Goal: Task Accomplishment & Management: Manage account settings

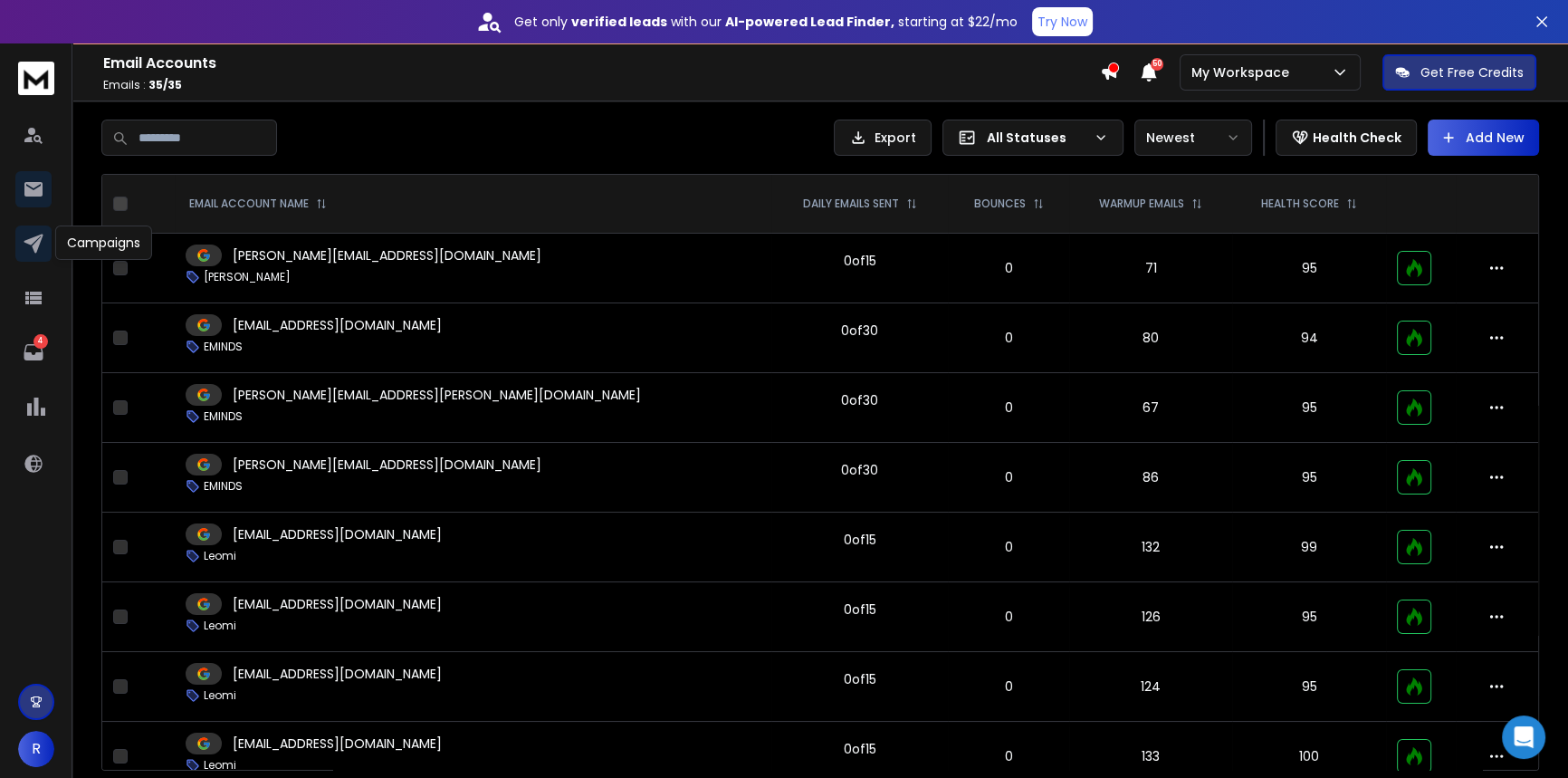
click at [30, 242] on icon at bounding box center [32, 243] width 19 height 19
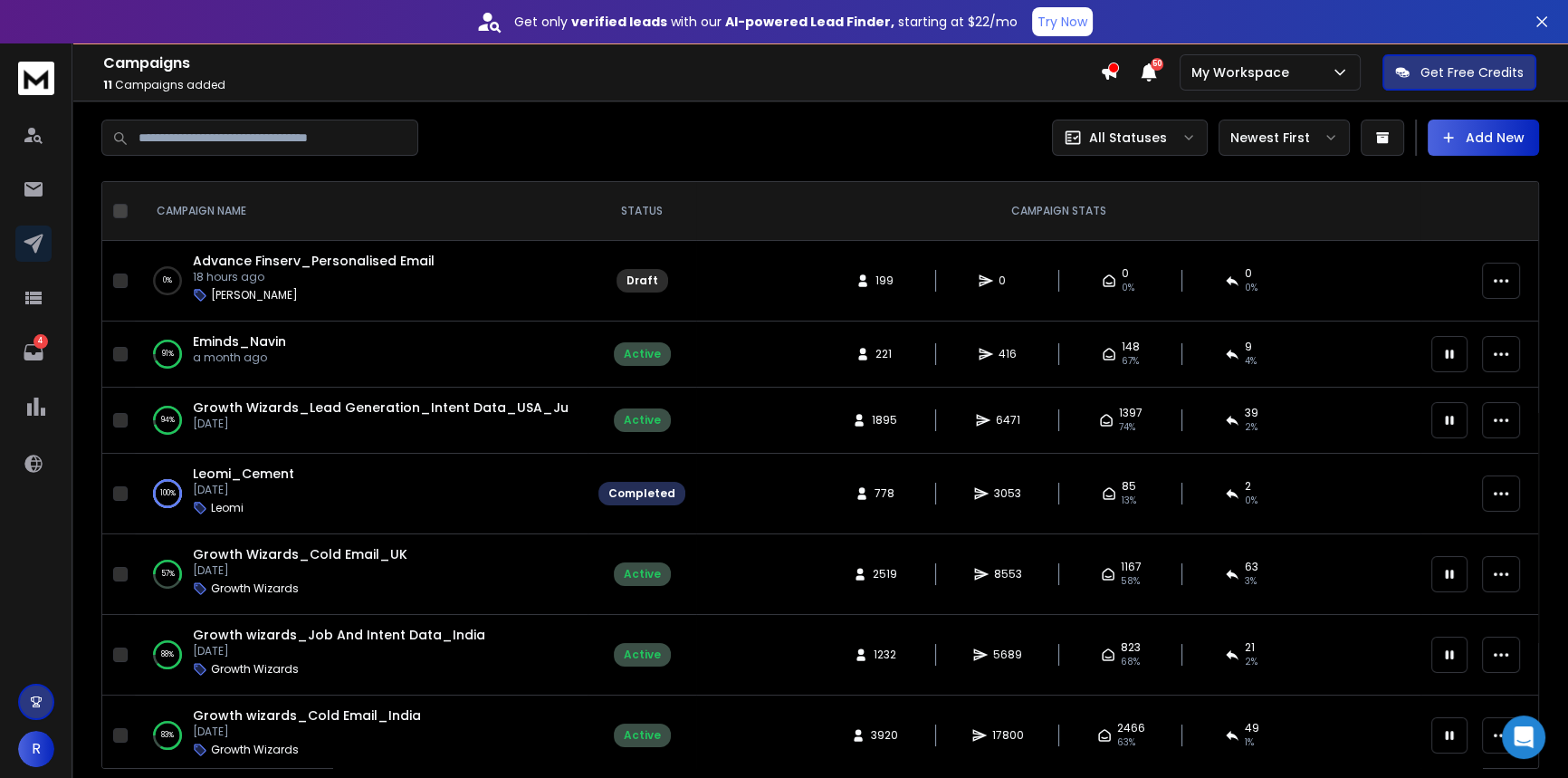
click at [346, 265] on span "Advance Finserv_Personalised Email" at bounding box center [313, 260] width 242 height 19
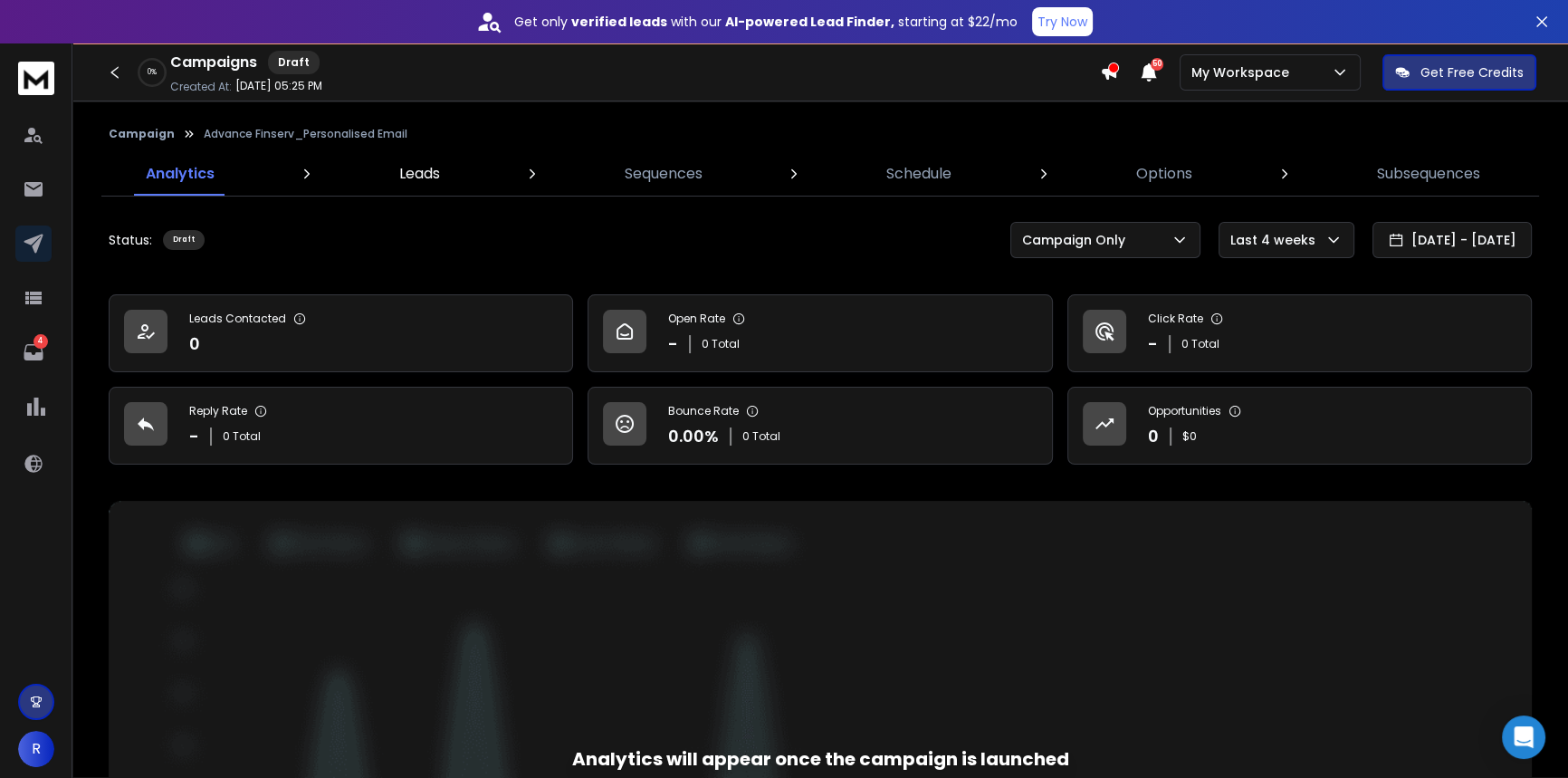
click at [425, 169] on p "Leads" at bounding box center [420, 174] width 41 height 22
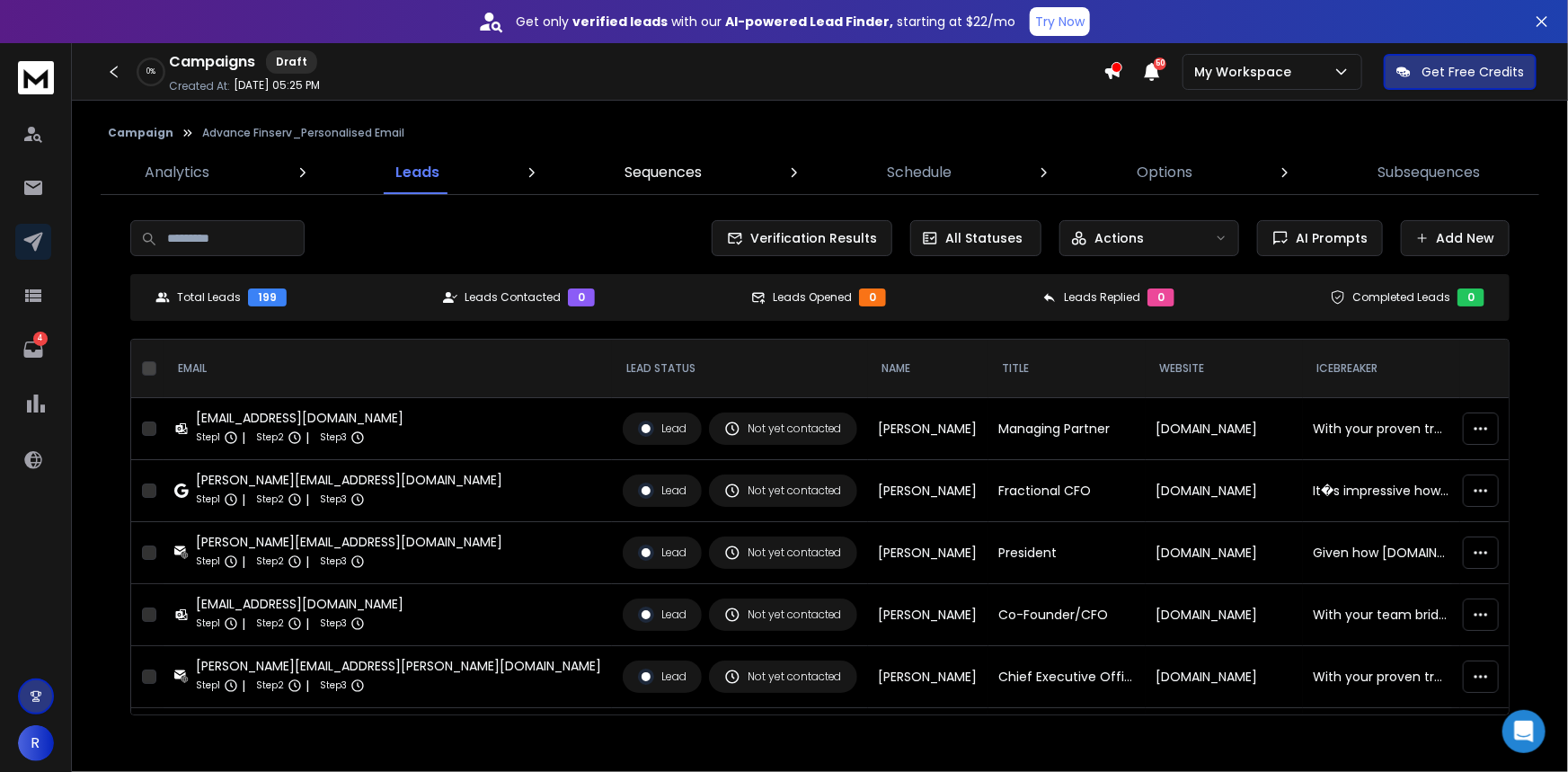
click at [676, 171] on p "Sequences" at bounding box center [664, 173] width 78 height 21
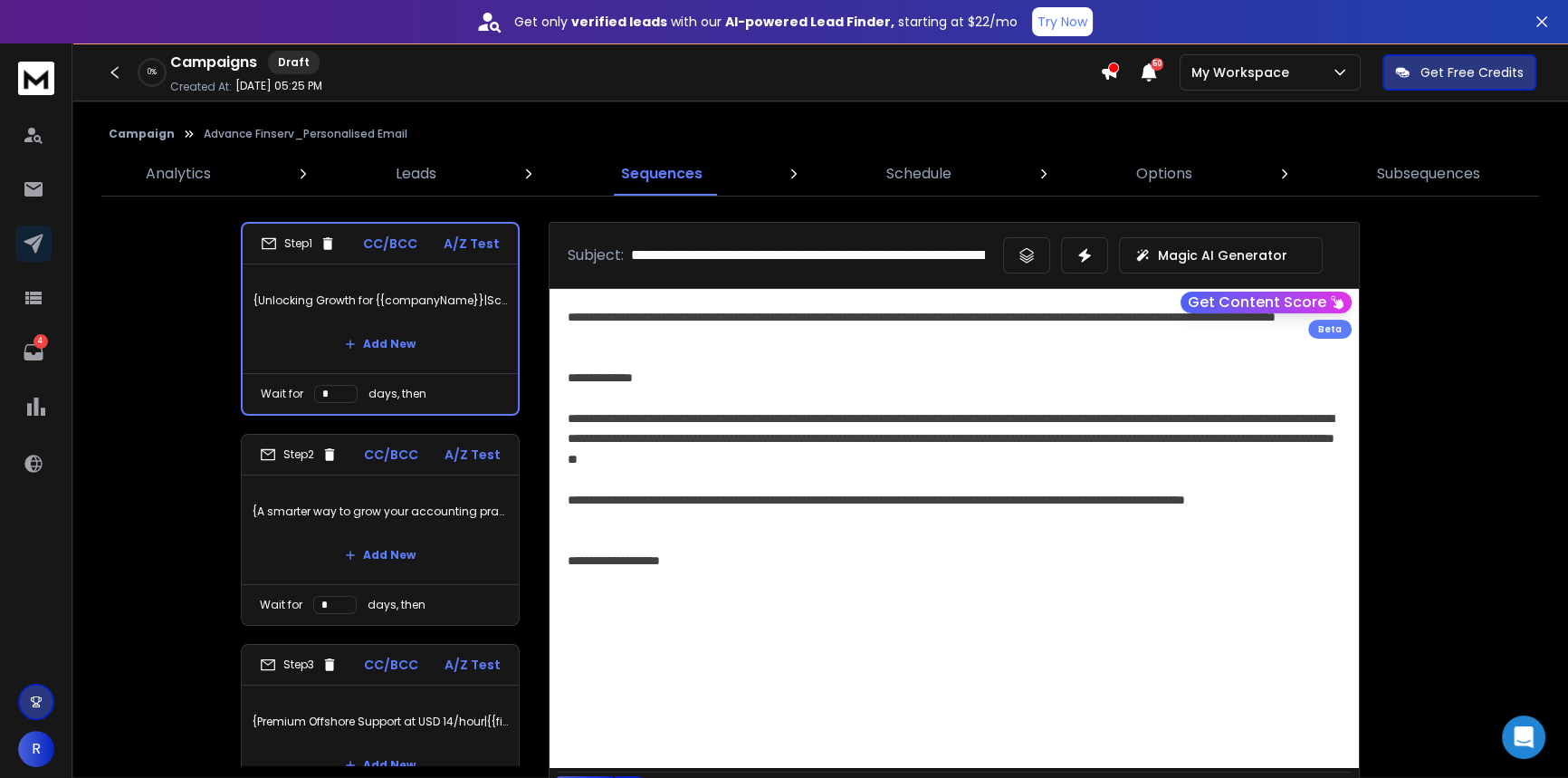
click at [616, 380] on div "**********" at bounding box center [954, 378] width 773 height 20
click at [716, 379] on div "**********" at bounding box center [954, 378] width 773 height 20
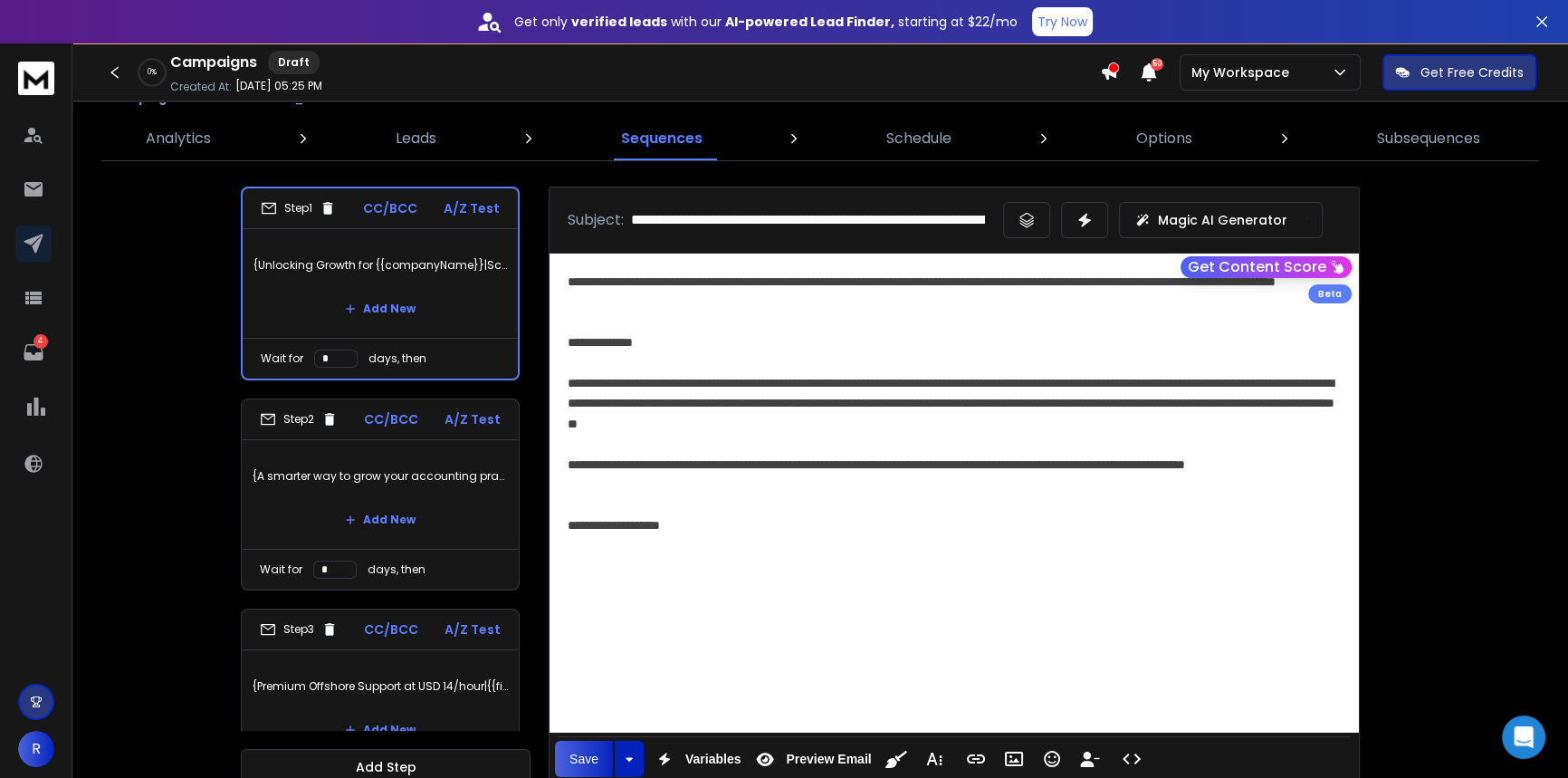
scroll to position [68, 0]
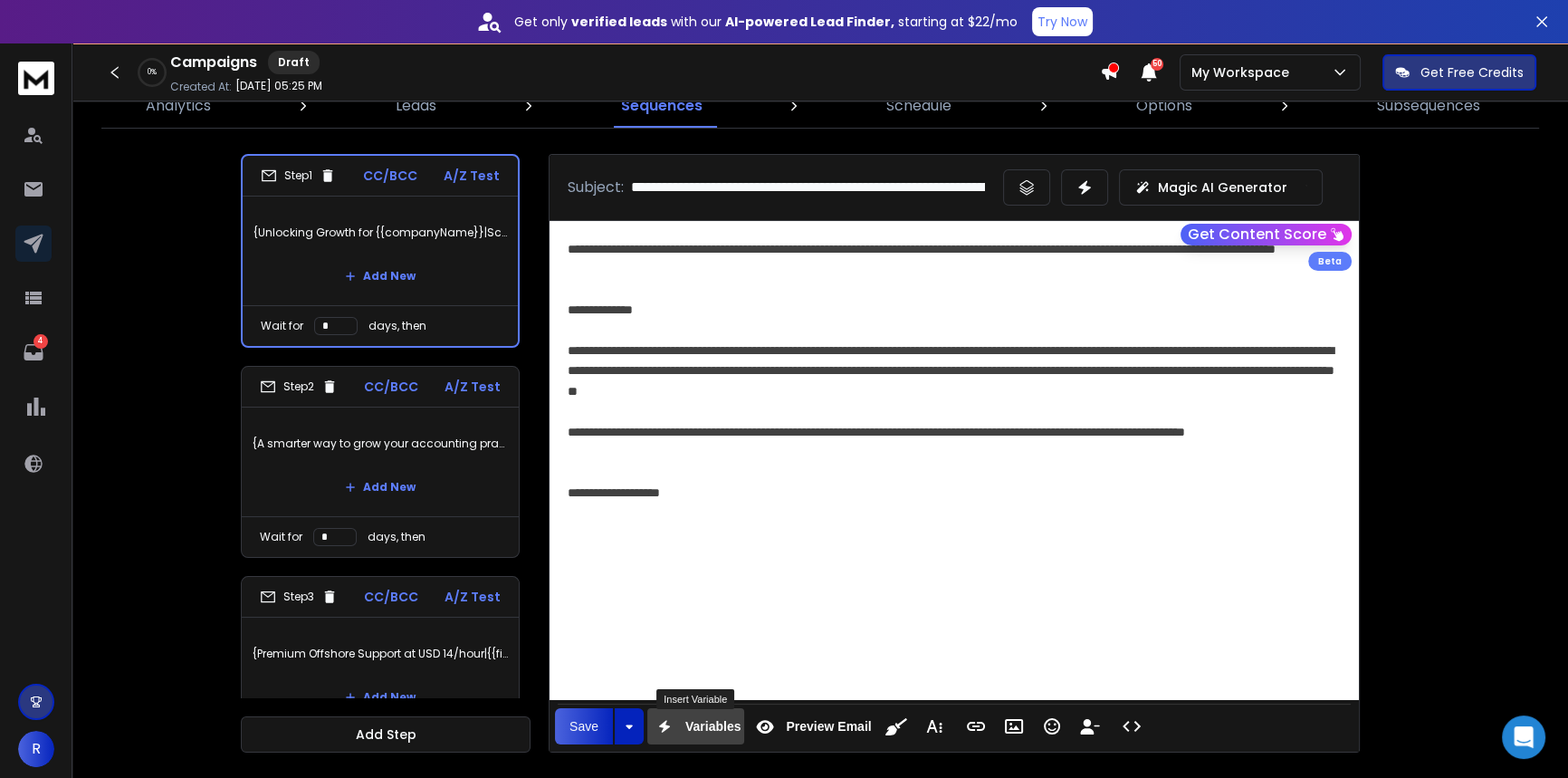
click at [708, 724] on span "Variables" at bounding box center [714, 727] width 64 height 16
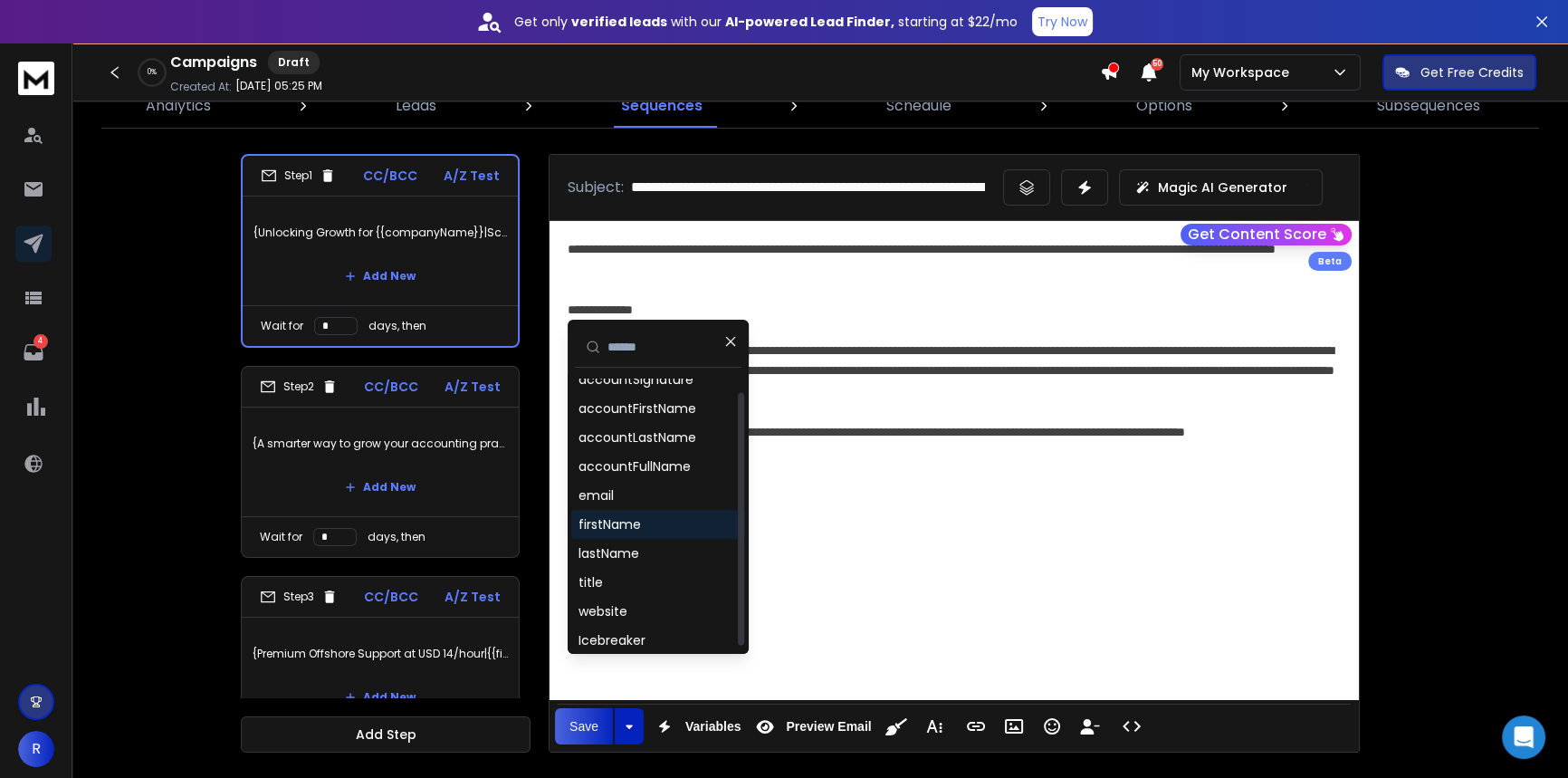
scroll to position [19, 0]
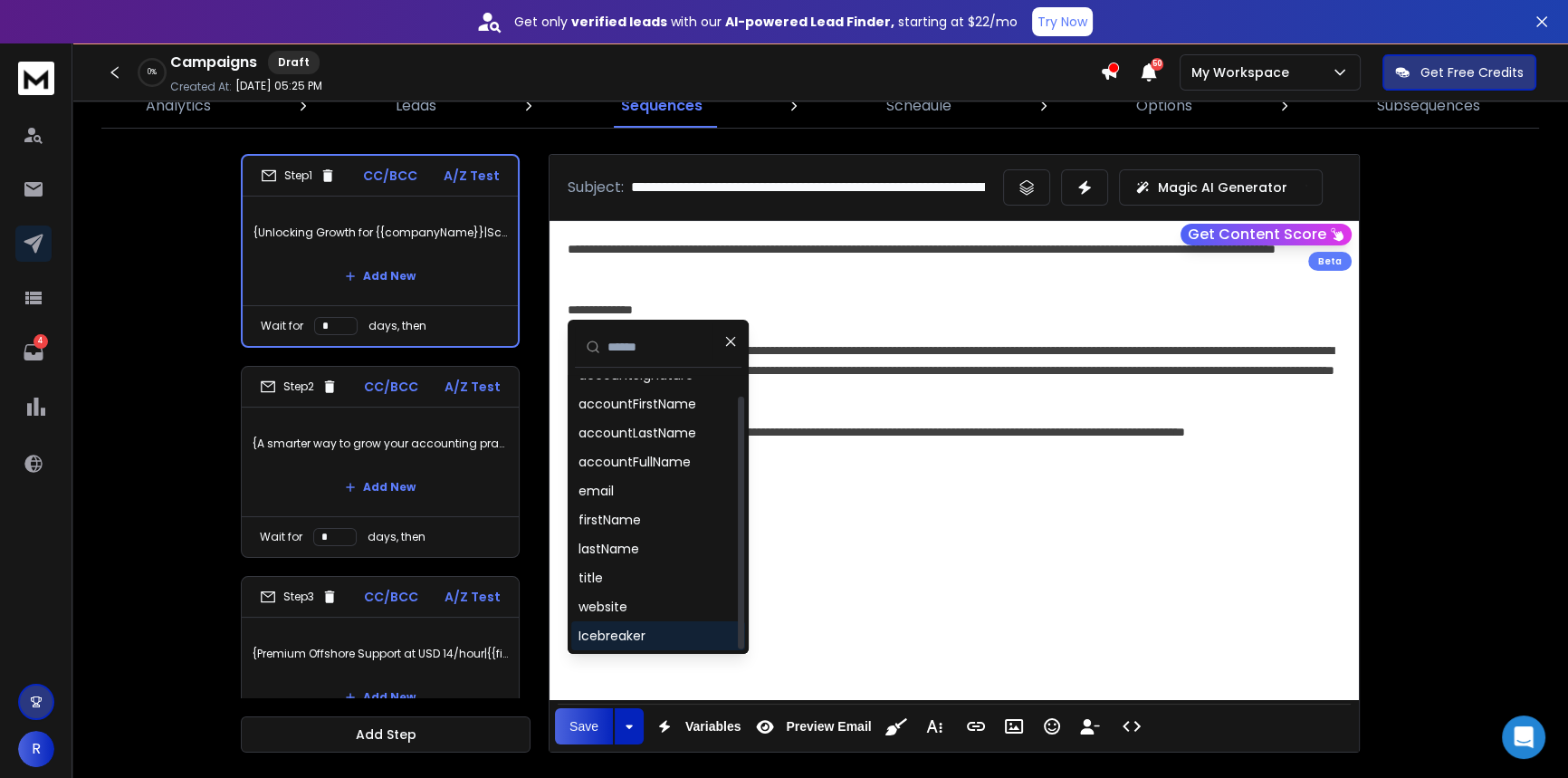
click at [1000, 591] on div "**********" at bounding box center [954, 454] width 809 height 466
click at [815, 730] on span "Preview Email" at bounding box center [828, 727] width 92 height 16
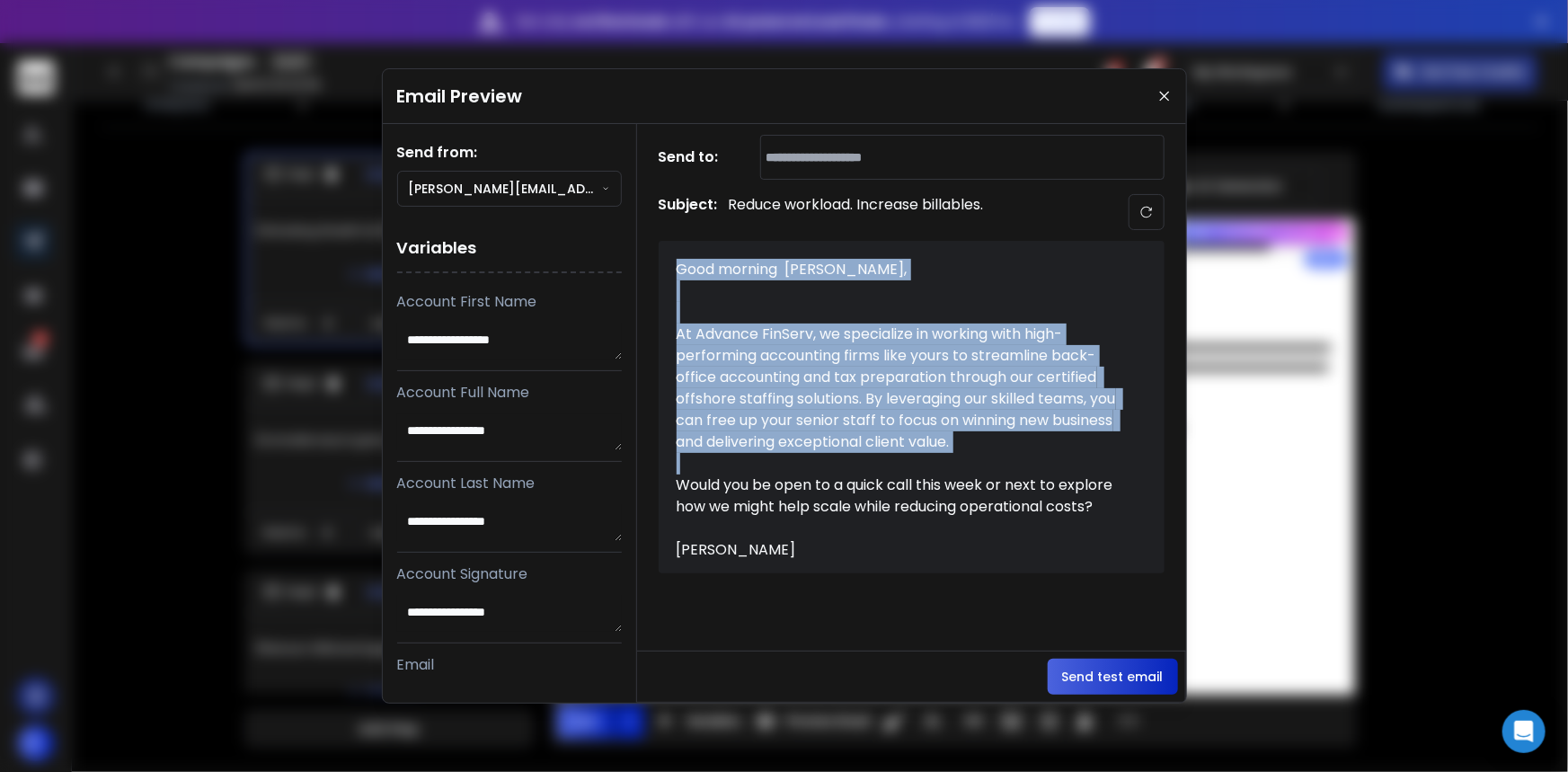
drag, startPoint x: 686, startPoint y: 326, endPoint x: 968, endPoint y: 461, distance: 312.6
click at [967, 418] on div "At Advance FinServ, we specialize in working with high-performing accounting fi…" at bounding box center [902, 387] width 450 height 129
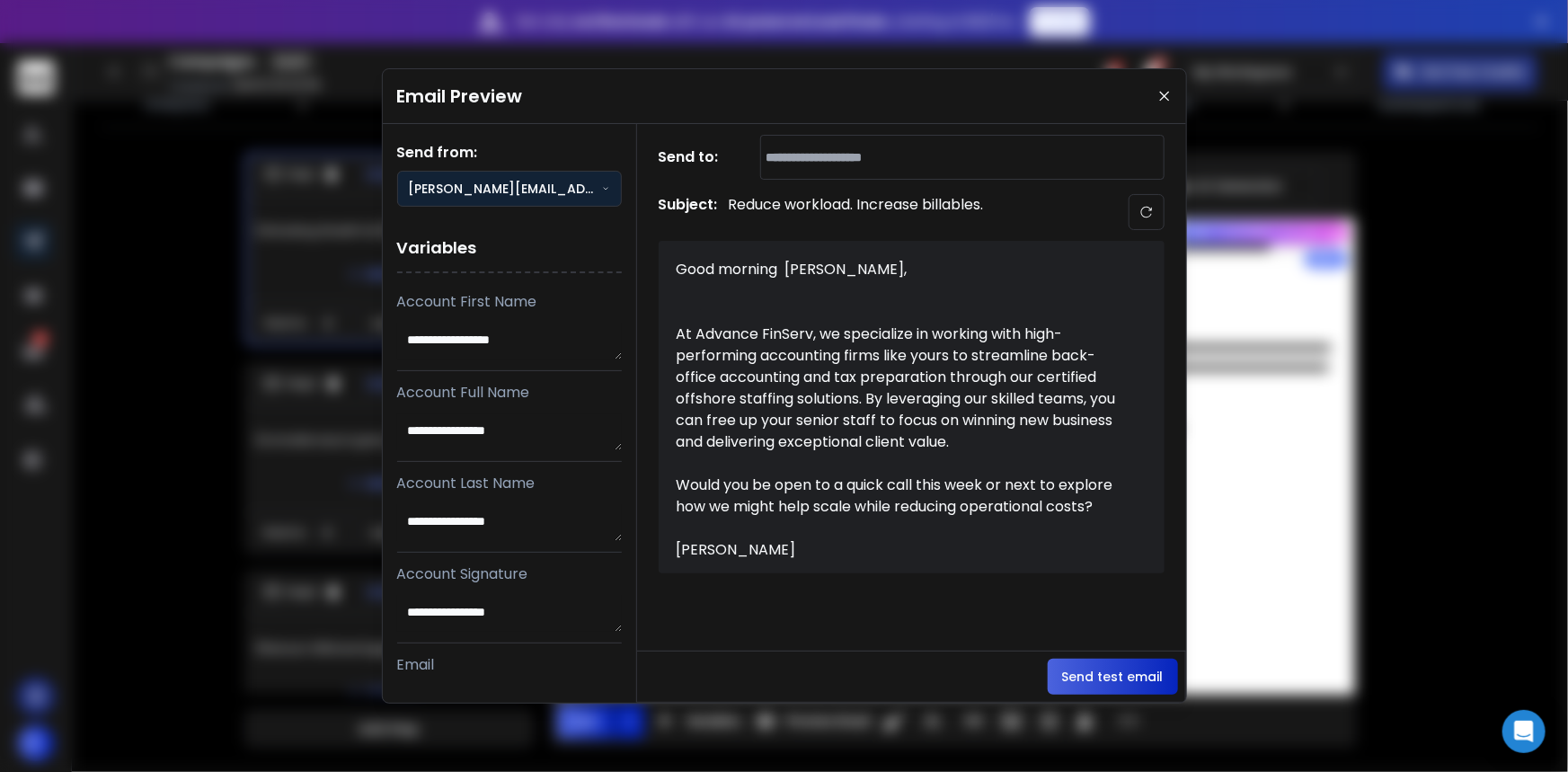
click at [577, 184] on p "[PERSON_NAME][EMAIL_ADDRESS][PERSON_NAME][DOMAIN_NAME]" at bounding box center [506, 188] width 194 height 18
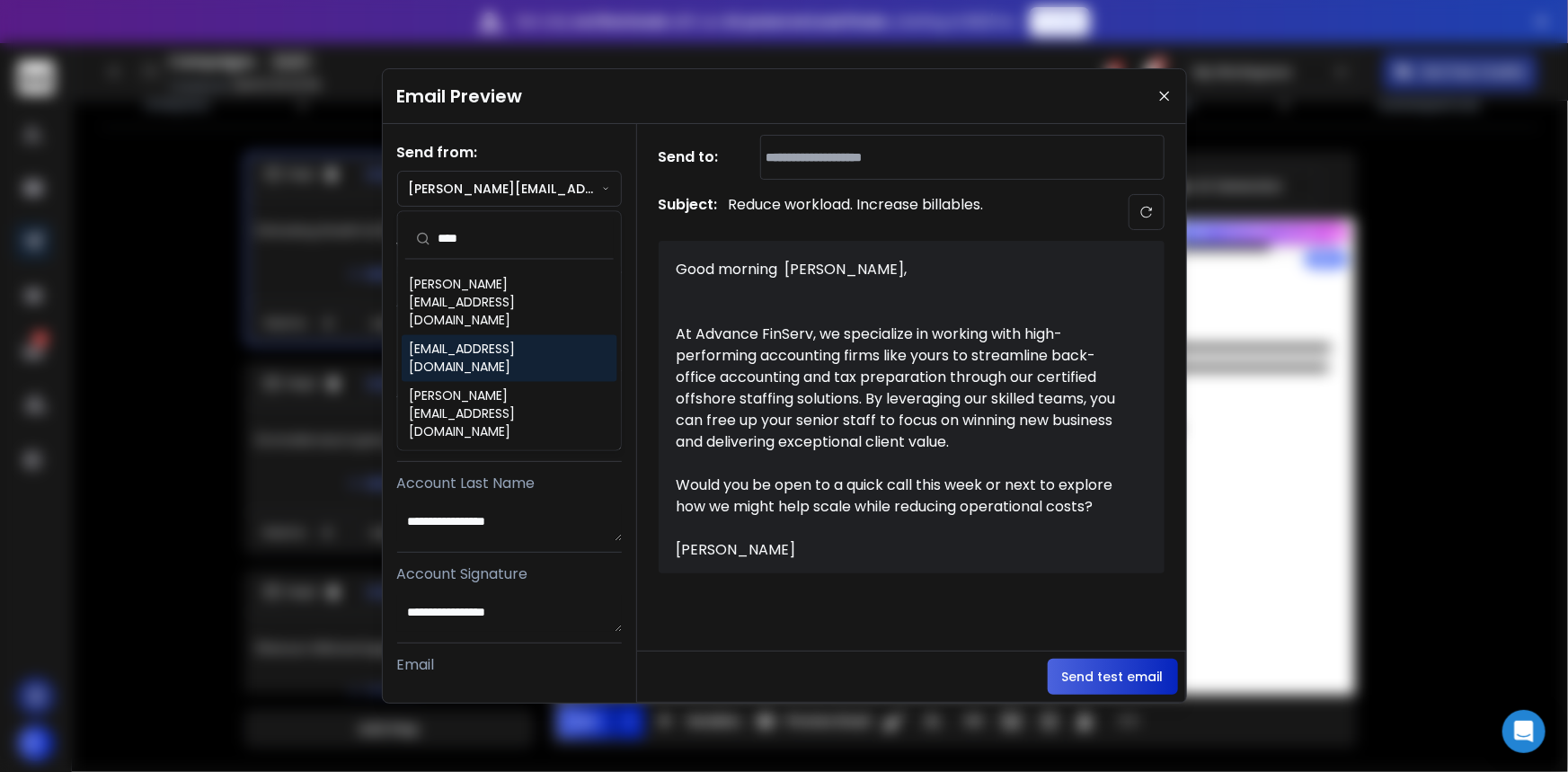
type input "****"
click at [548, 341] on div "[EMAIL_ADDRESS][DOMAIN_NAME]" at bounding box center [509, 358] width 201 height 36
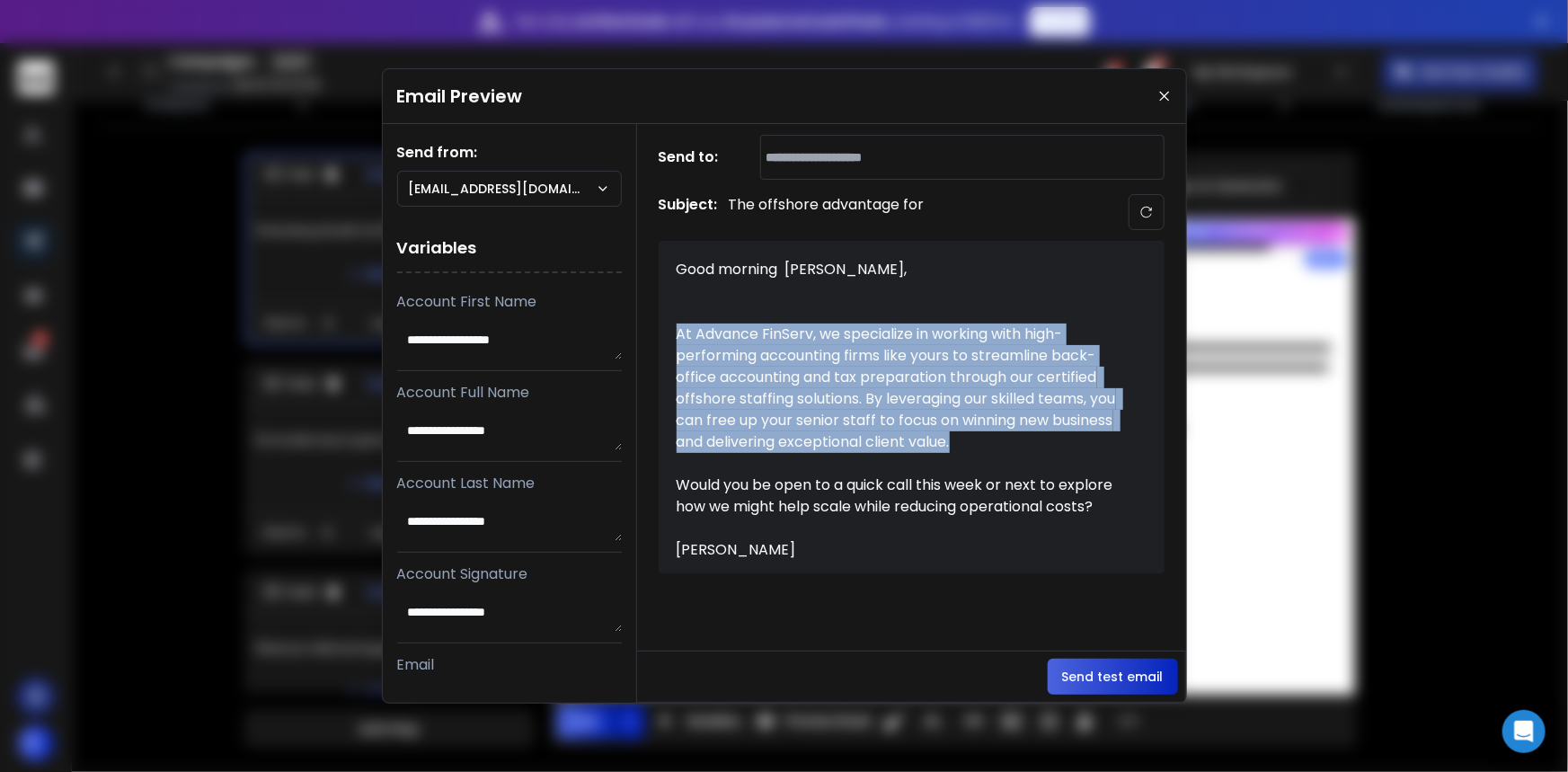
drag, startPoint x: 681, startPoint y: 330, endPoint x: 962, endPoint y: 437, distance: 300.7
click at [962, 437] on div "At Advance FinServ, we specialize in working with high-performing accounting fi…" at bounding box center [902, 387] width 450 height 129
click at [1254, 364] on div "**********" at bounding box center [784, 386] width 1568 height 670
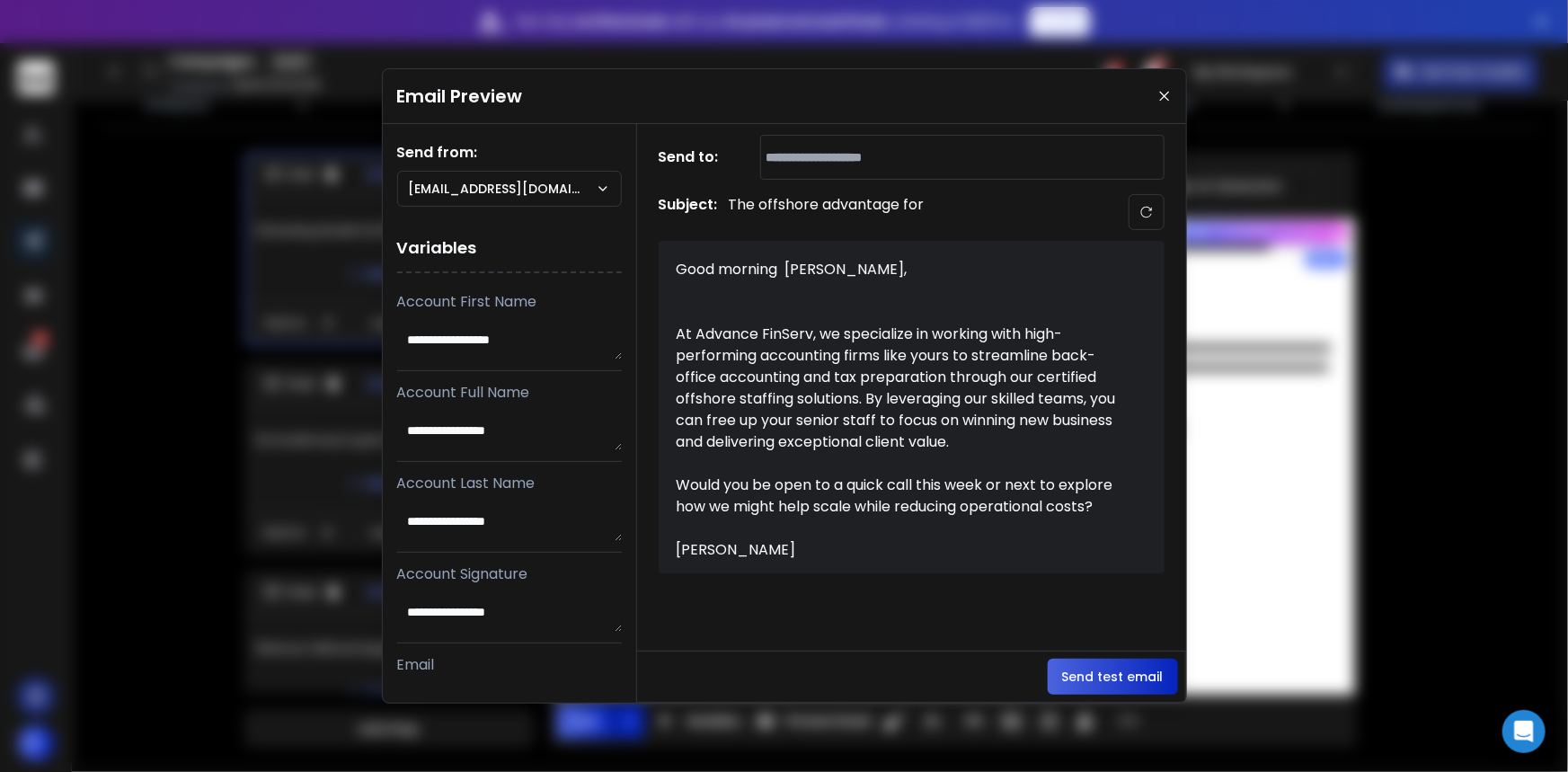
click at [1249, 364] on div "**********" at bounding box center [784, 386] width 1568 height 670
click at [1161, 93] on icon at bounding box center [1164, 96] width 10 height 10
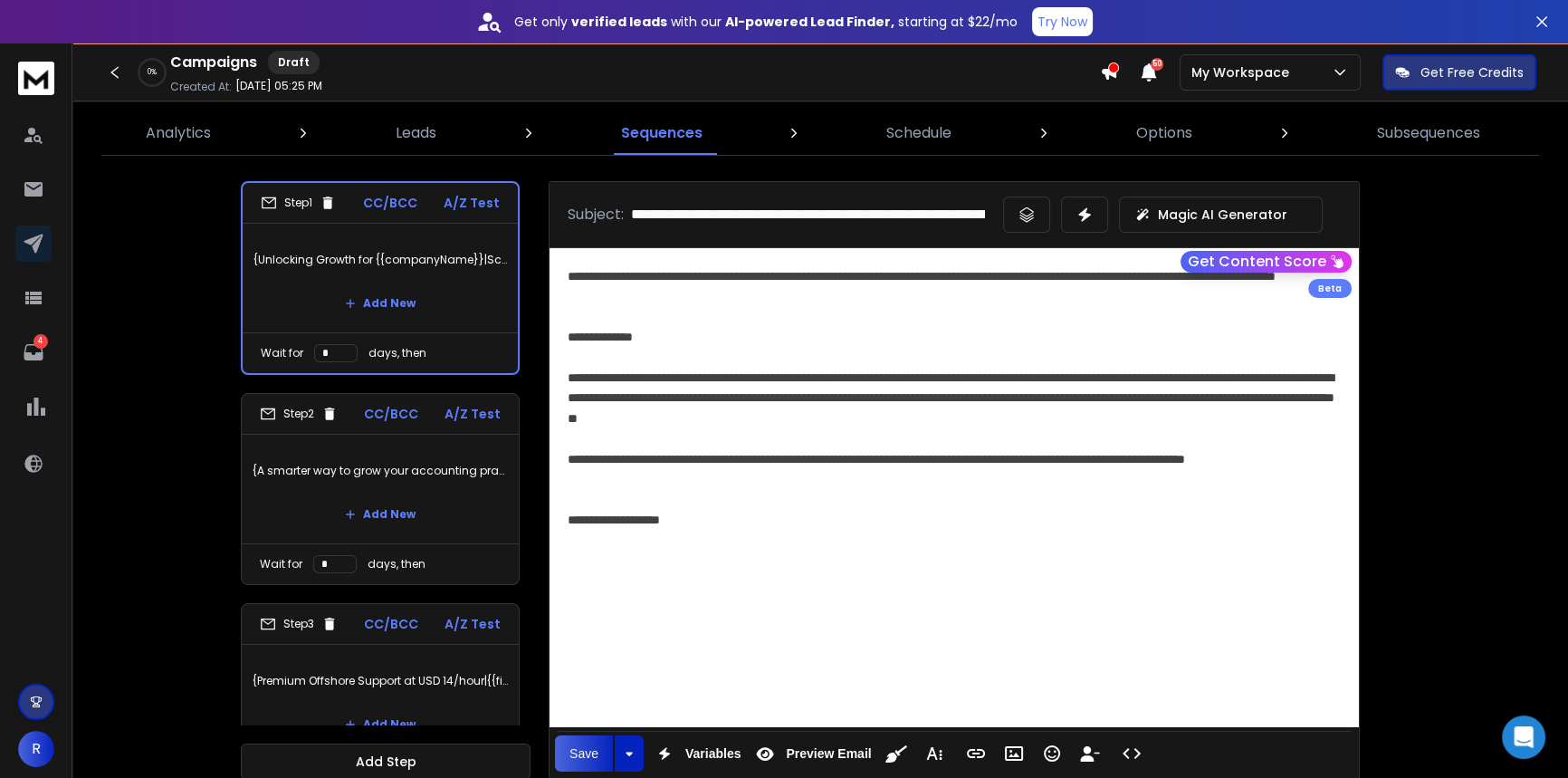
scroll to position [0, 0]
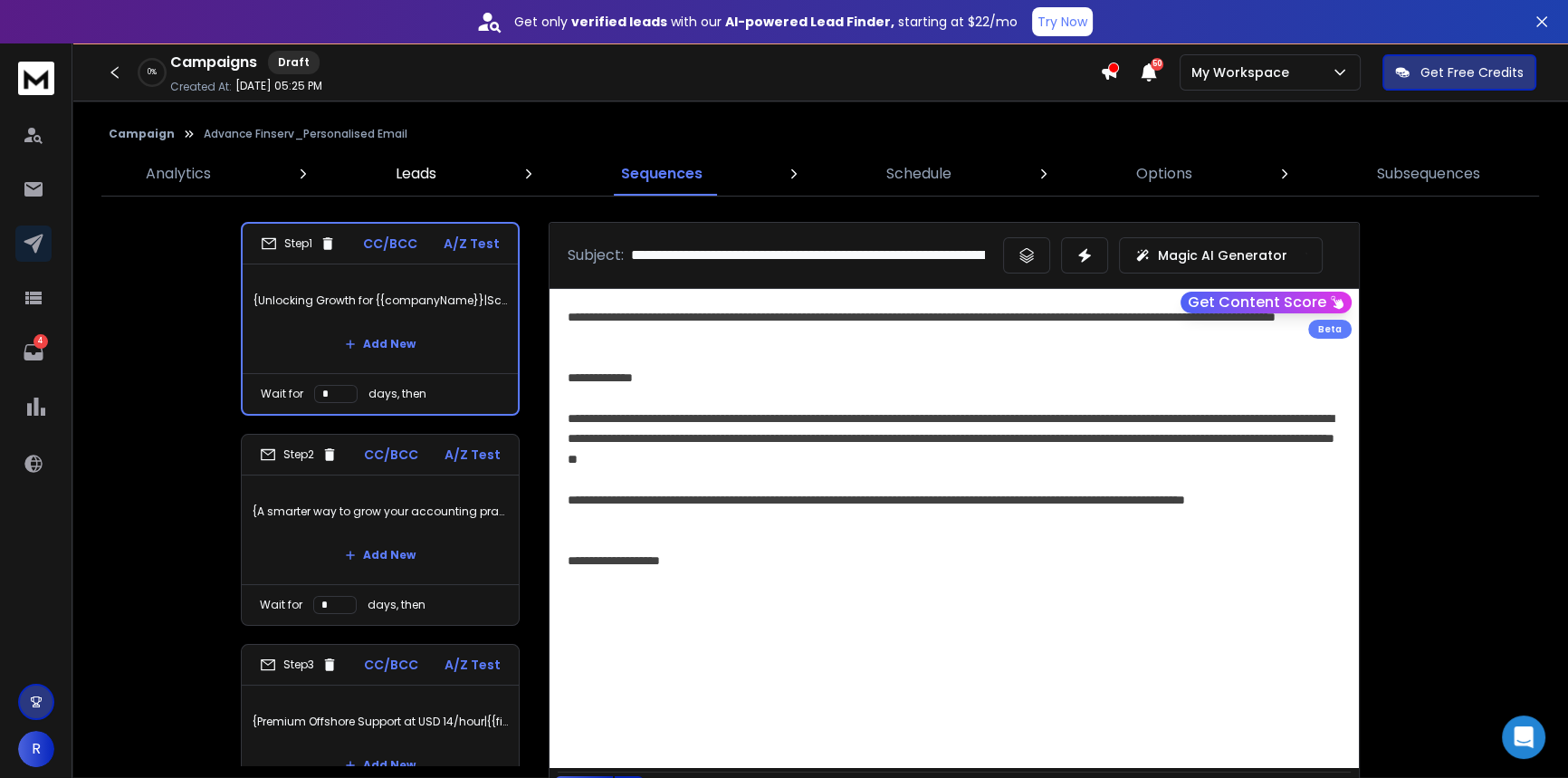
click at [421, 174] on p "Leads" at bounding box center [416, 174] width 41 height 22
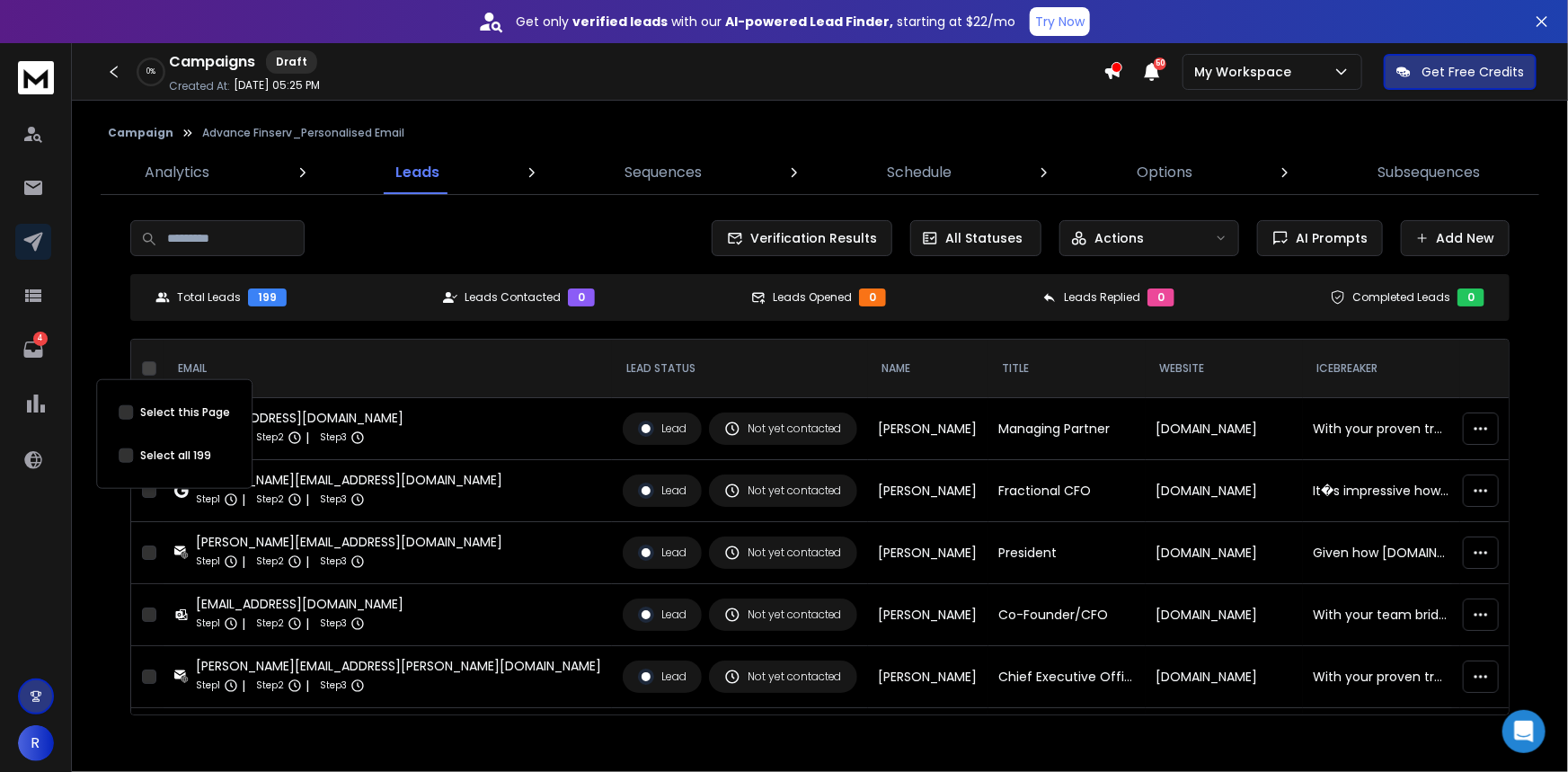
click at [125, 458] on button "Select this Page" at bounding box center [125, 455] width 15 height 15
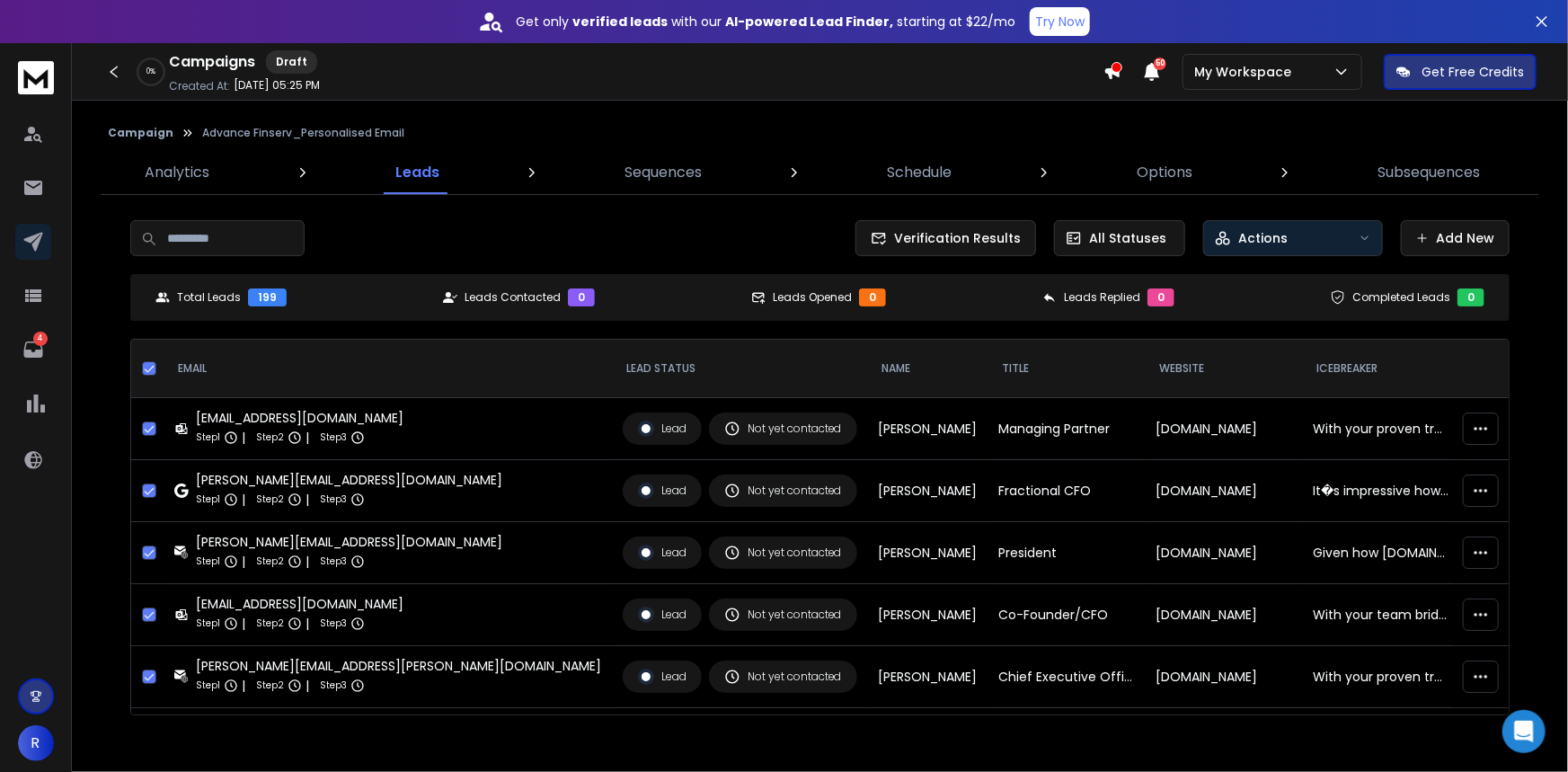
click at [1308, 229] on div "Actions" at bounding box center [1283, 238] width 137 height 18
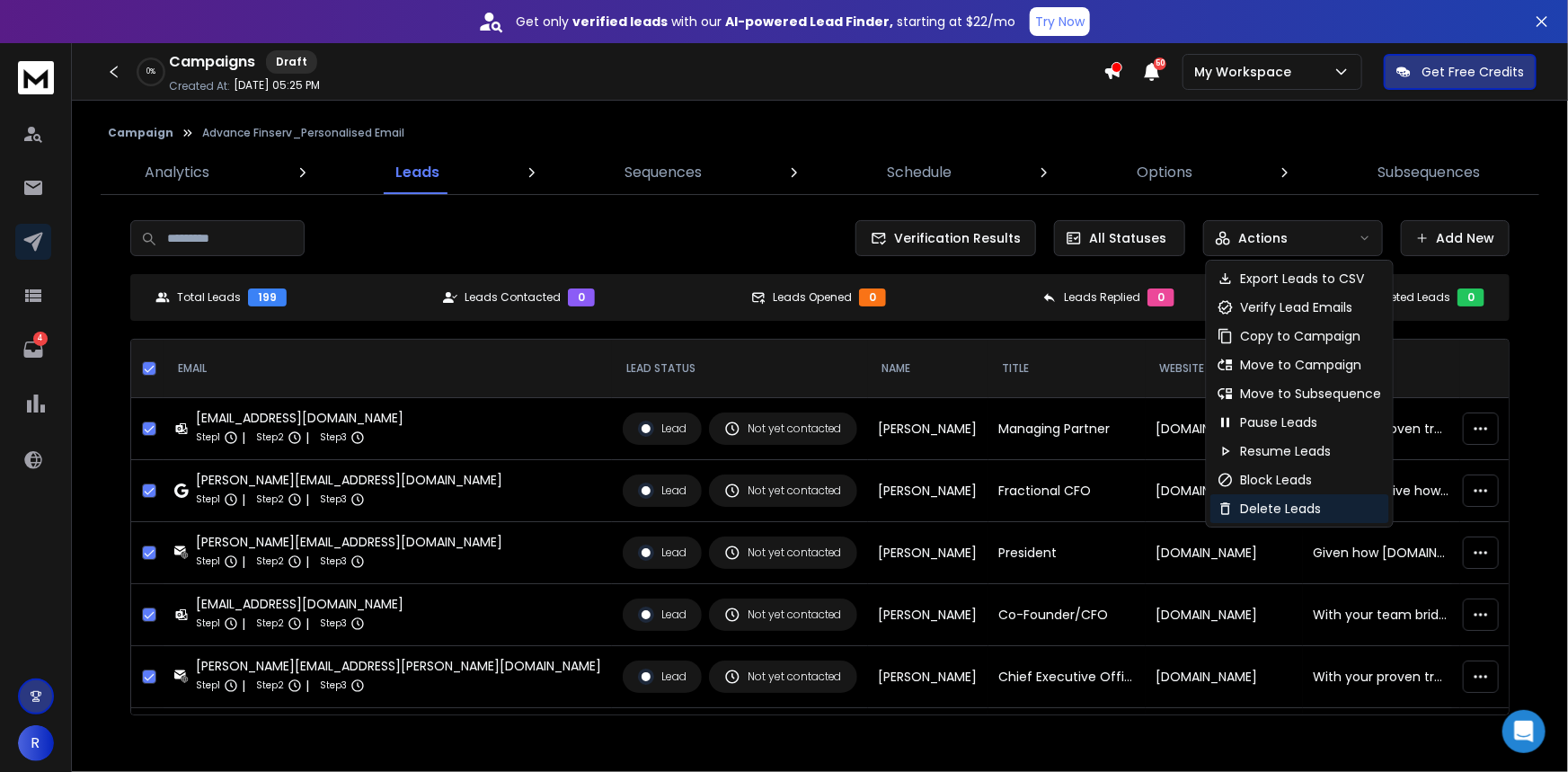
click at [1277, 508] on p "Delete Leads" at bounding box center [1281, 508] width 81 height 18
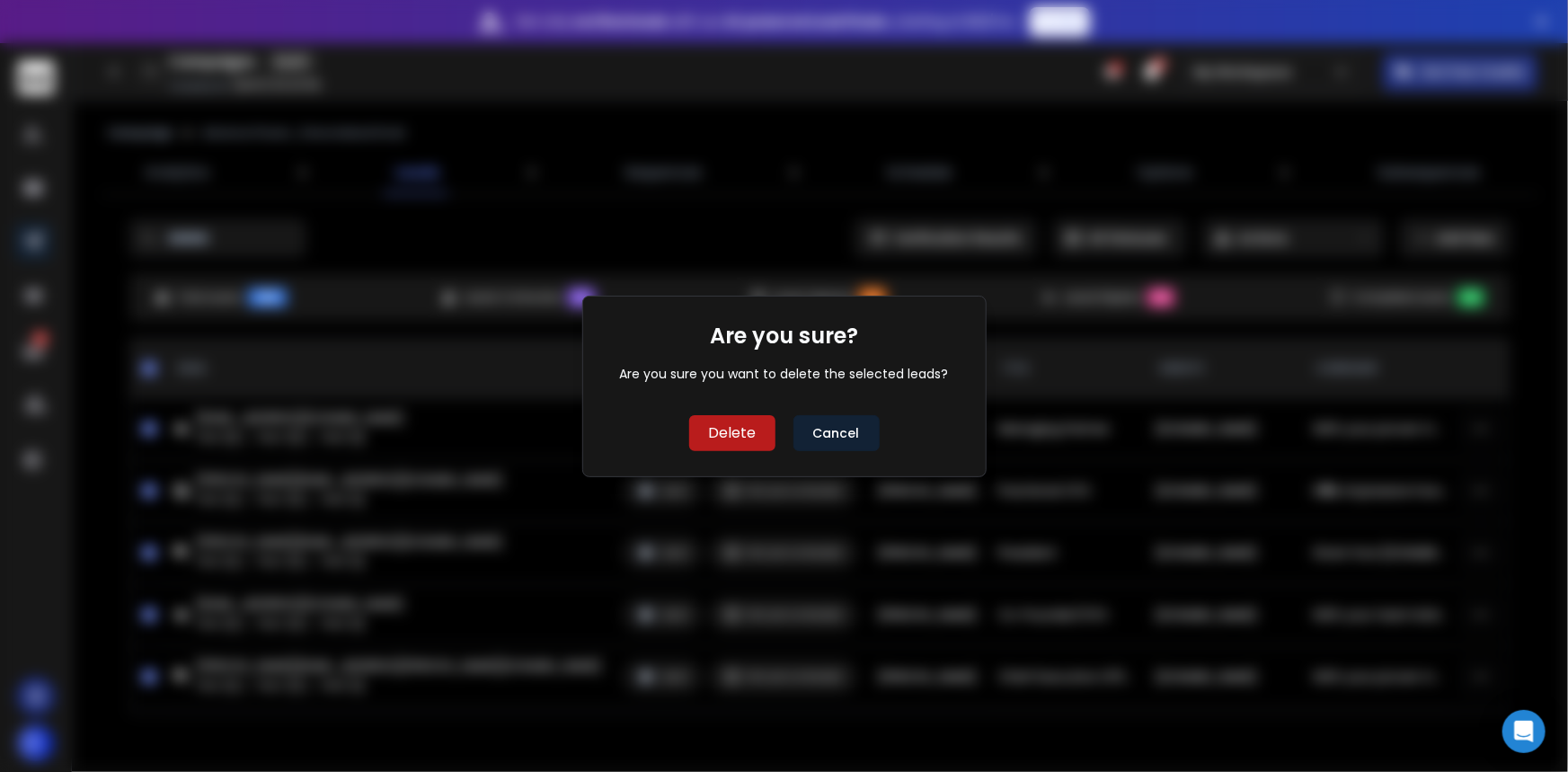
click at [712, 439] on button "Delete" at bounding box center [733, 432] width 86 height 36
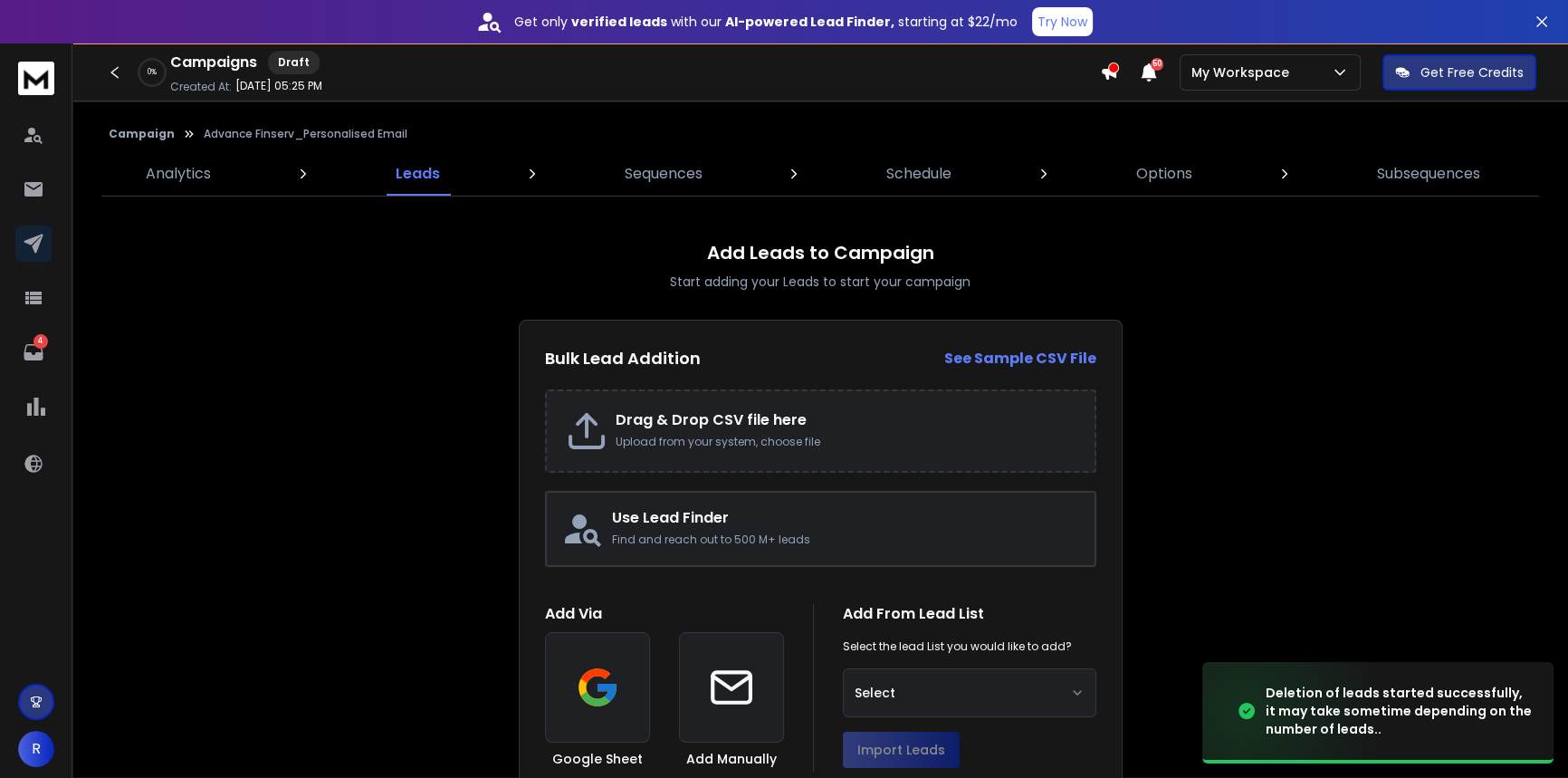
click at [737, 444] on p "Upload from your system, choose file" at bounding box center [846, 441] width 461 height 15
type input "**********"
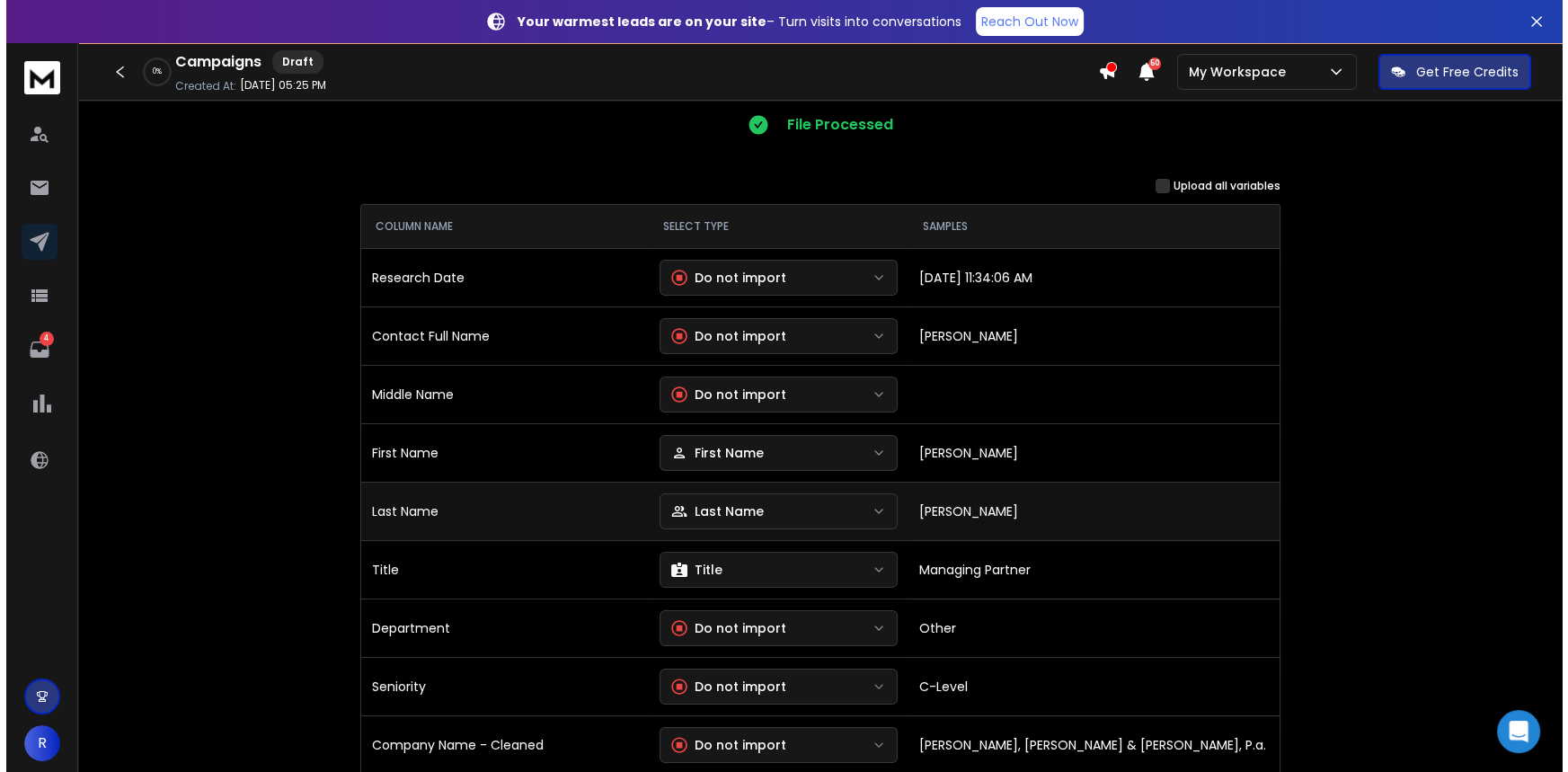
scroll to position [245, 0]
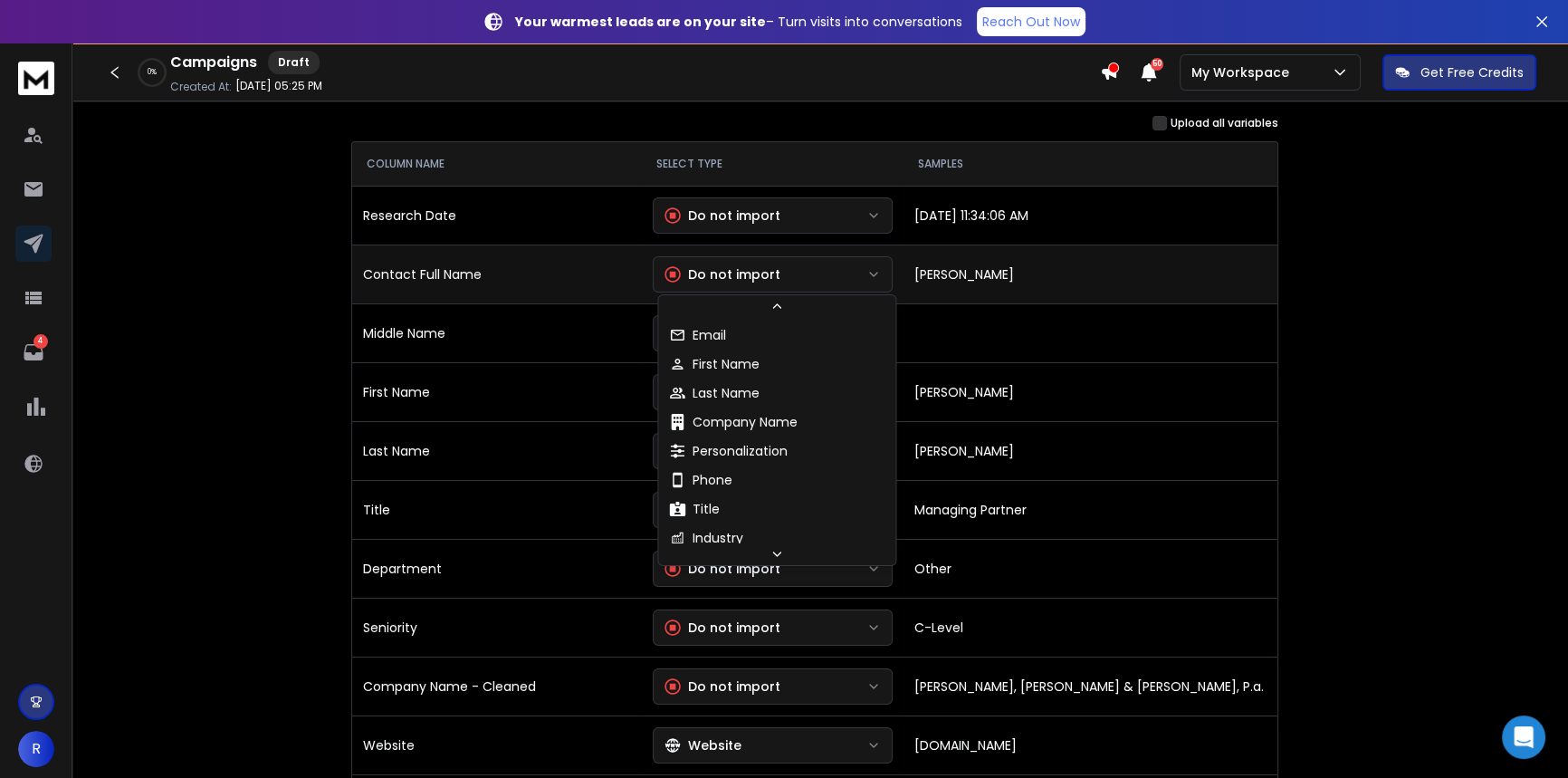
click at [860, 279] on button "Do not import" at bounding box center [772, 274] width 240 height 36
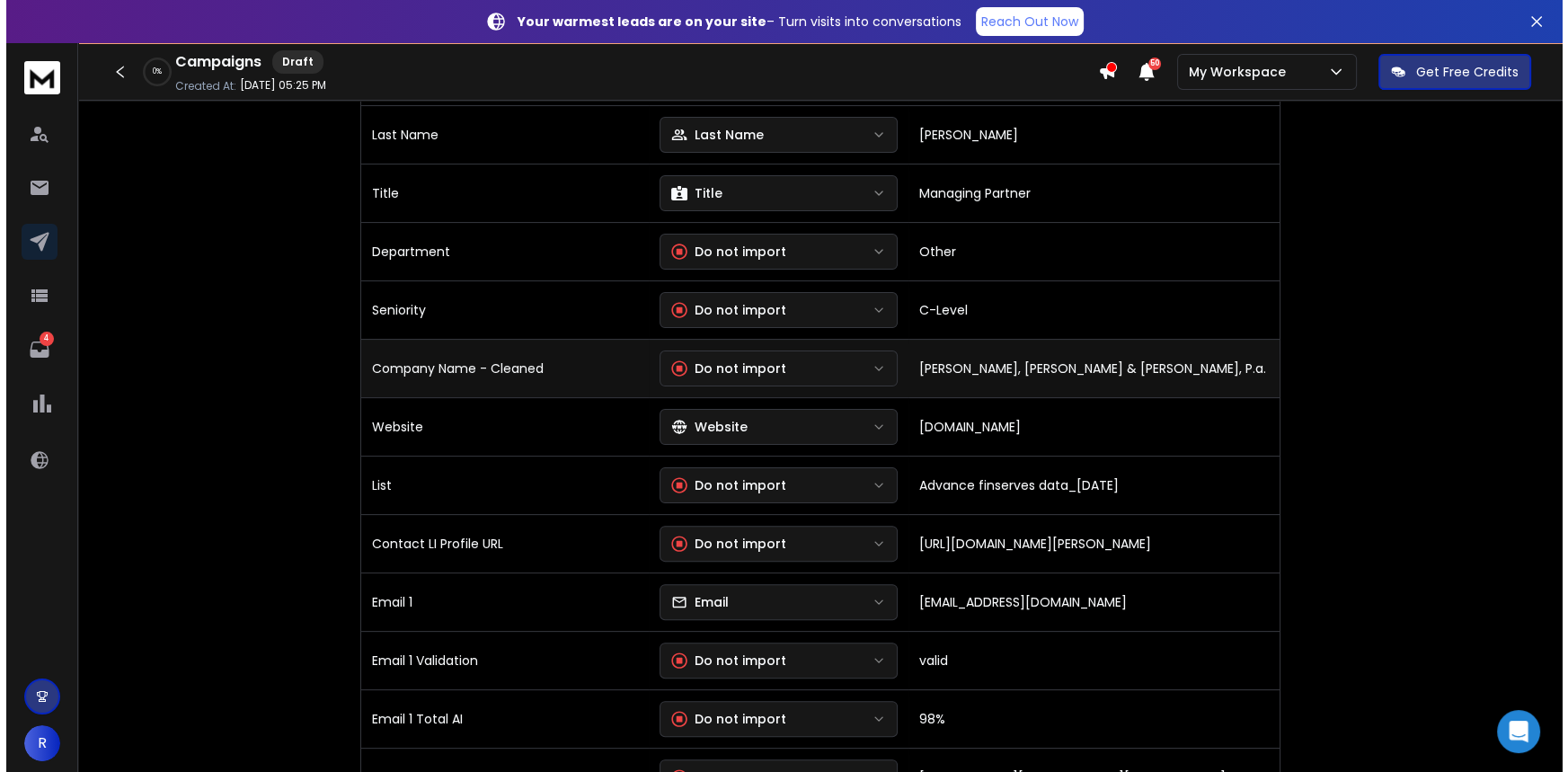
scroll to position [571, 0]
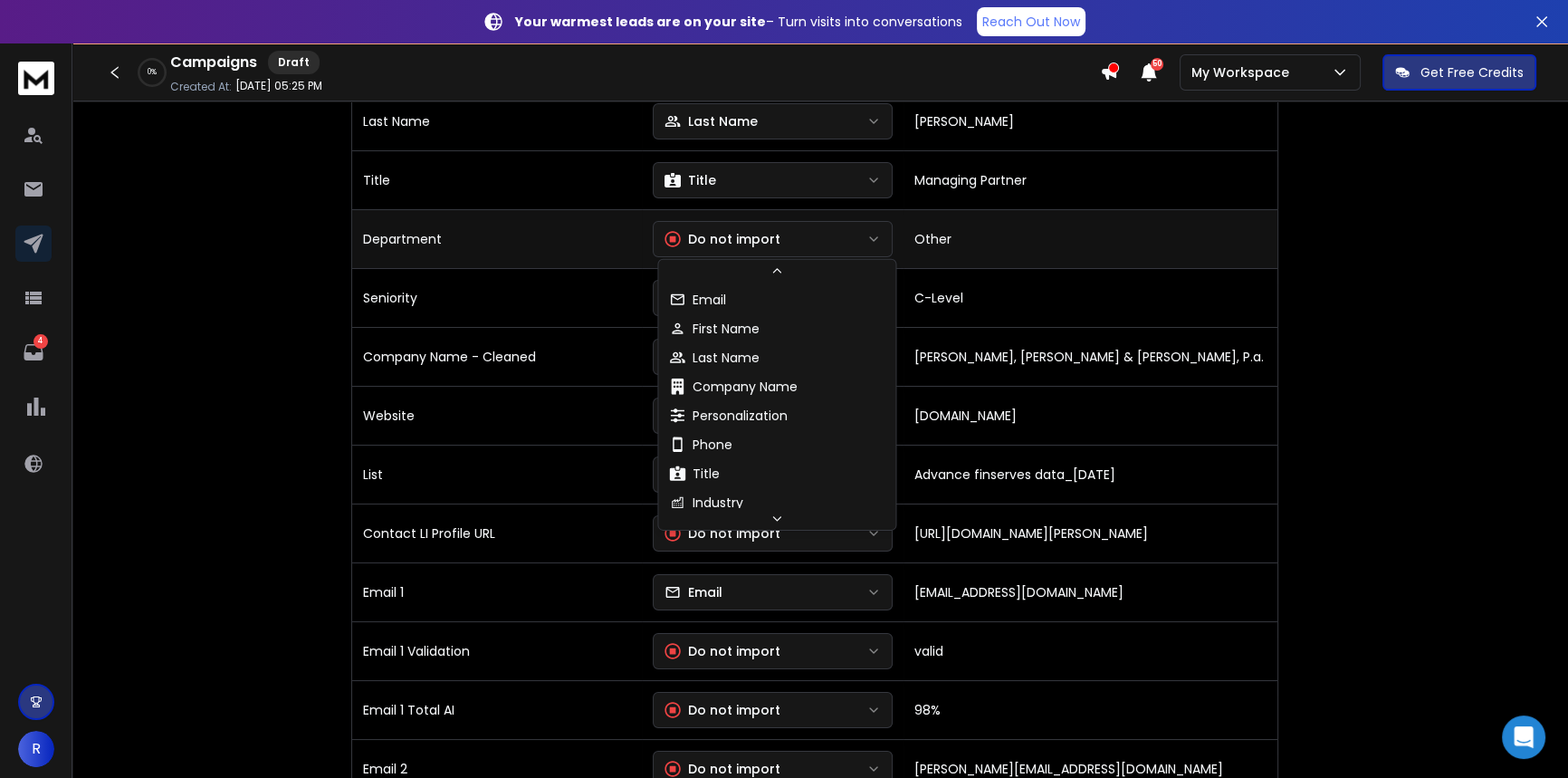
click at [755, 235] on div "Do not import" at bounding box center [722, 239] width 115 height 19
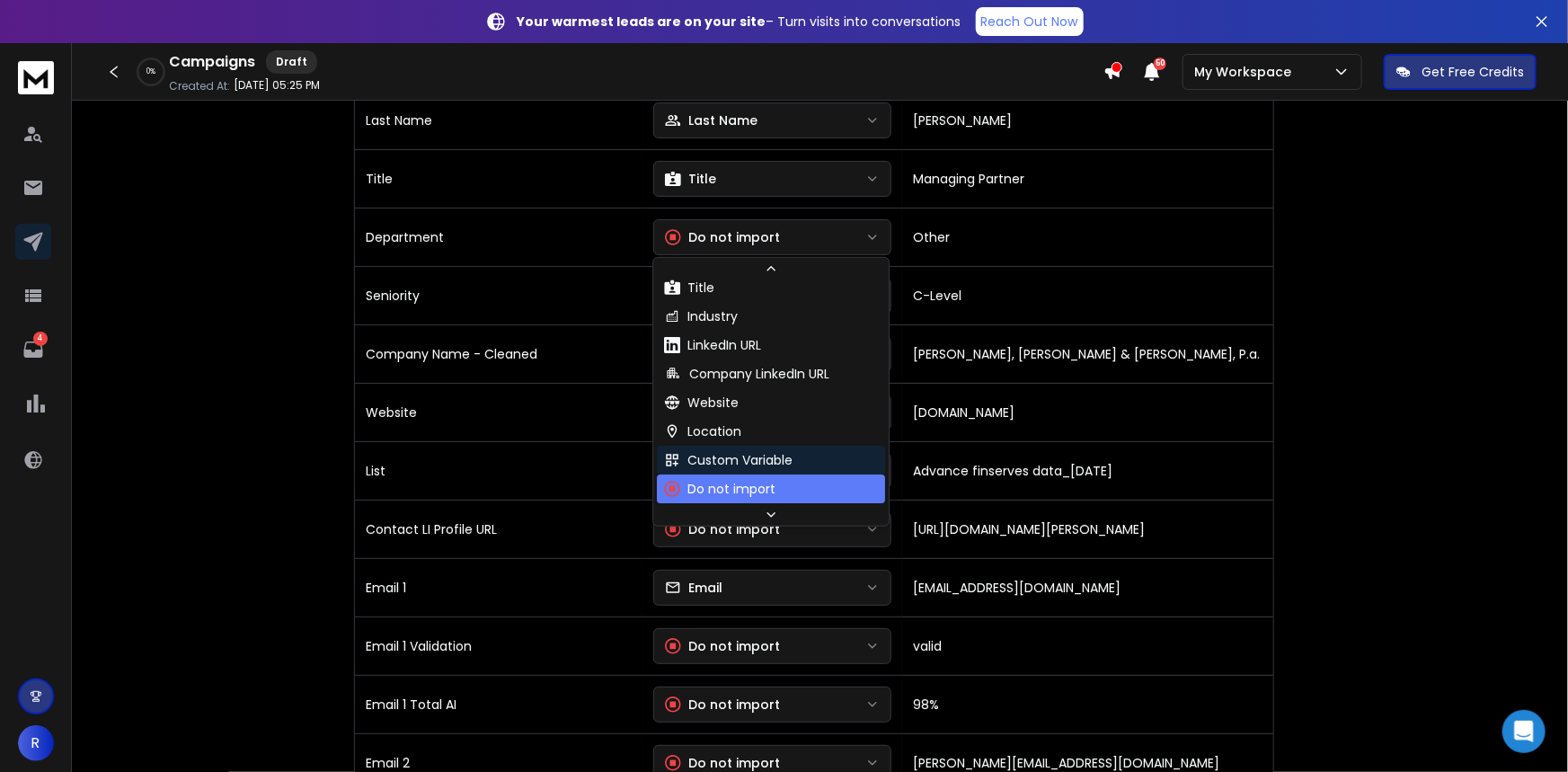
scroll to position [162, 0]
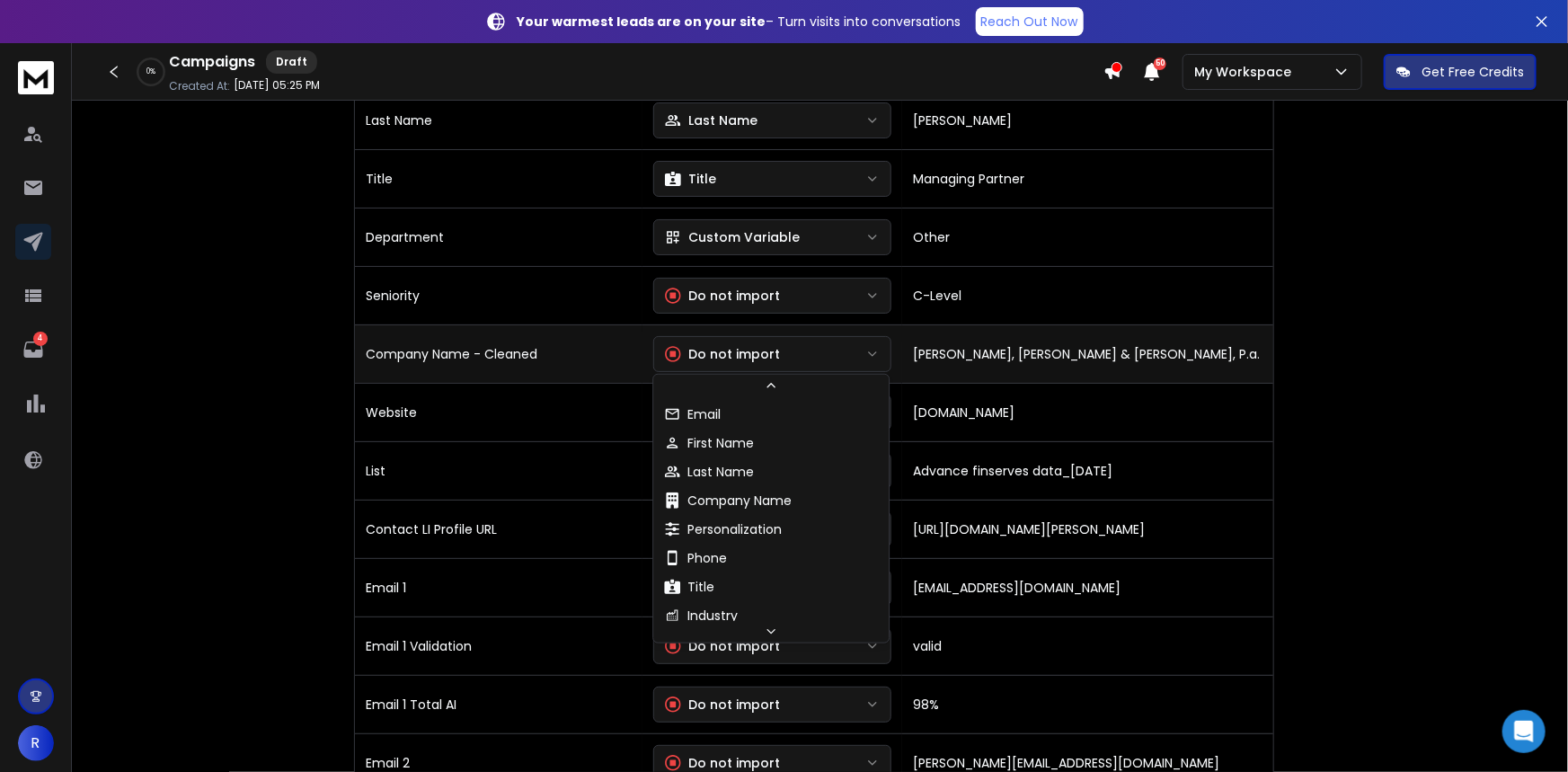
click at [790, 351] on button "Do not import" at bounding box center [772, 353] width 238 height 36
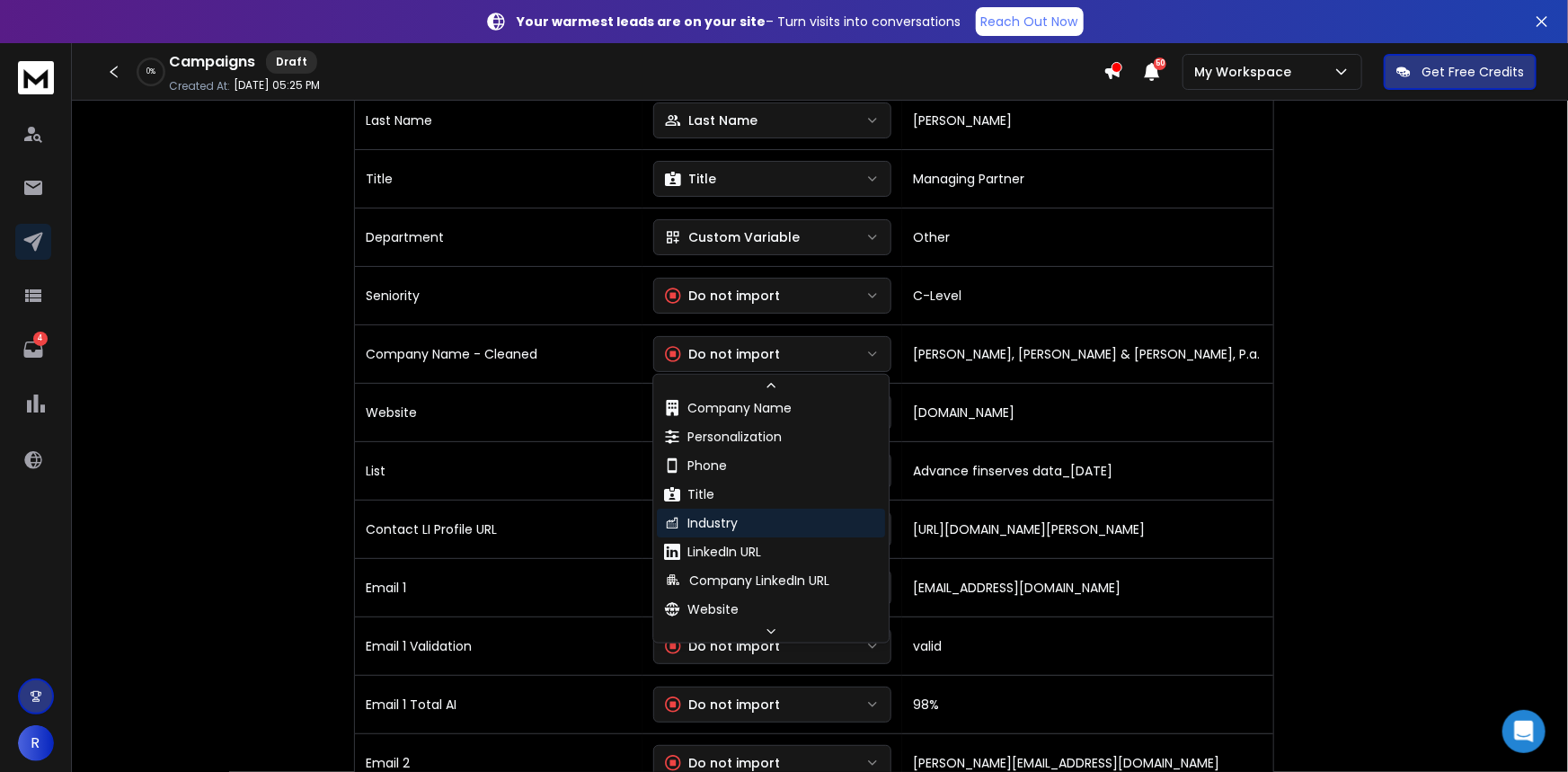
scroll to position [0, 0]
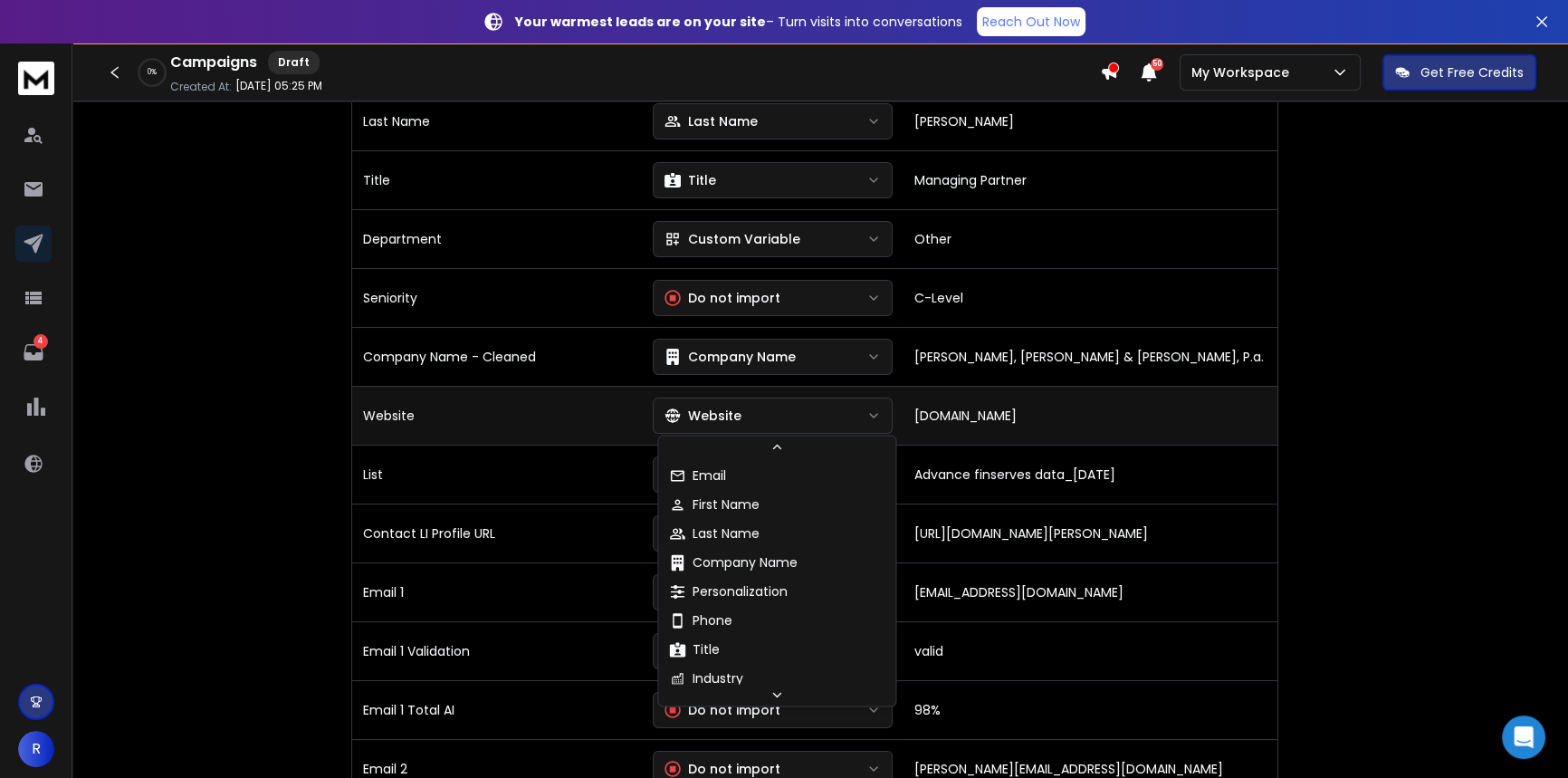
click at [785, 417] on button "Website" at bounding box center [772, 415] width 240 height 36
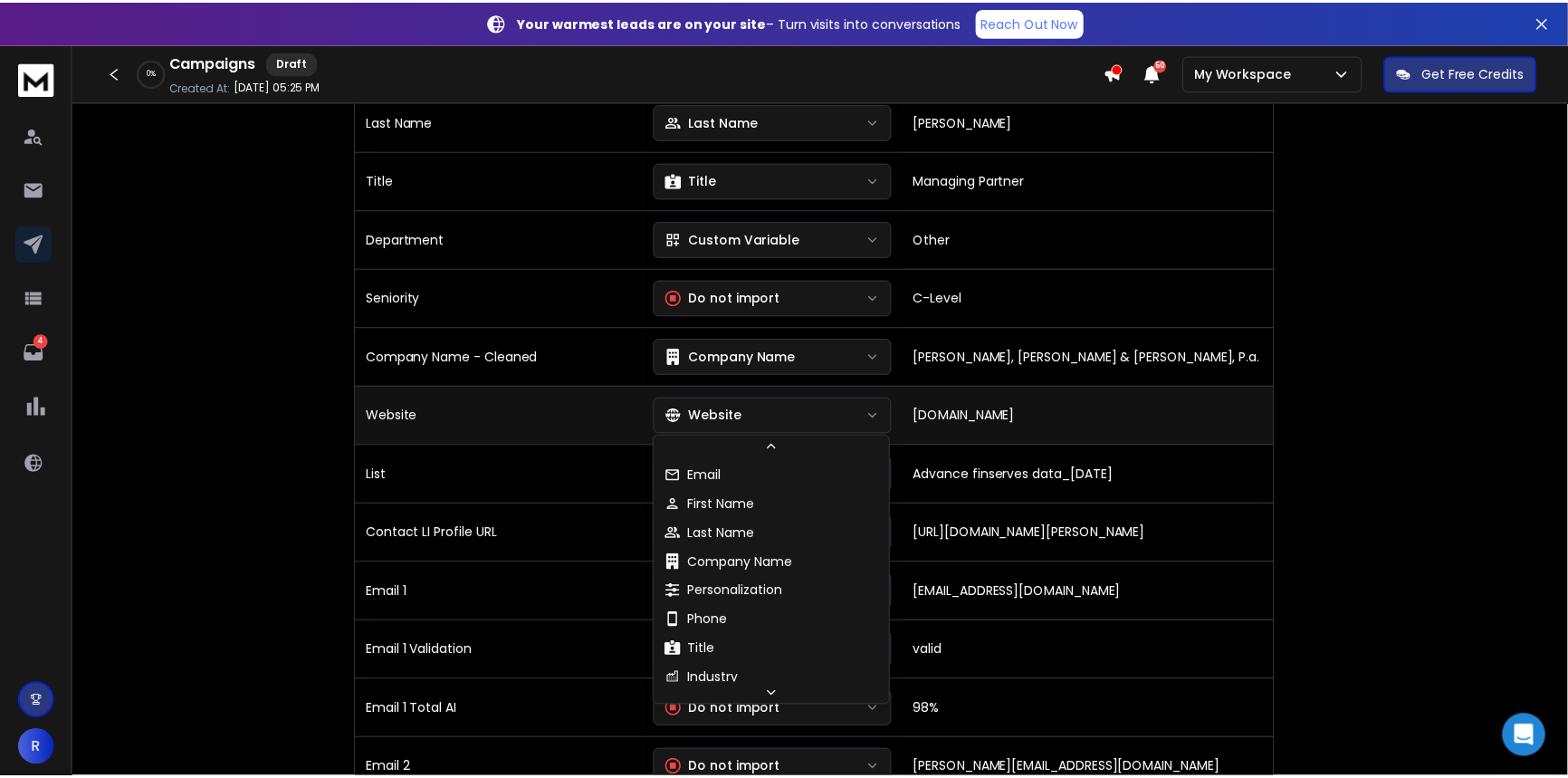
scroll to position [95, 0]
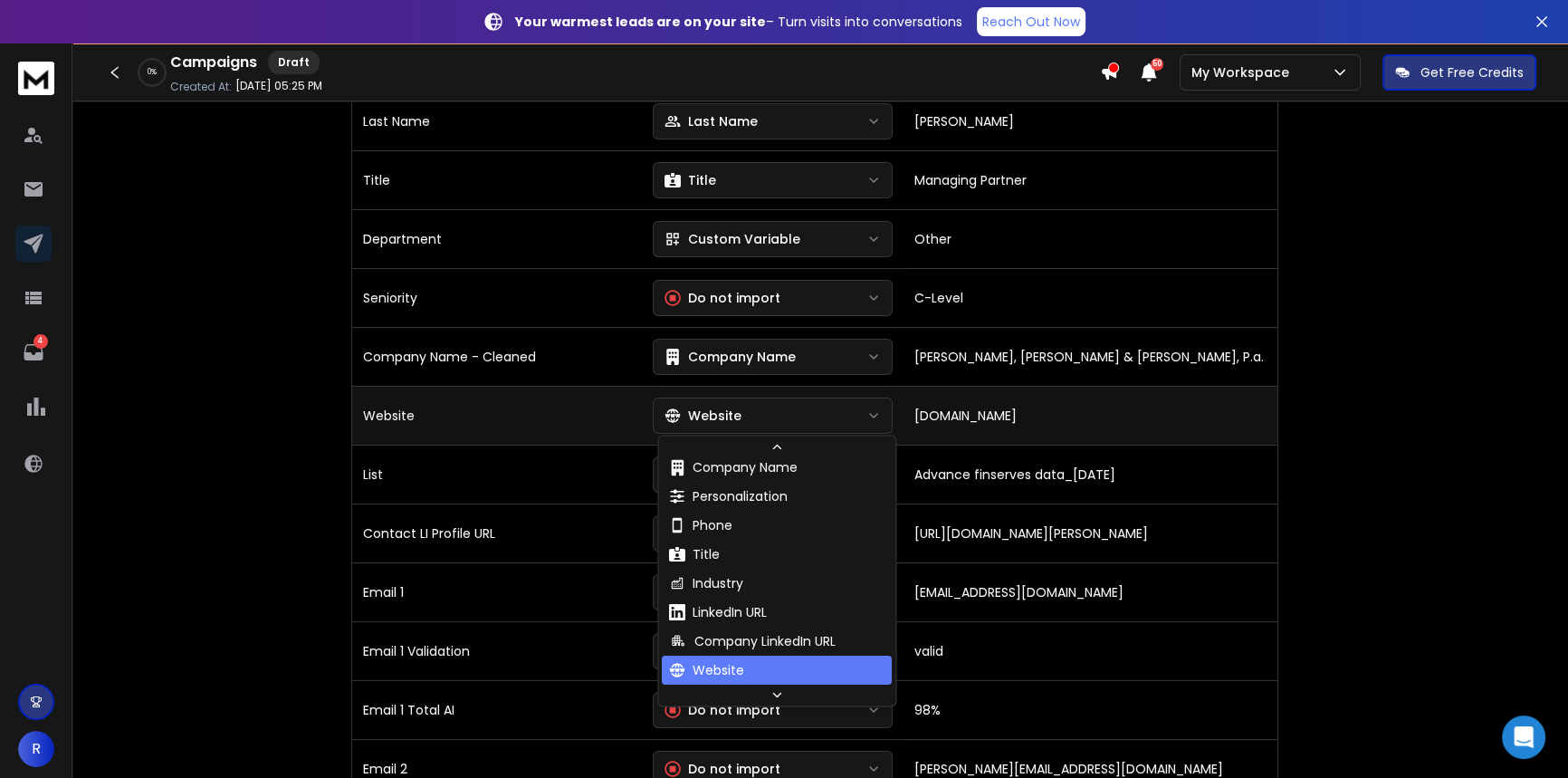
click at [1079, 406] on td "[DOMAIN_NAME]" at bounding box center [1090, 415] width 374 height 59
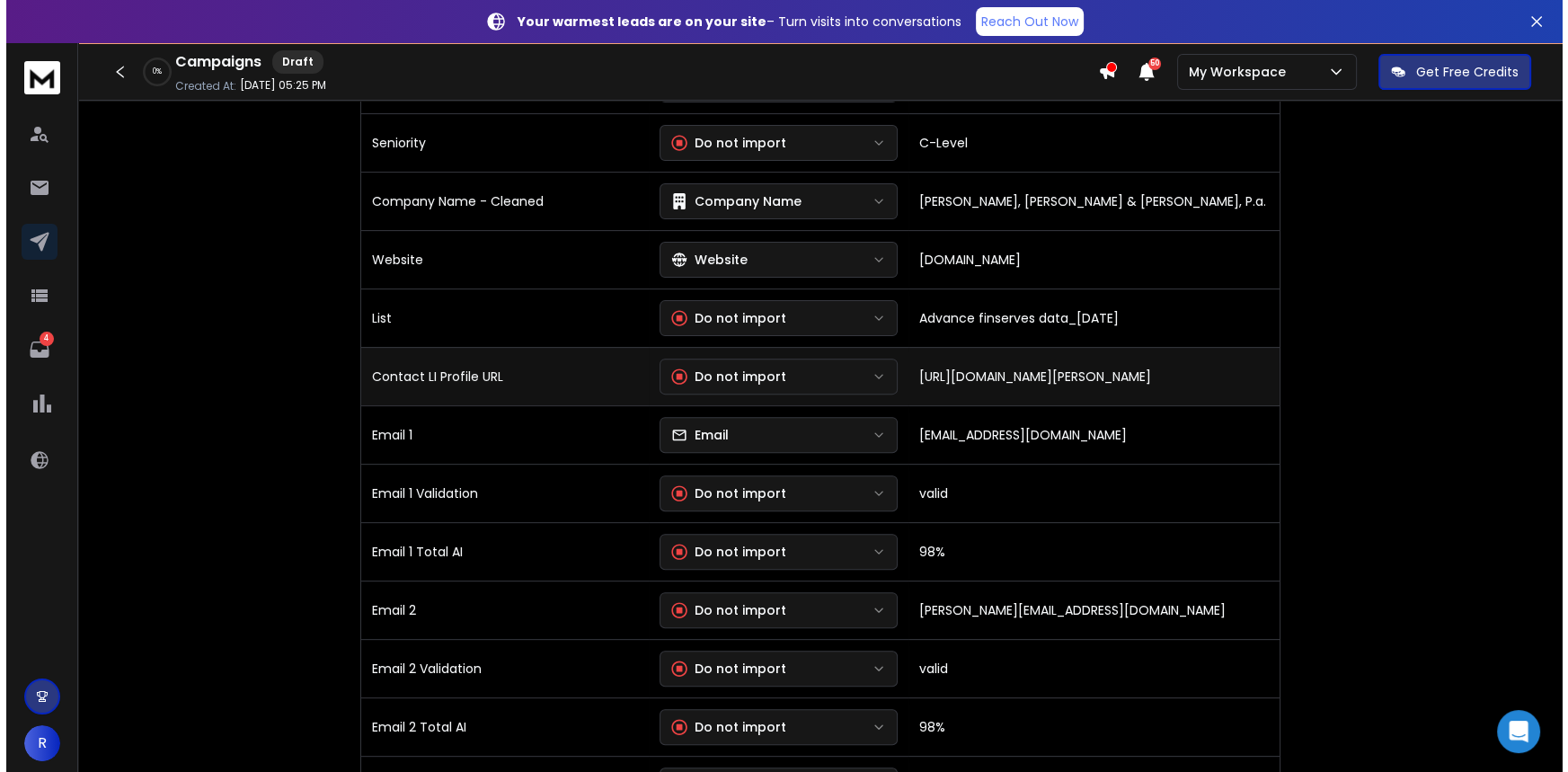
scroll to position [817, 0]
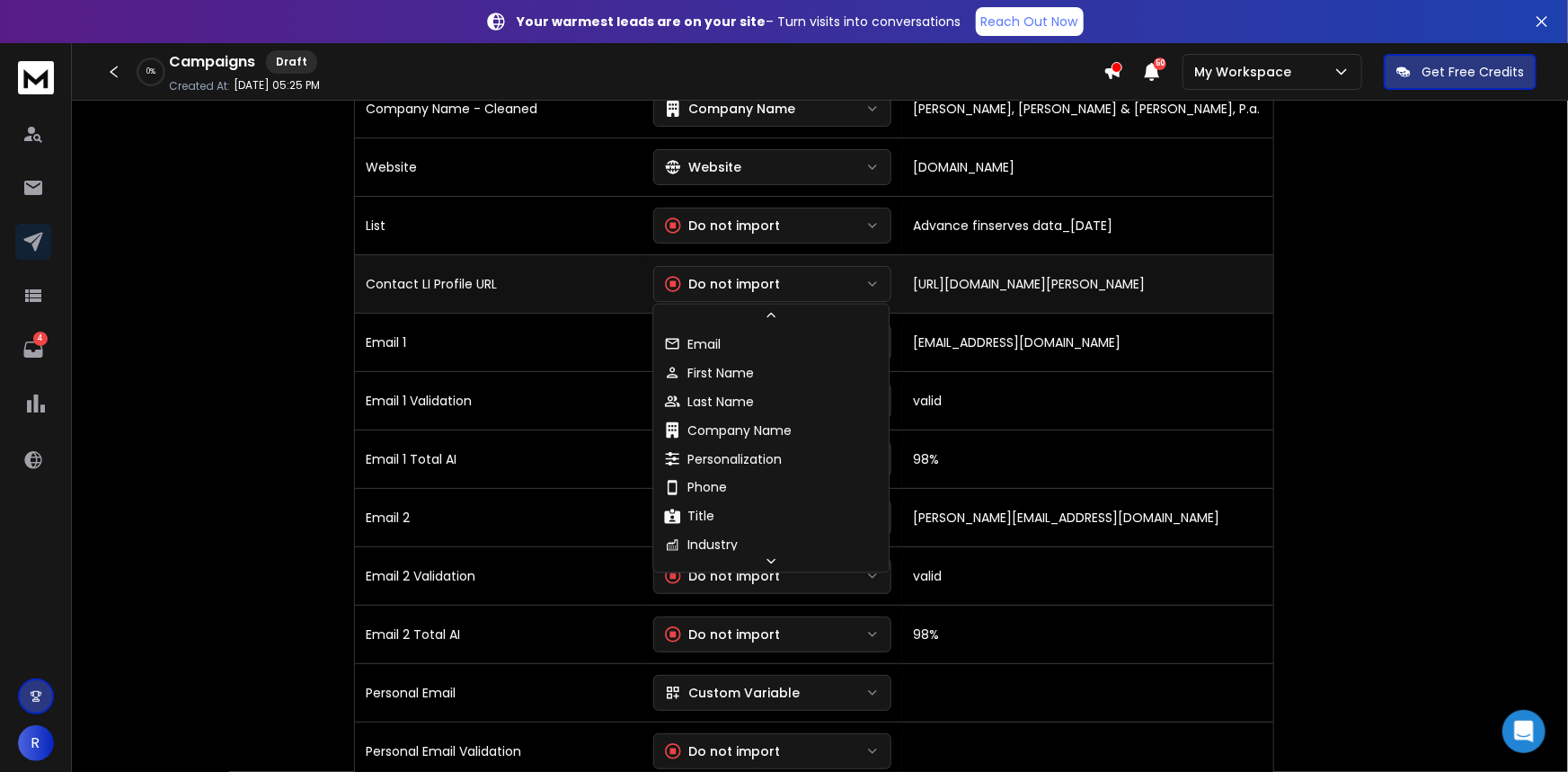
click at [866, 285] on icon "button" at bounding box center [872, 284] width 15 height 15
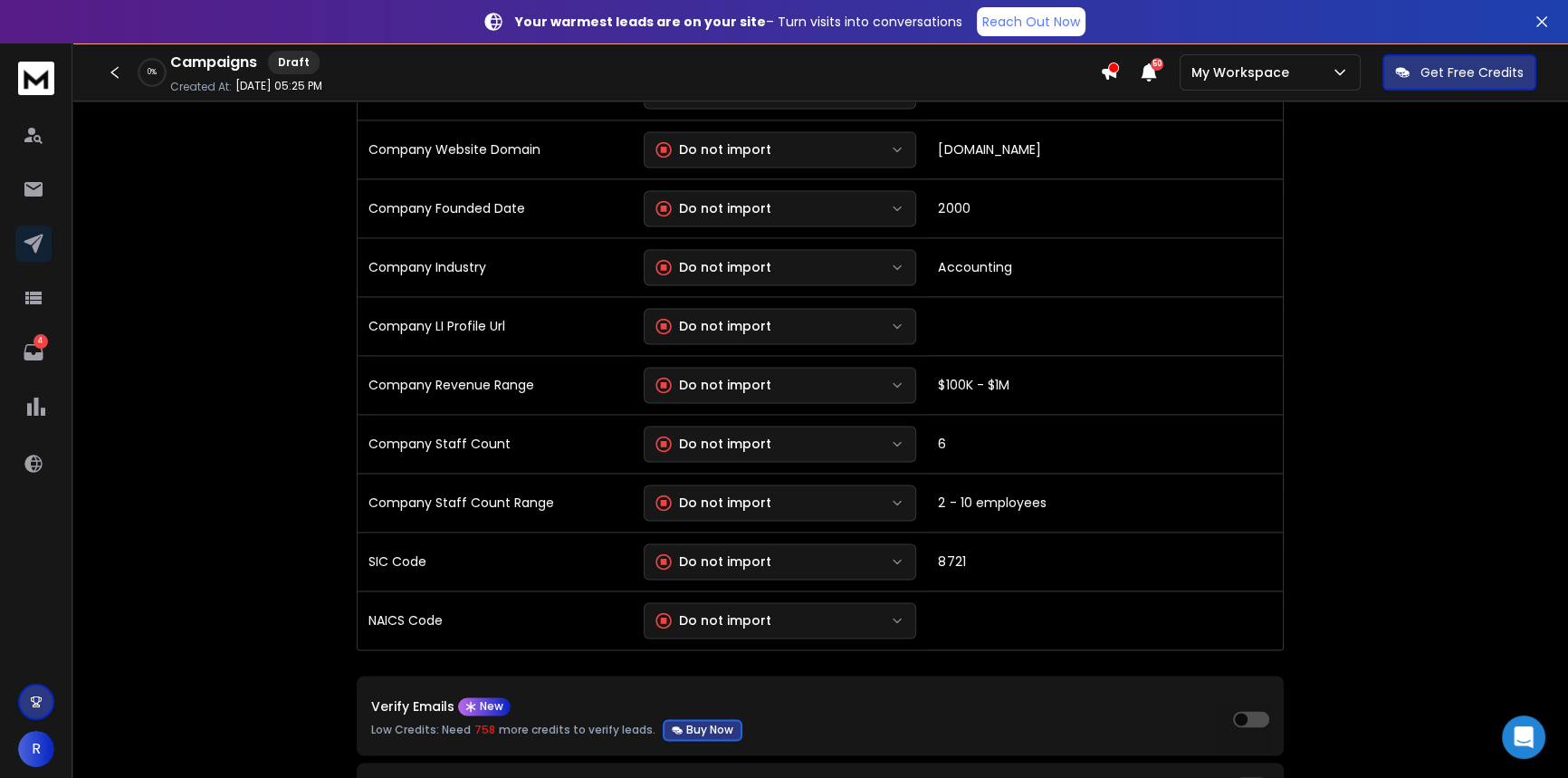
scroll to position [3517, 0]
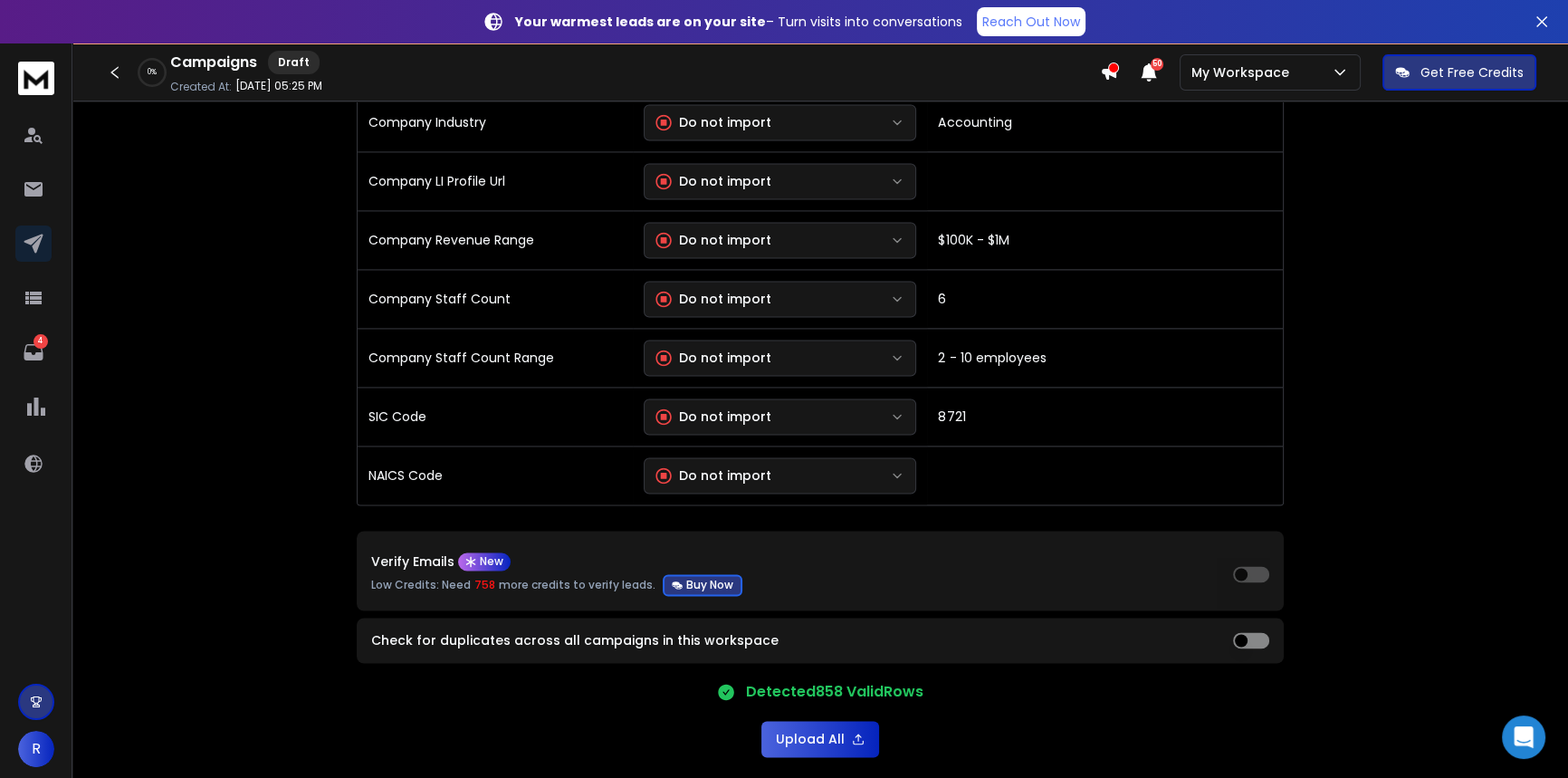
drag, startPoint x: 279, startPoint y: 272, endPoint x: 333, endPoint y: 272, distance: 54.0
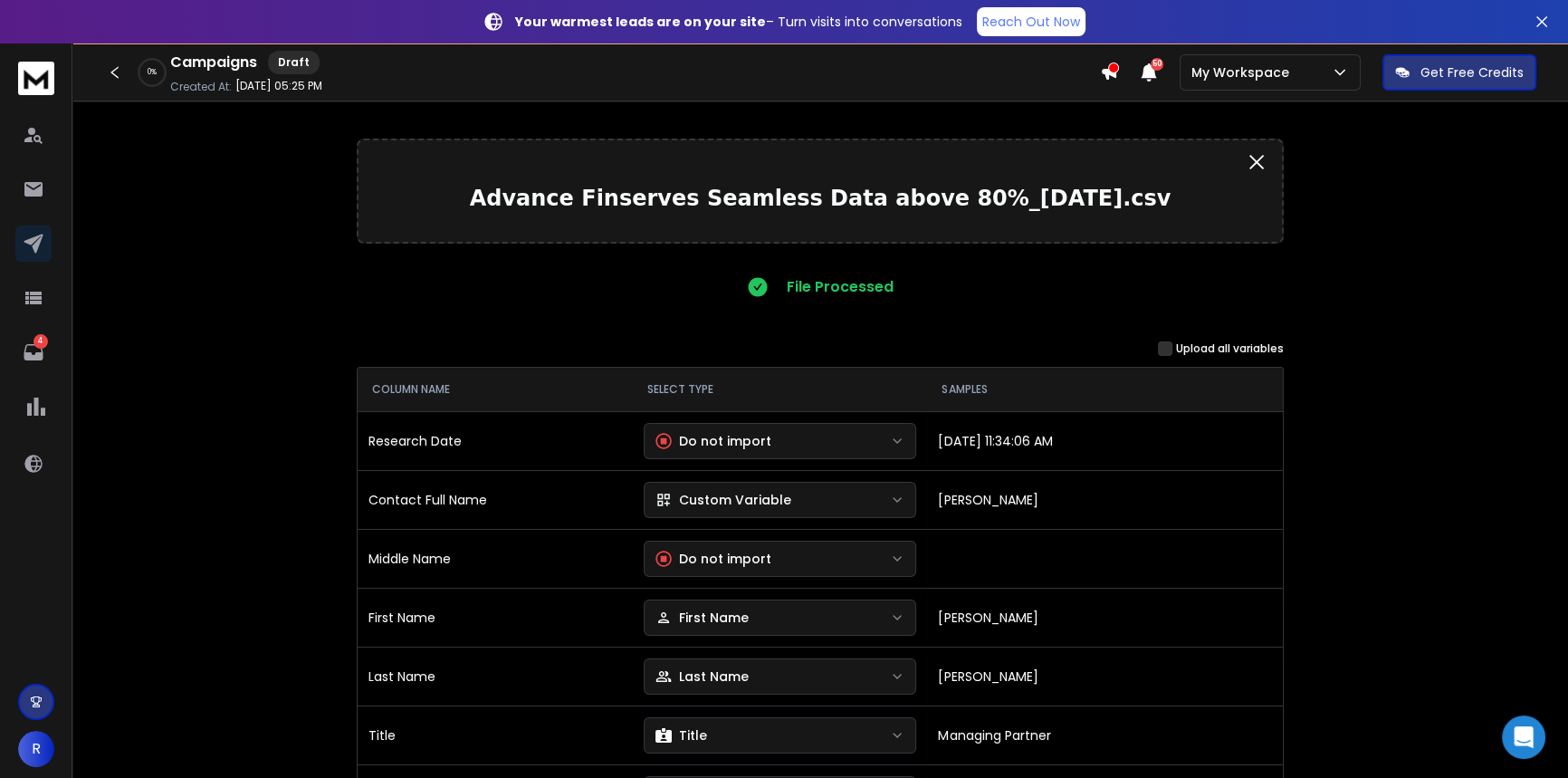
scroll to position [0, 0]
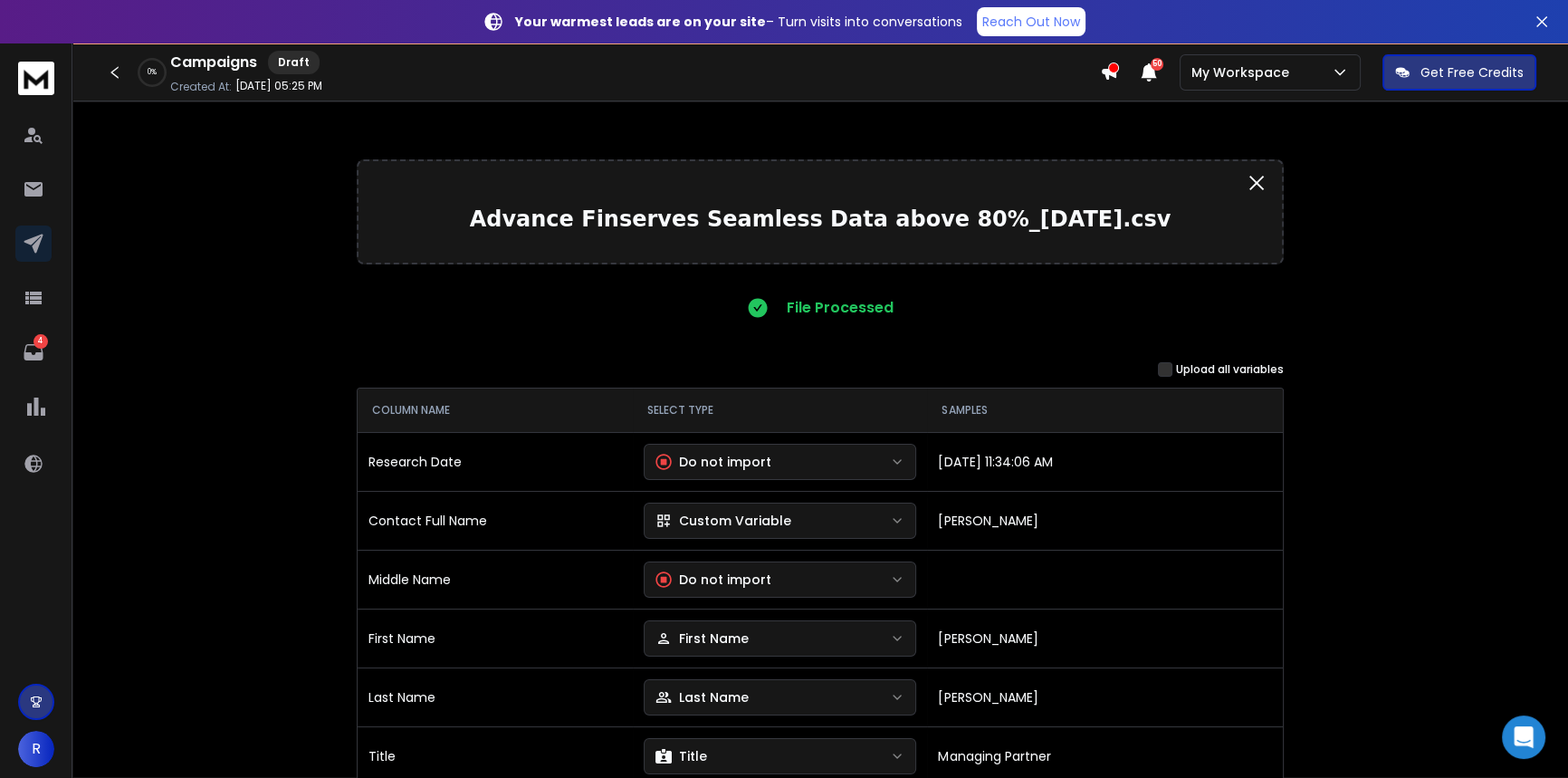
click at [1258, 181] on icon at bounding box center [1257, 182] width 15 height 15
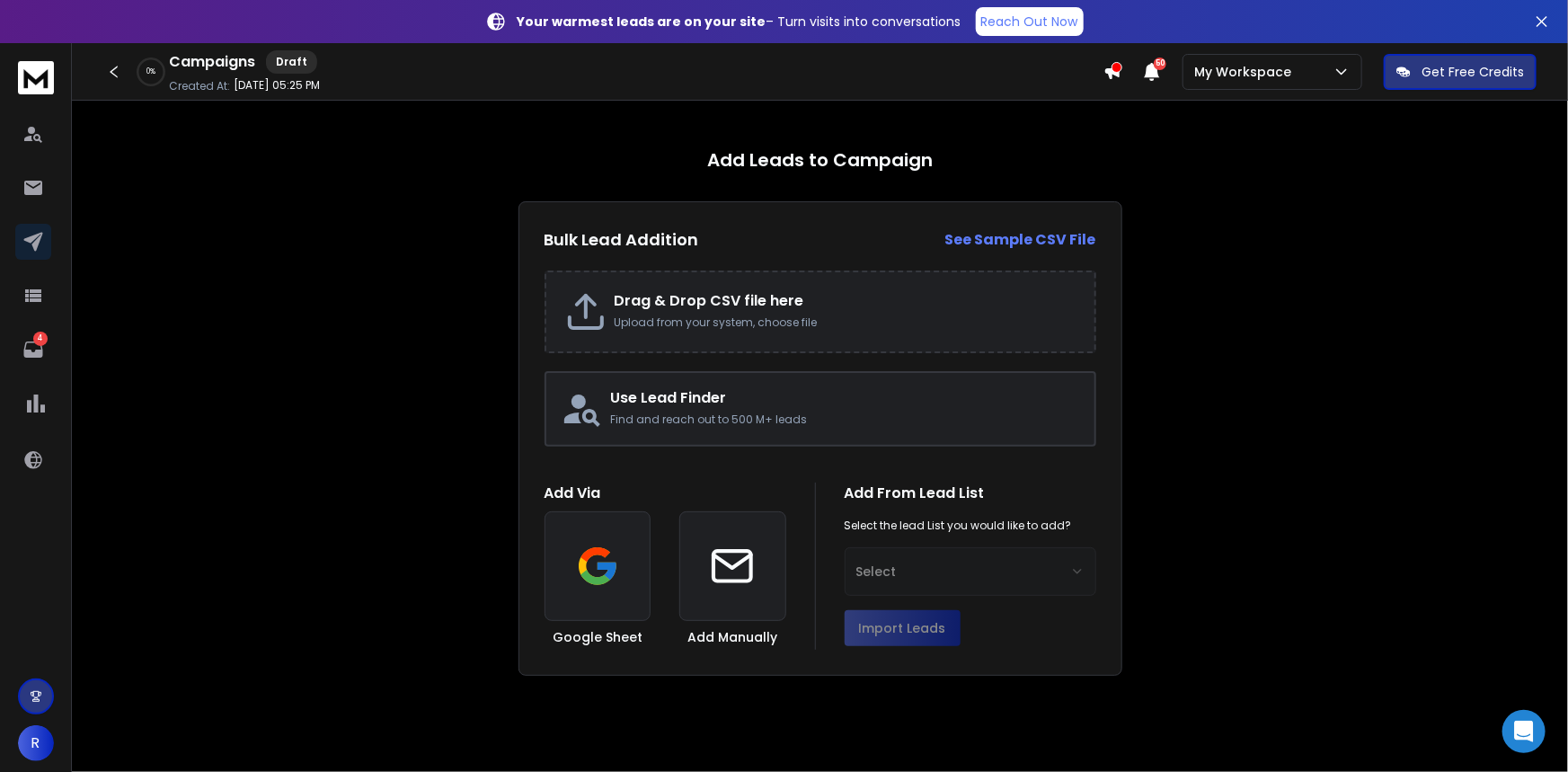
click at [841, 303] on h2 "Drag & Drop CSV file here" at bounding box center [846, 301] width 462 height 21
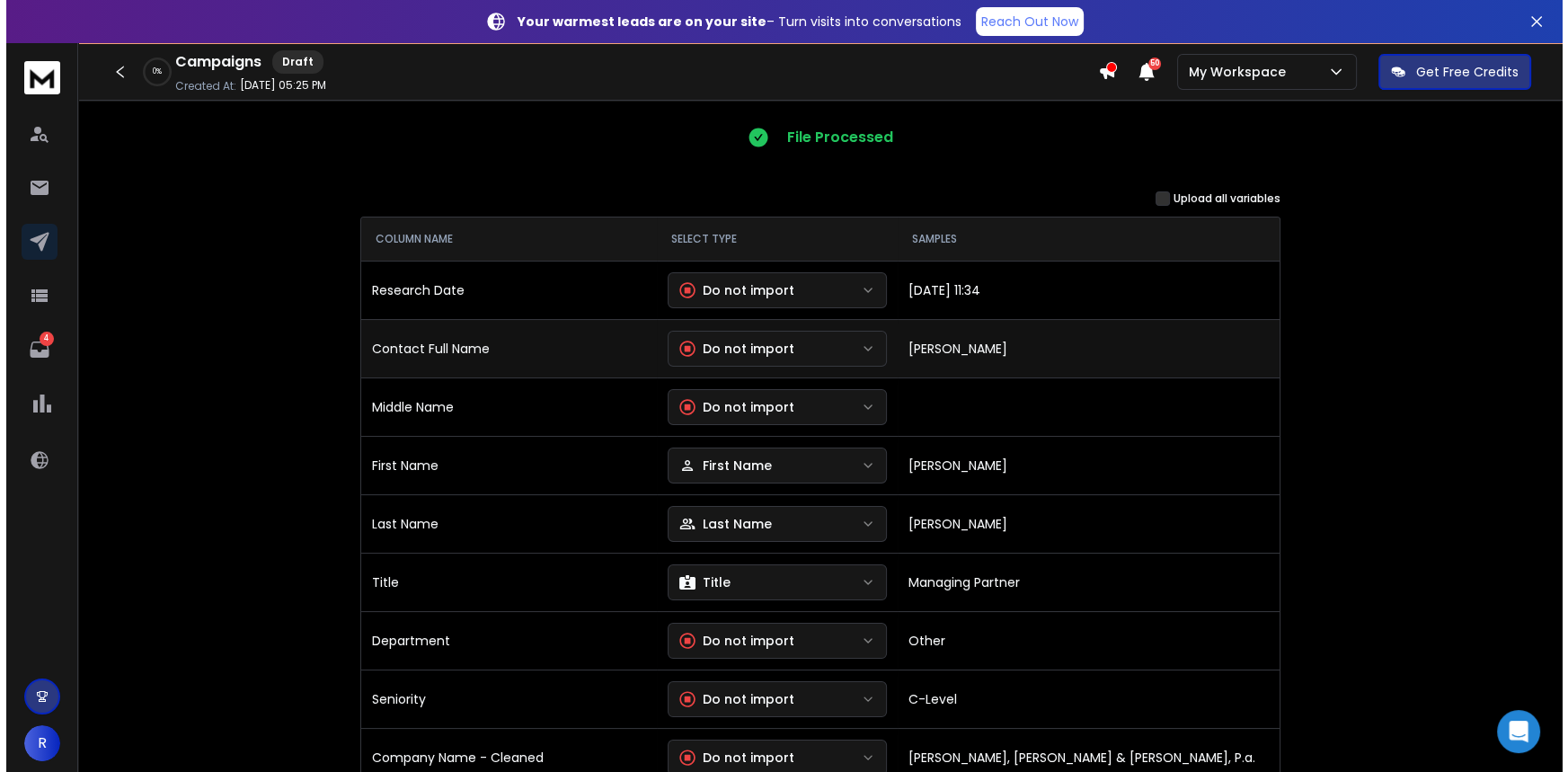
scroll to position [245, 0]
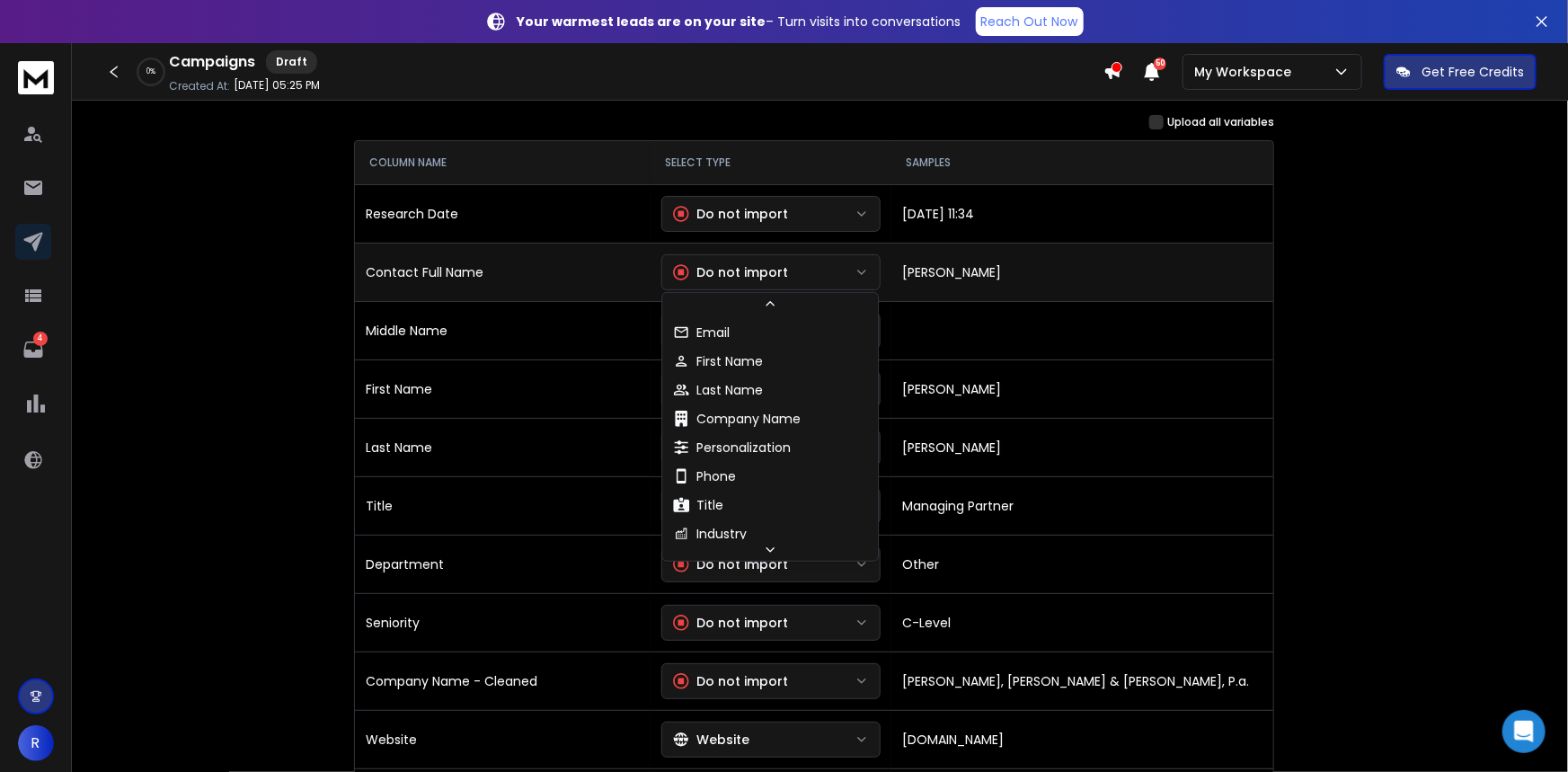
click at [791, 272] on button "Do not import" at bounding box center [771, 272] width 220 height 36
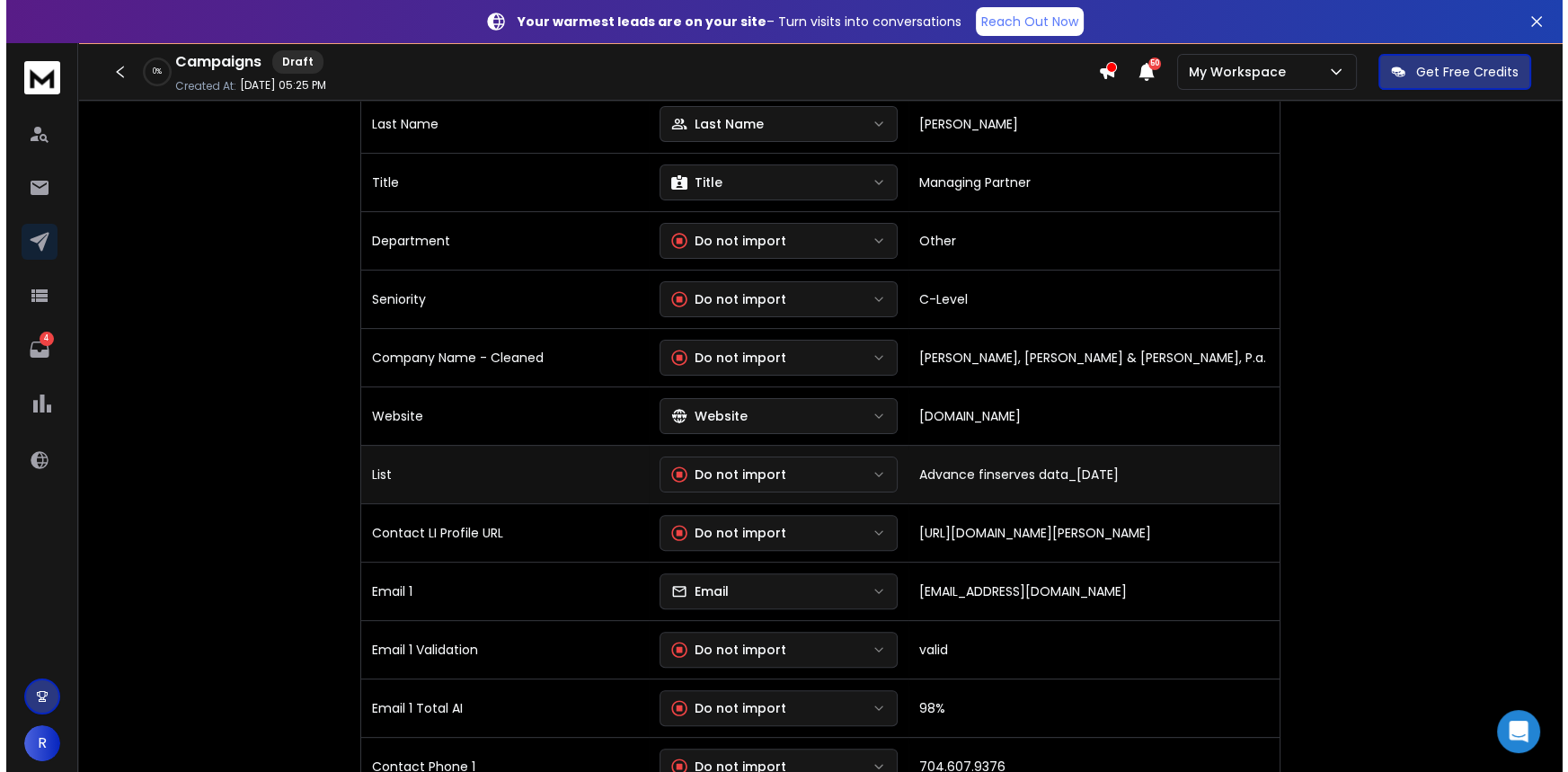
scroll to position [571, 0]
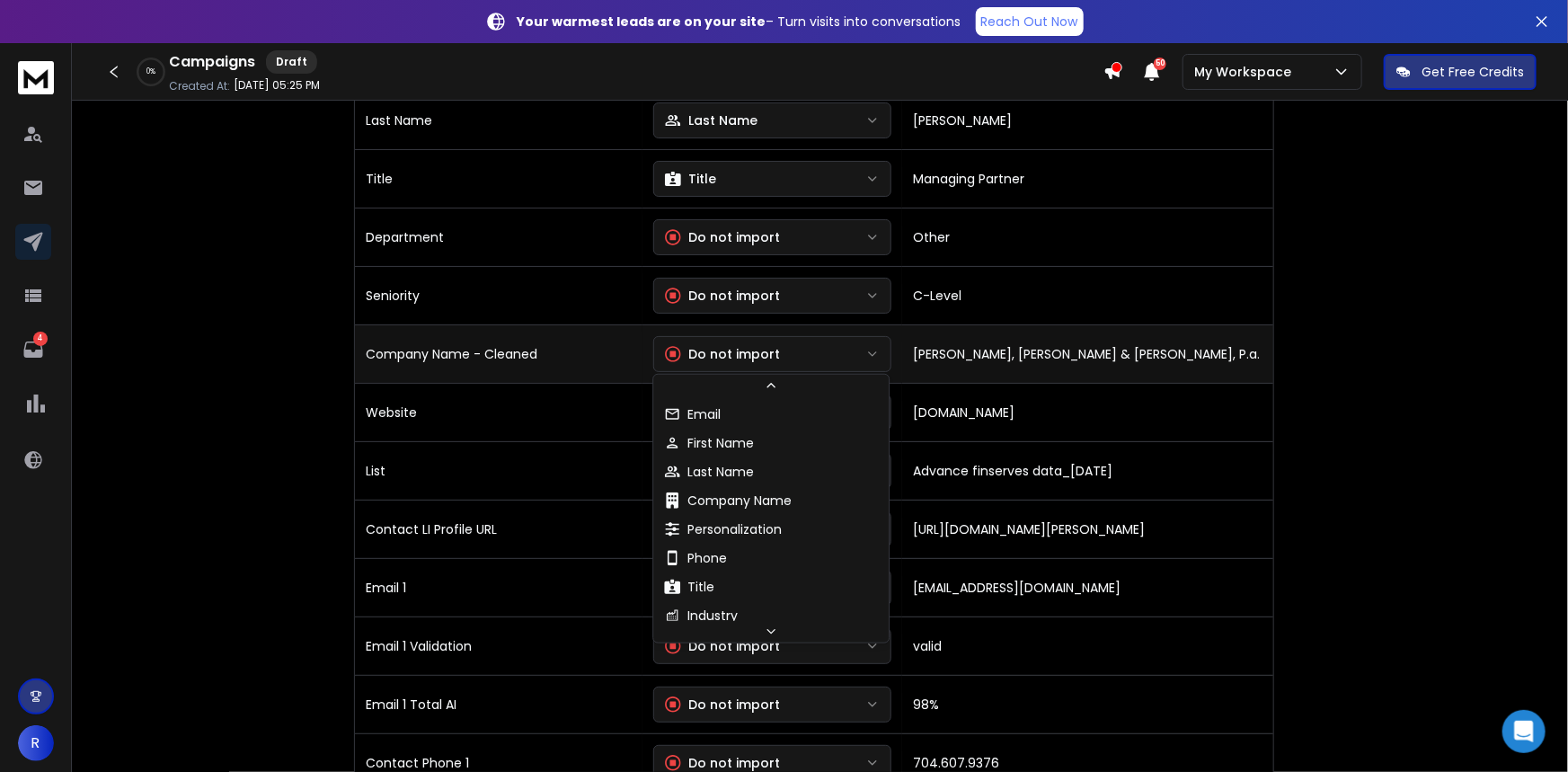
click at [786, 359] on button "Do not import" at bounding box center [772, 353] width 238 height 36
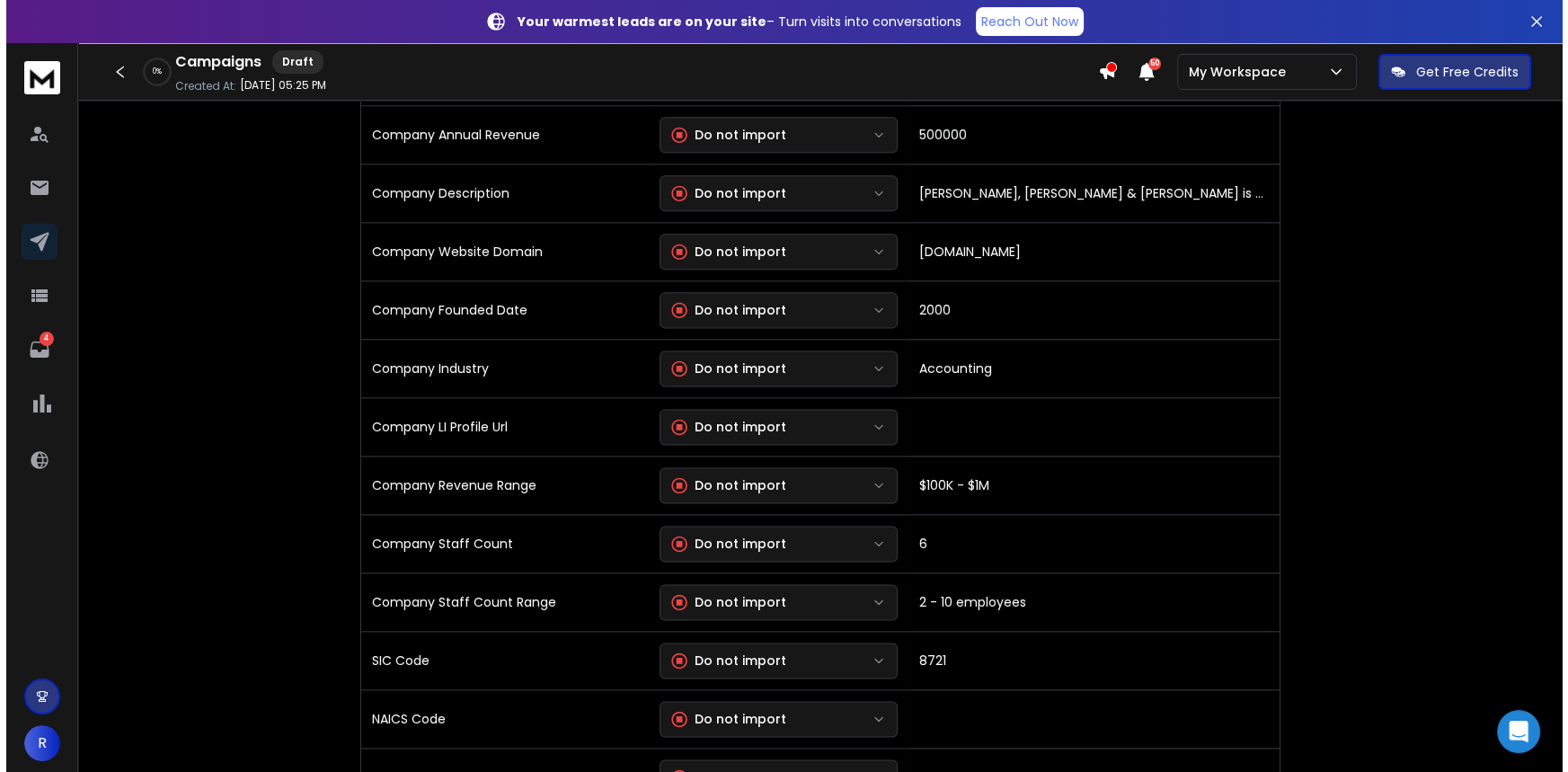
scroll to position [3258, 0]
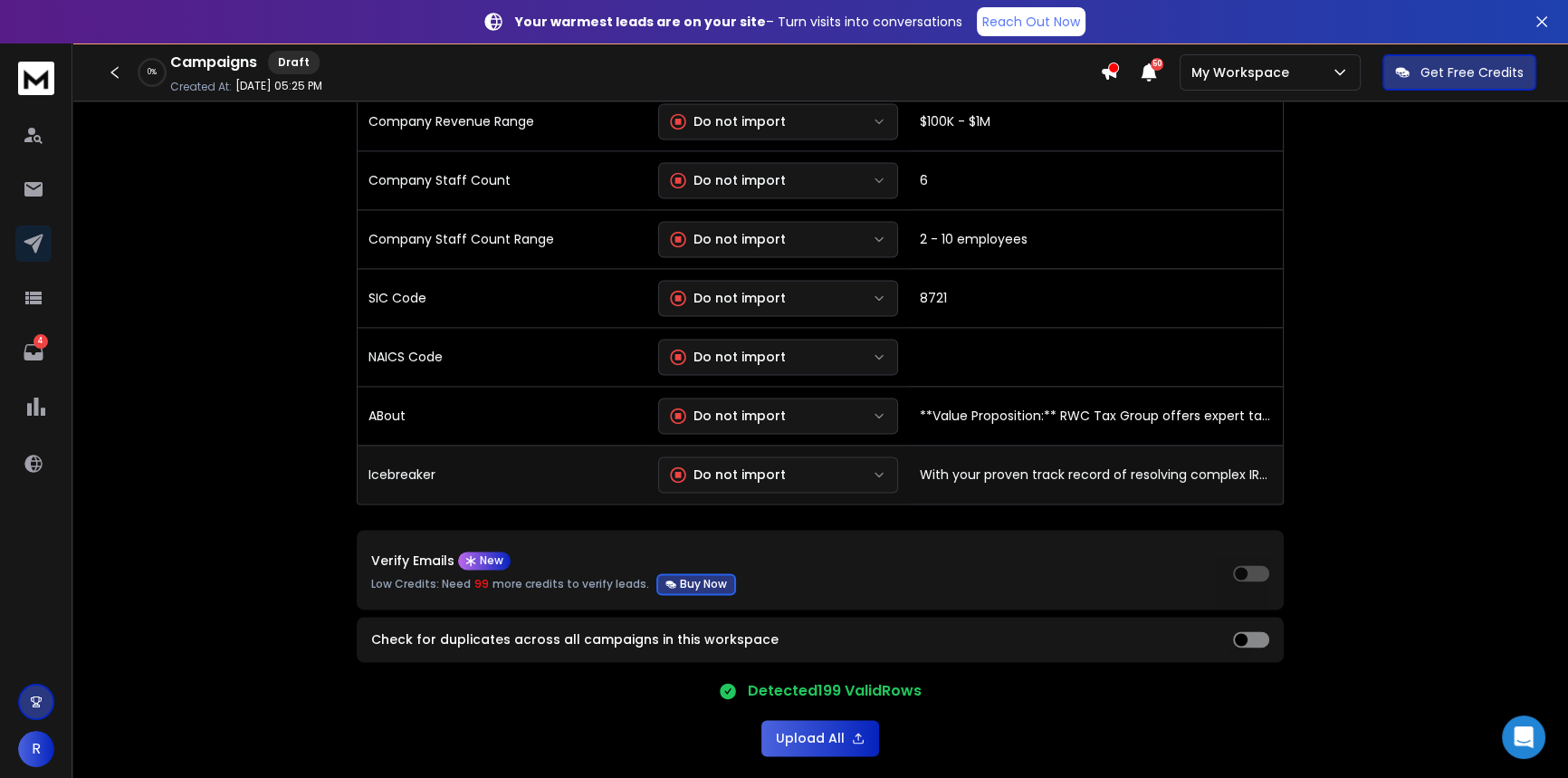
click at [824, 472] on button "Do not import" at bounding box center [778, 474] width 240 height 36
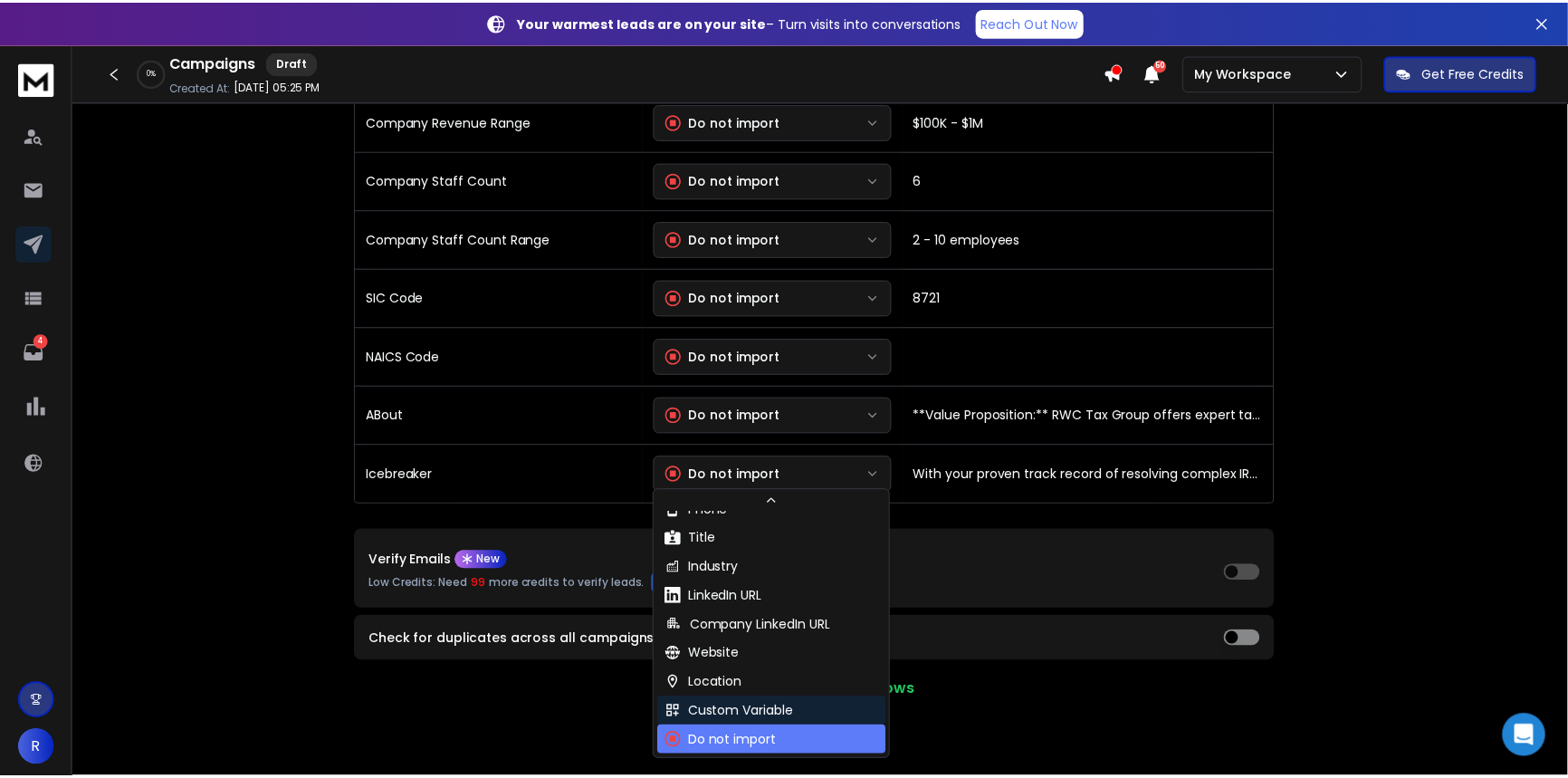
scroll to position [163, 0]
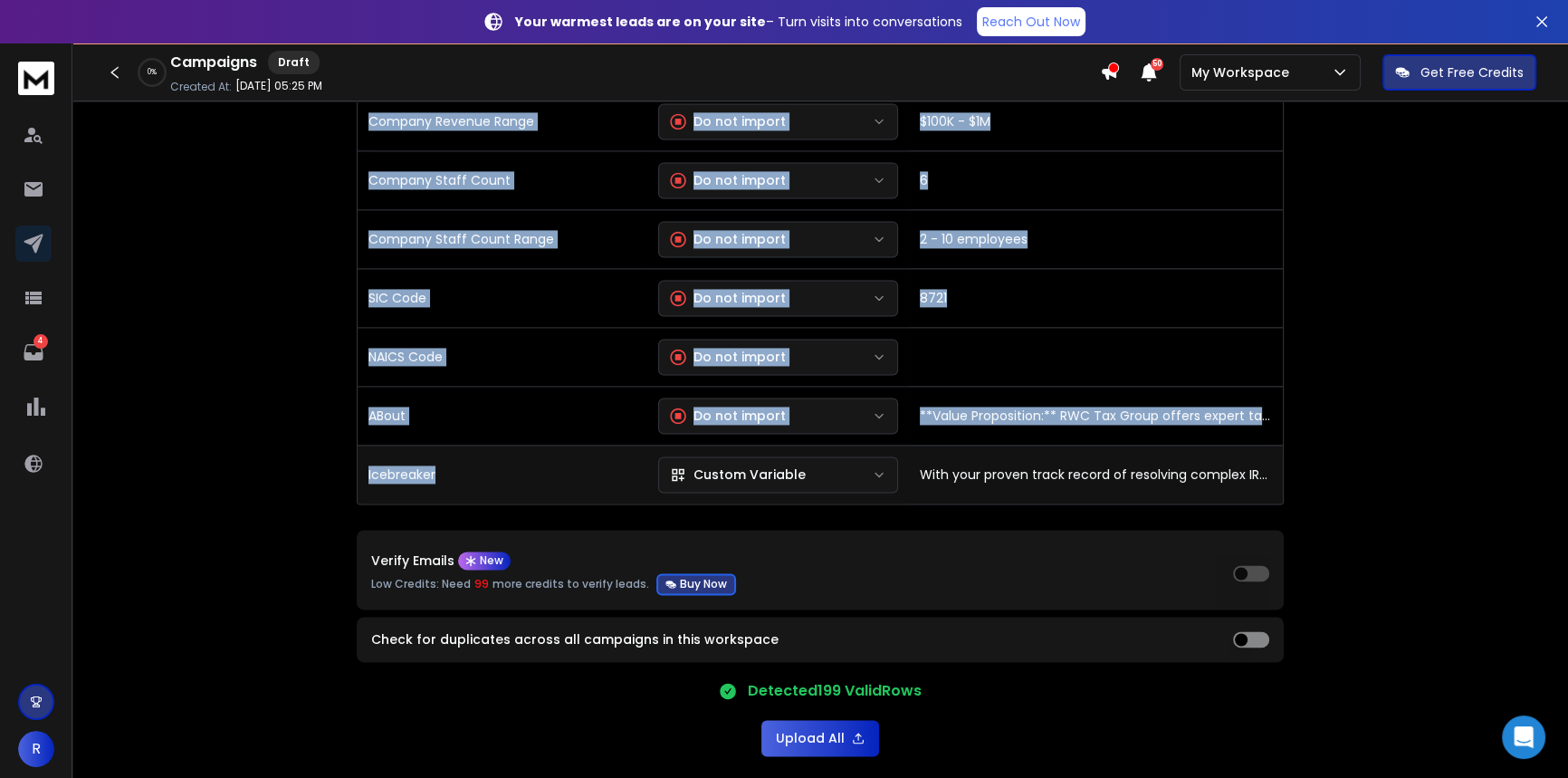
drag, startPoint x: 341, startPoint y: 466, endPoint x: 453, endPoint y: 461, distance: 112.1
click at [444, 462] on td "Icebreaker" at bounding box center [502, 474] width 290 height 59
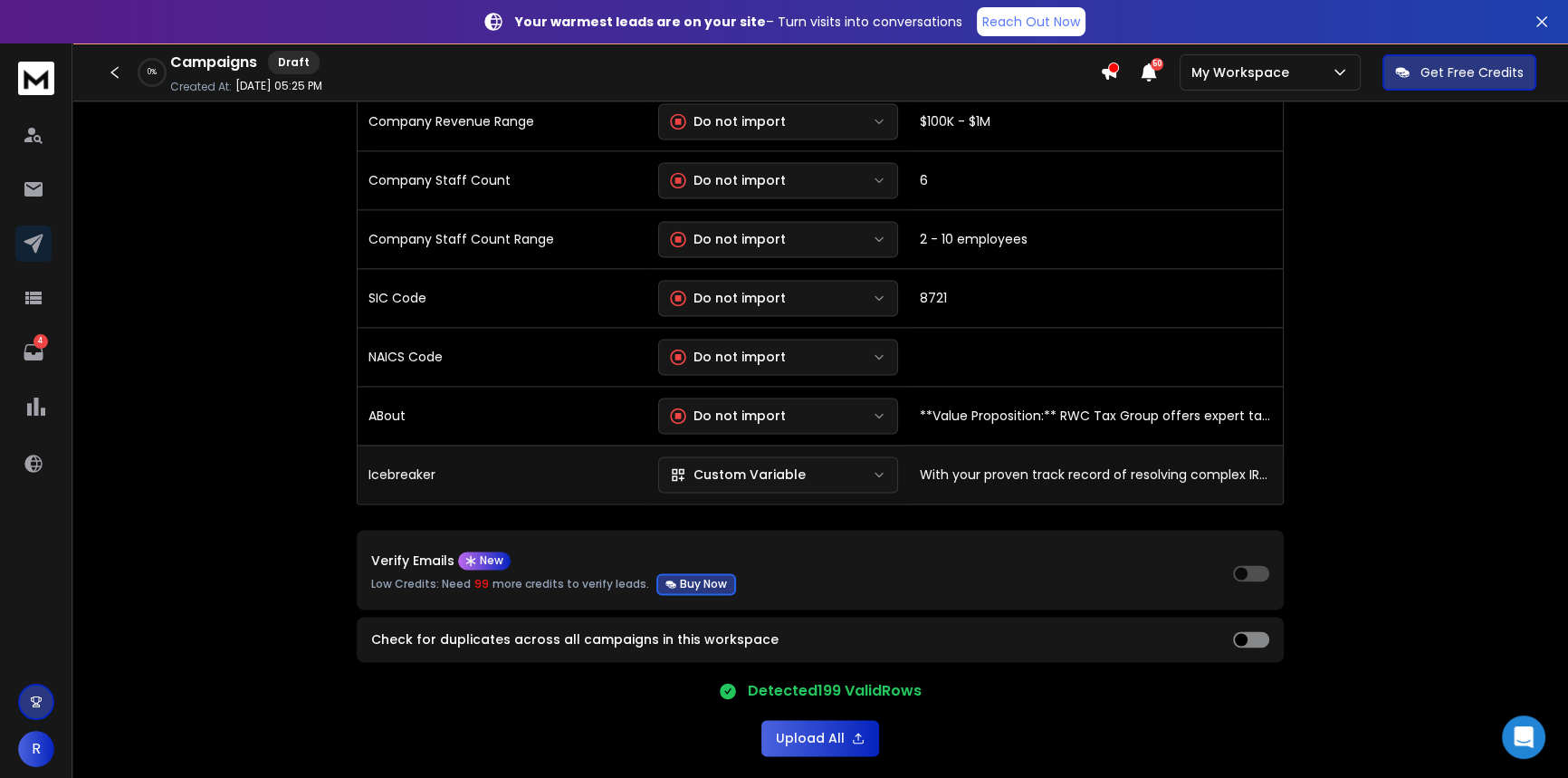
click at [444, 462] on td "Icebreaker" at bounding box center [502, 474] width 290 height 59
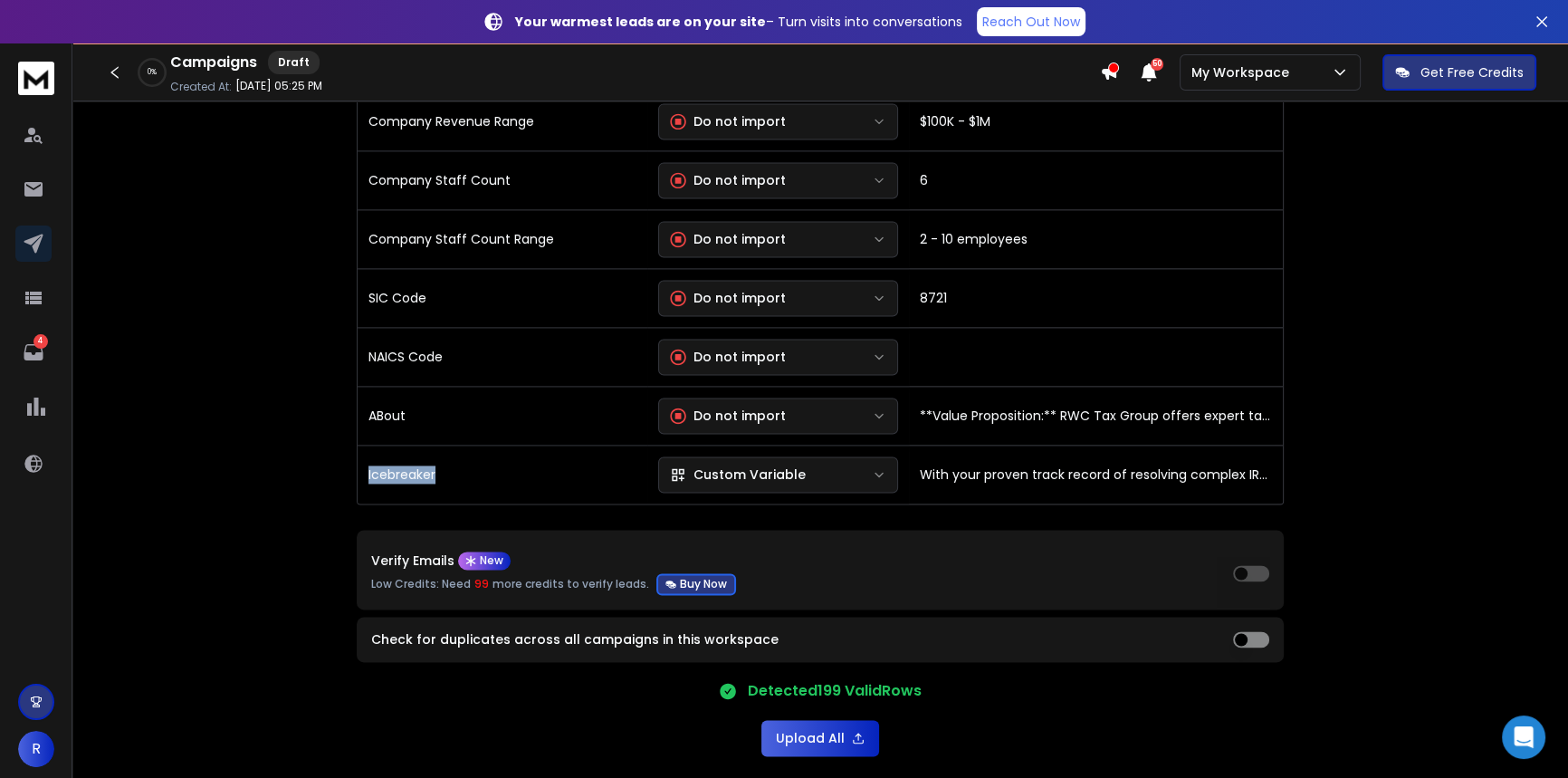
click at [829, 736] on button "Upload All" at bounding box center [820, 737] width 117 height 36
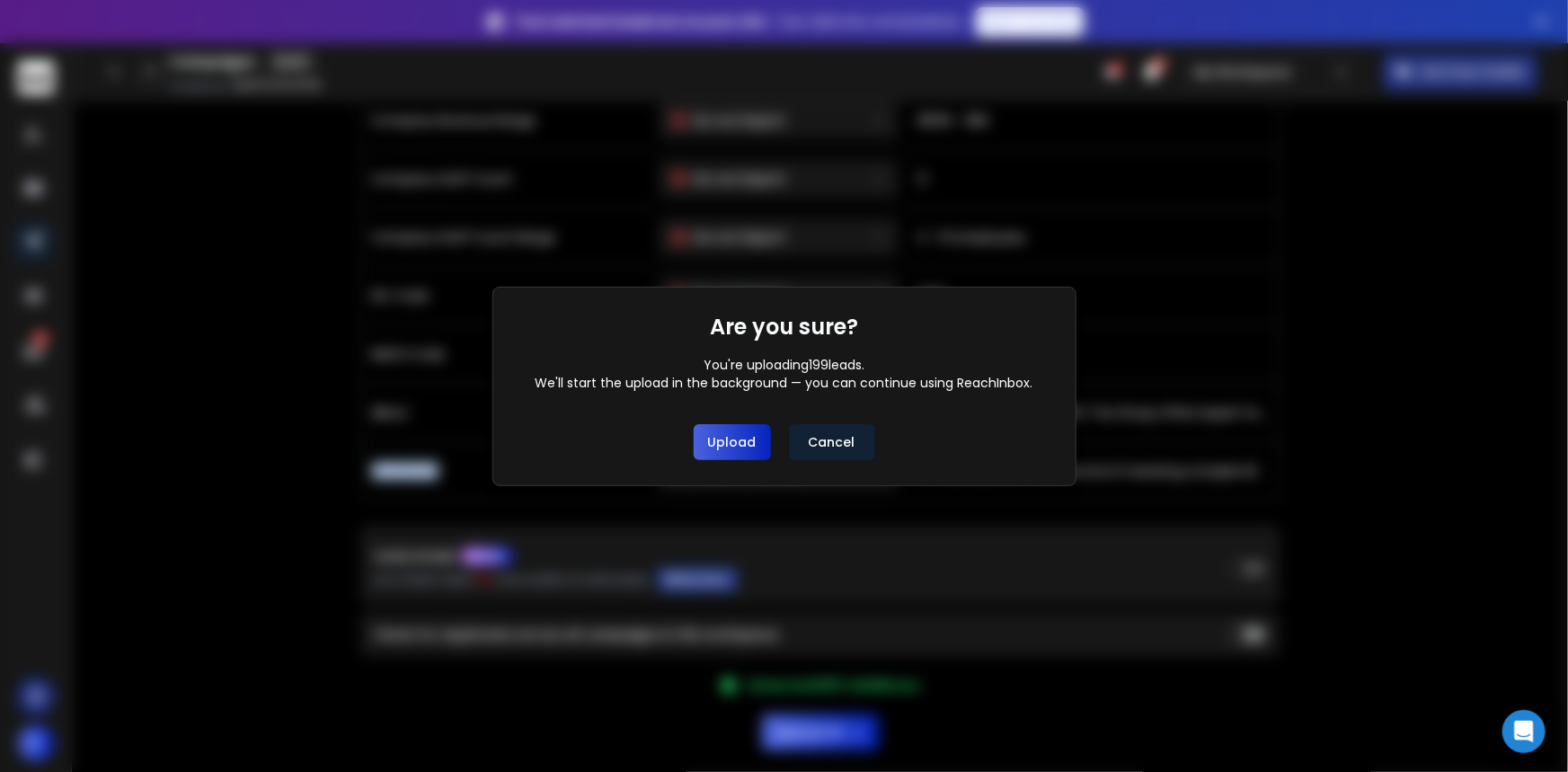
click at [743, 436] on button "Upload" at bounding box center [733, 442] width 78 height 36
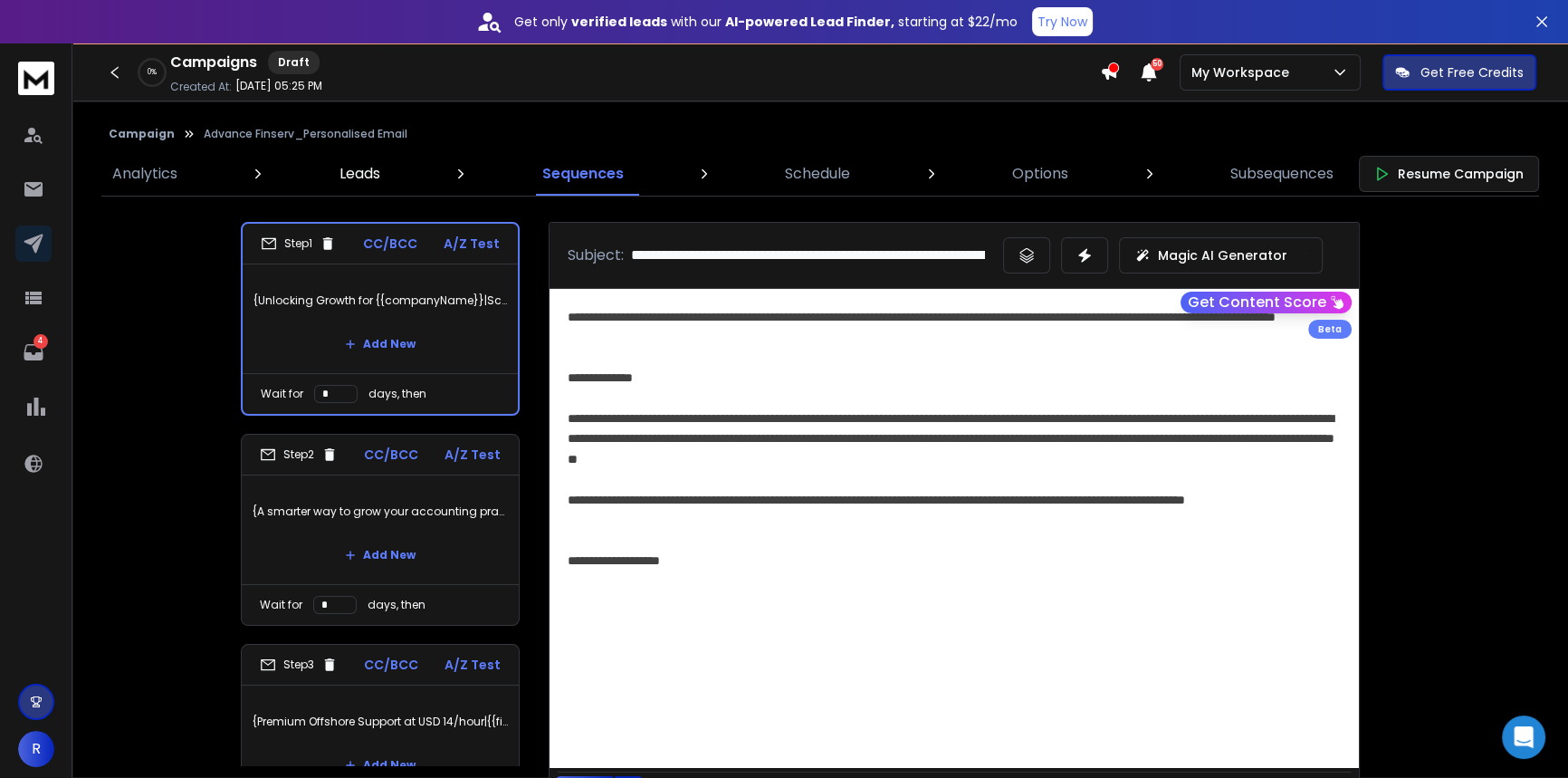
click at [386, 163] on link "Leads" at bounding box center [360, 173] width 63 height 43
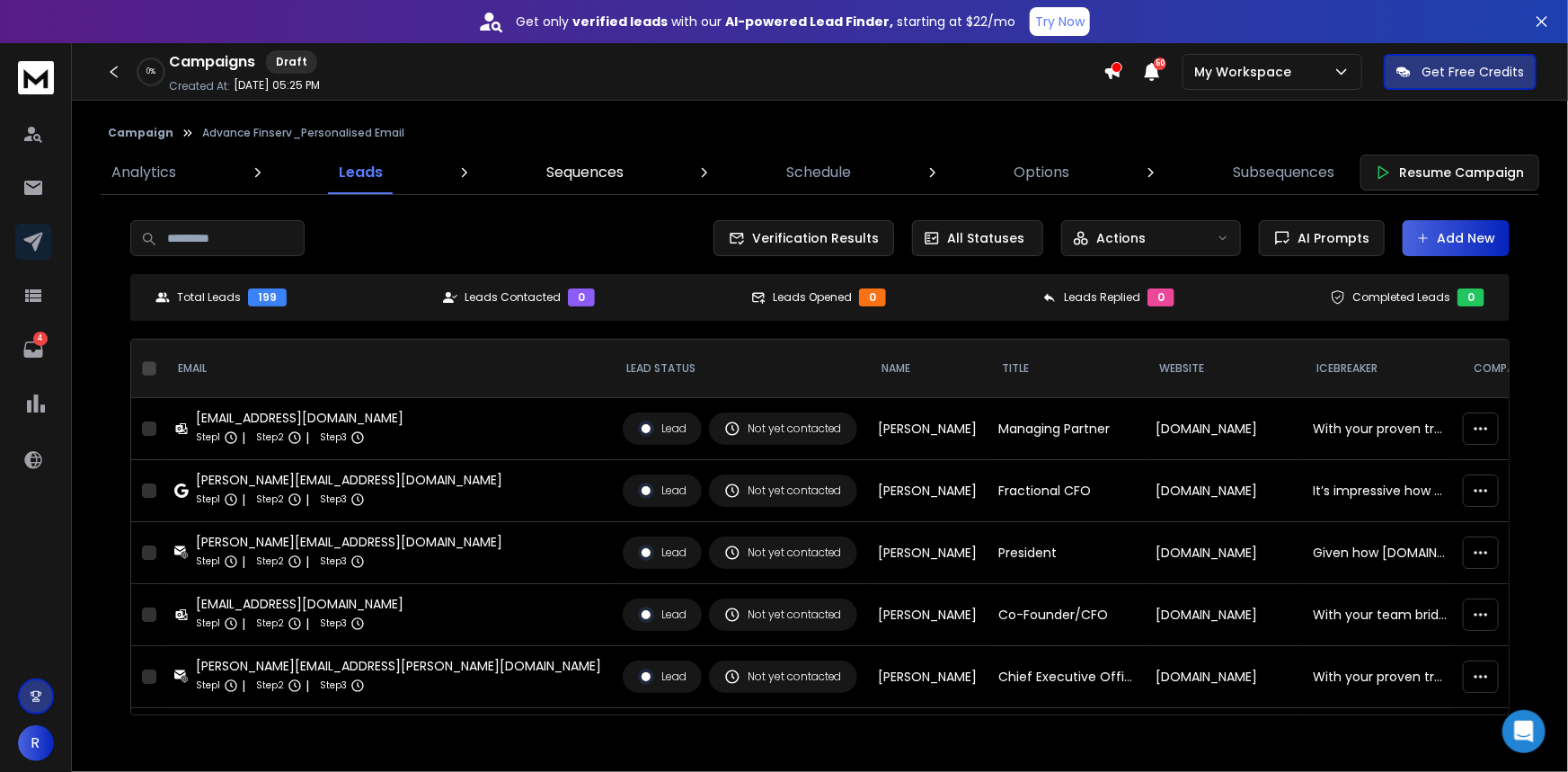
click at [569, 171] on p "Sequences" at bounding box center [585, 173] width 78 height 21
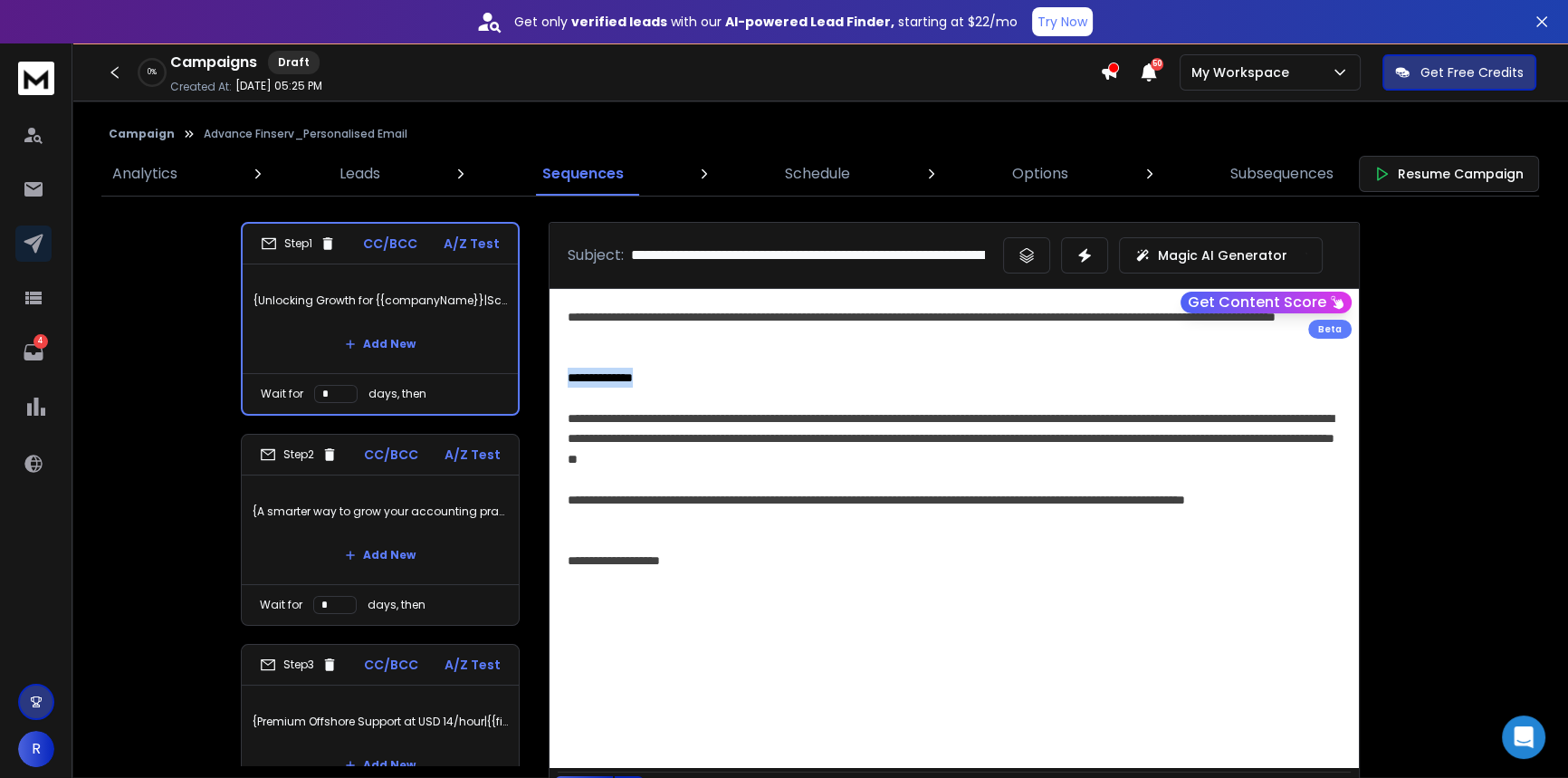
drag, startPoint x: 646, startPoint y: 376, endPoint x: 561, endPoint y: 381, distance: 85.1
click at [561, 381] on div "**********" at bounding box center [954, 522] width 809 height 466
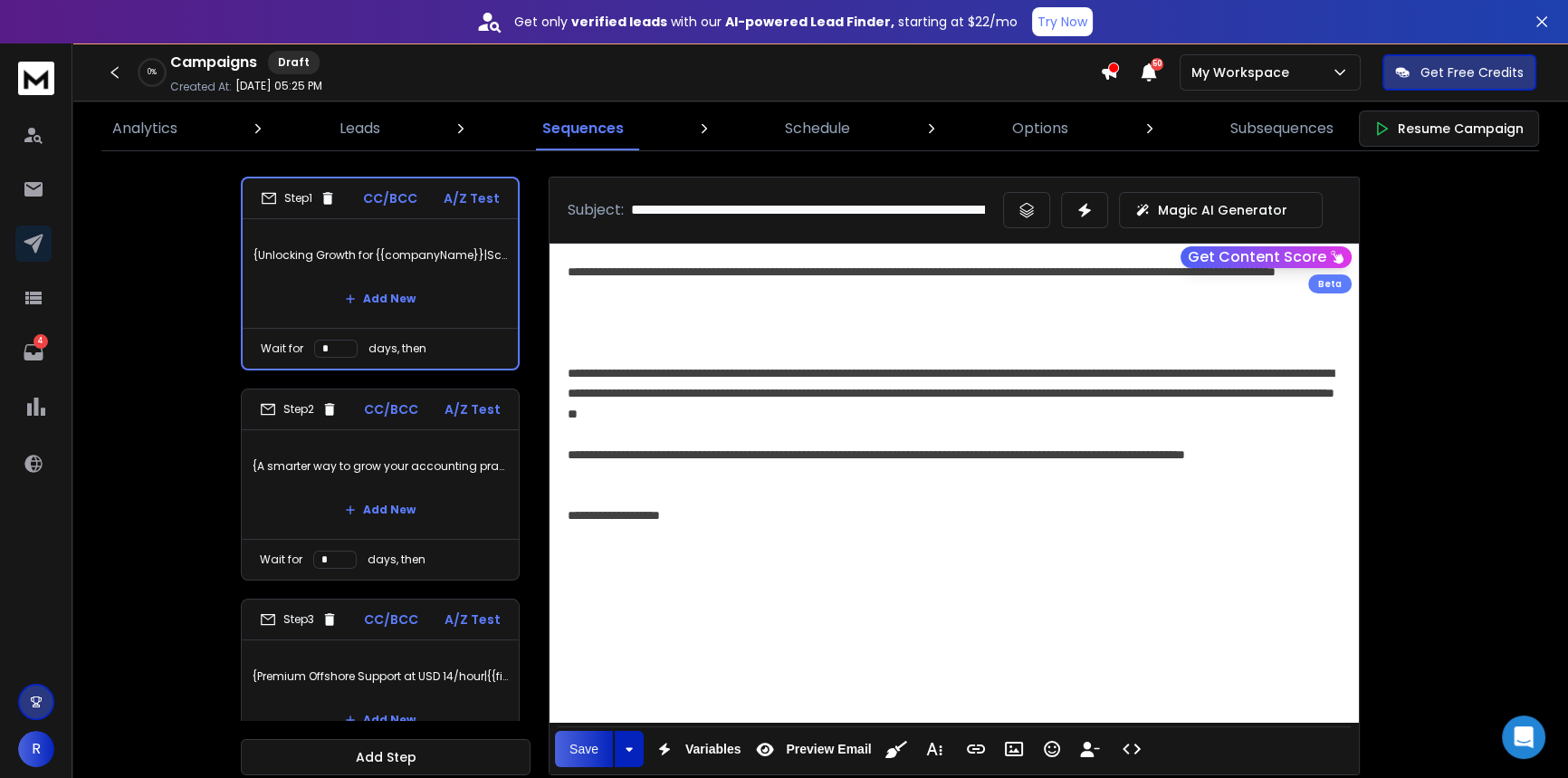
scroll to position [68, 0]
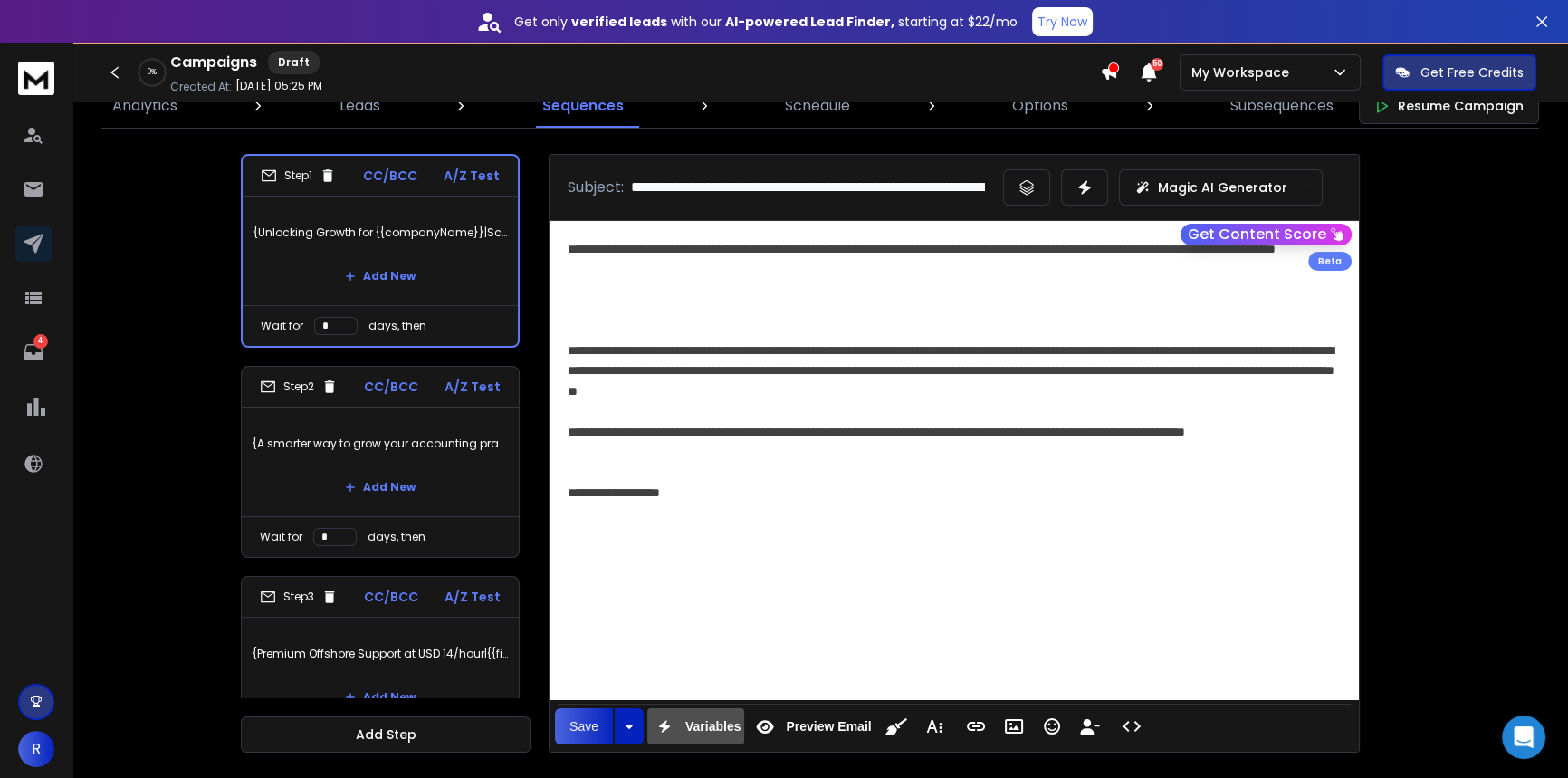
click at [706, 730] on span "Variables" at bounding box center [714, 727] width 64 height 16
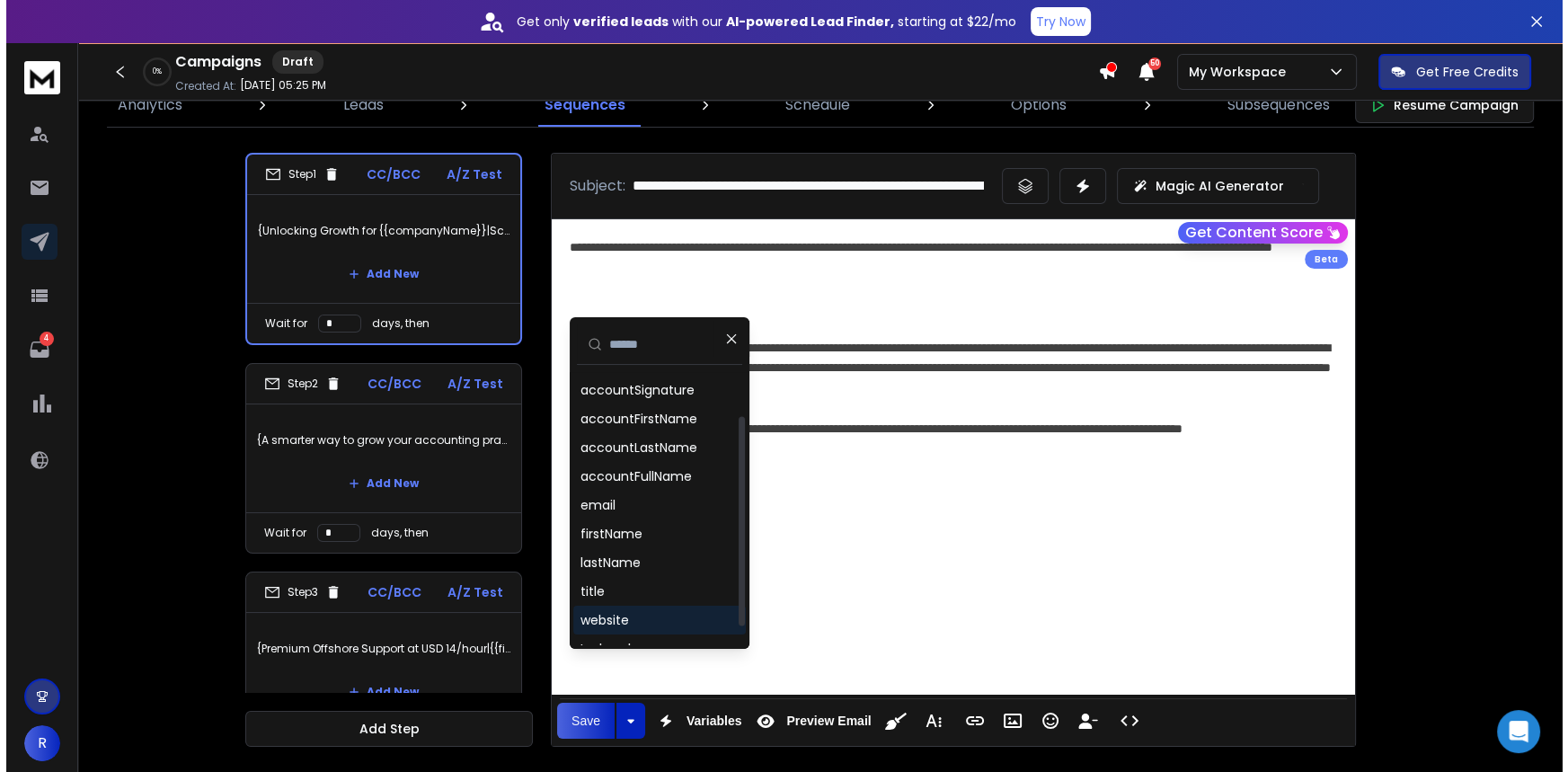
scroll to position [75, 0]
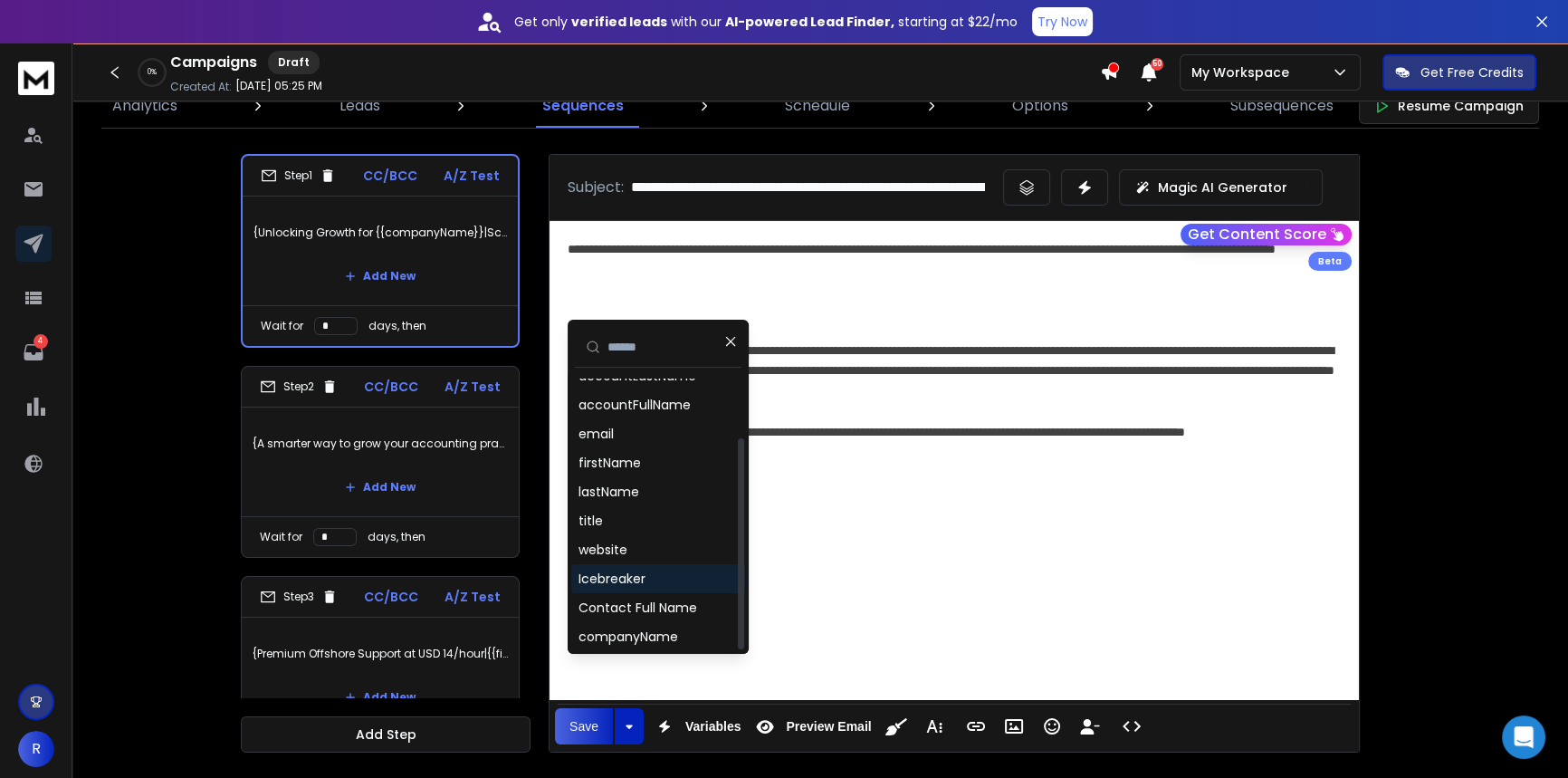
click at [612, 578] on div "Icebreaker" at bounding box center [612, 578] width 67 height 19
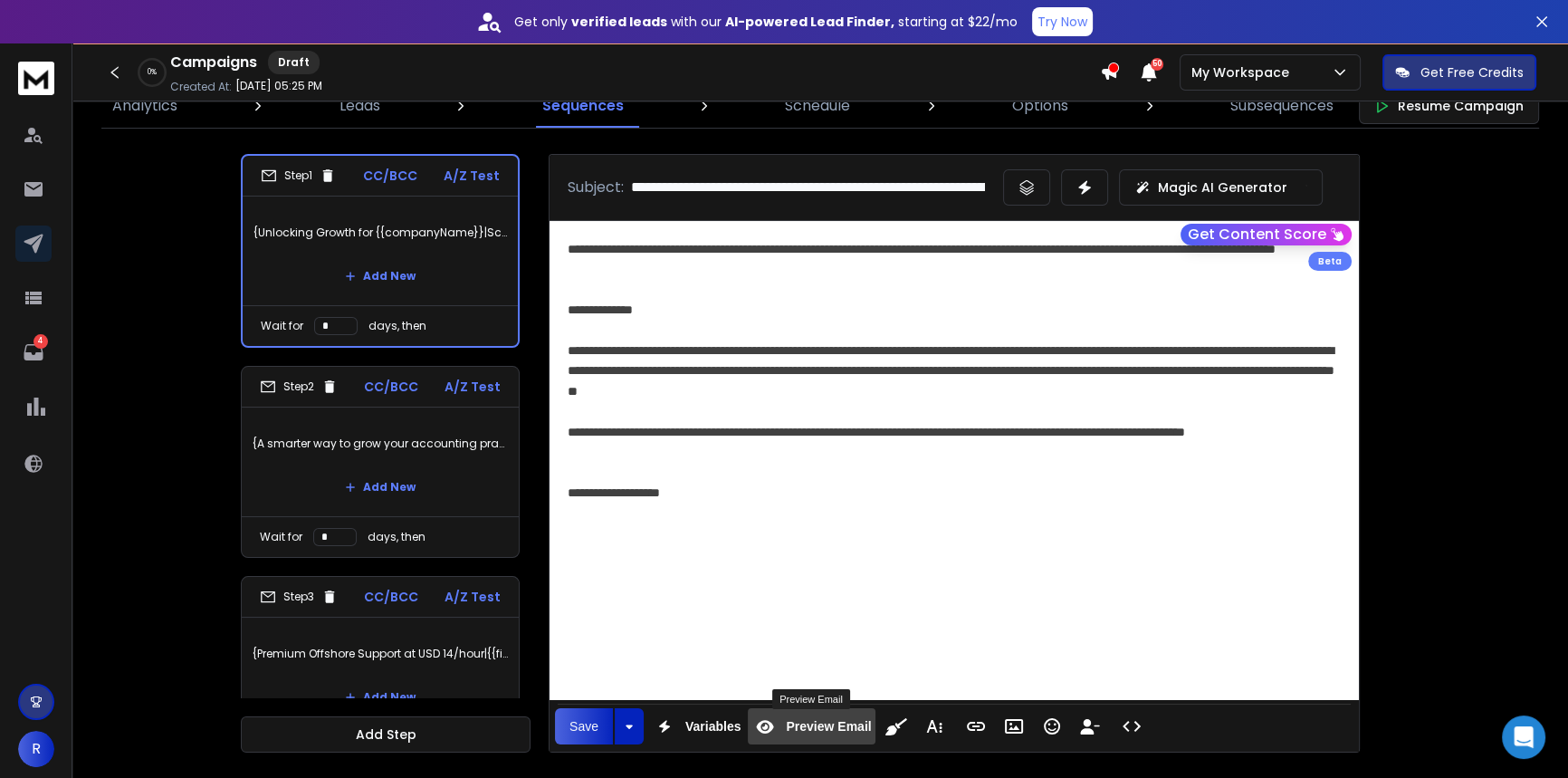
click at [814, 726] on span "Preview Email" at bounding box center [828, 727] width 92 height 16
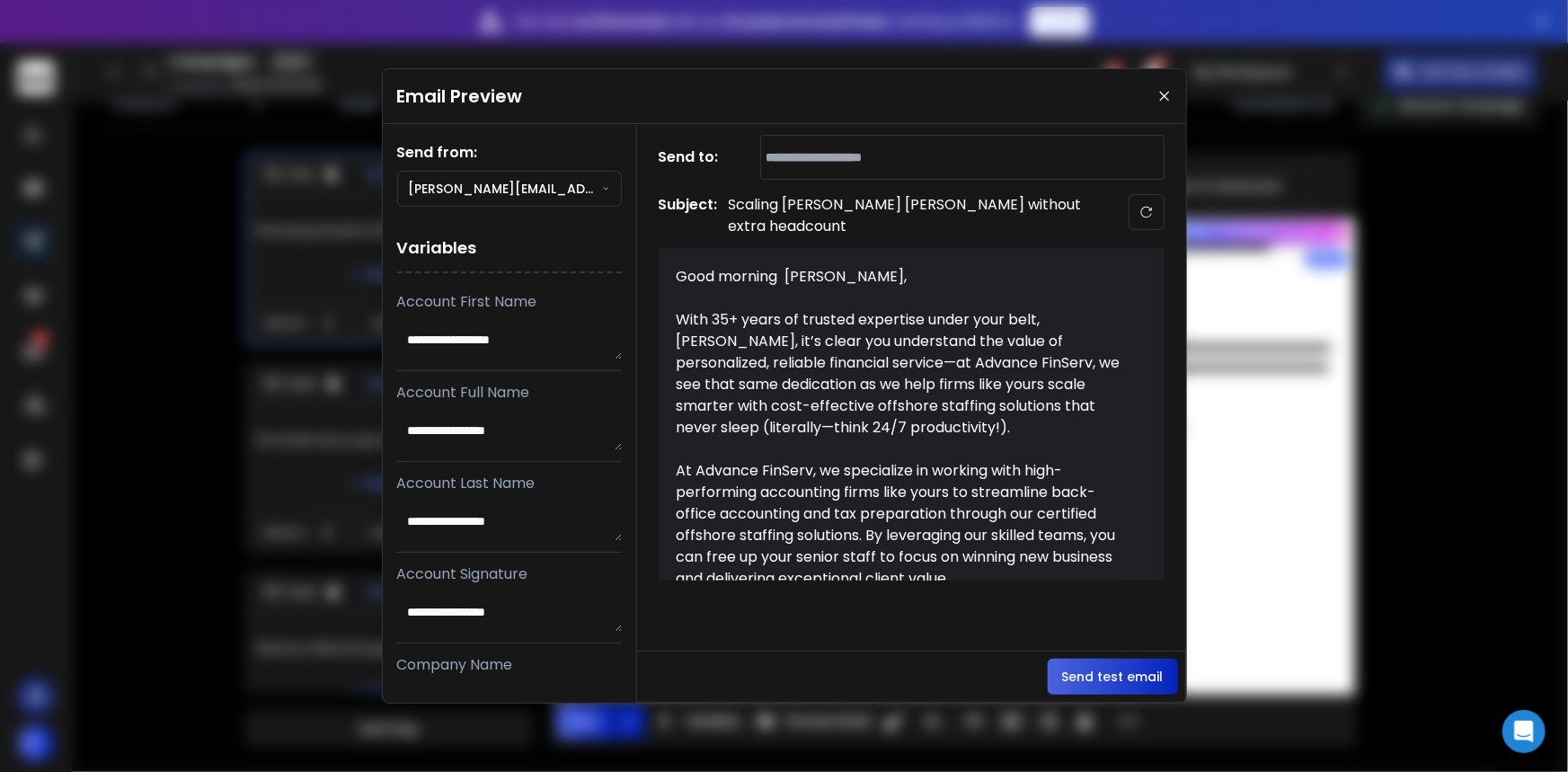
drag, startPoint x: 685, startPoint y: 318, endPoint x: 855, endPoint y: 443, distance: 211.0
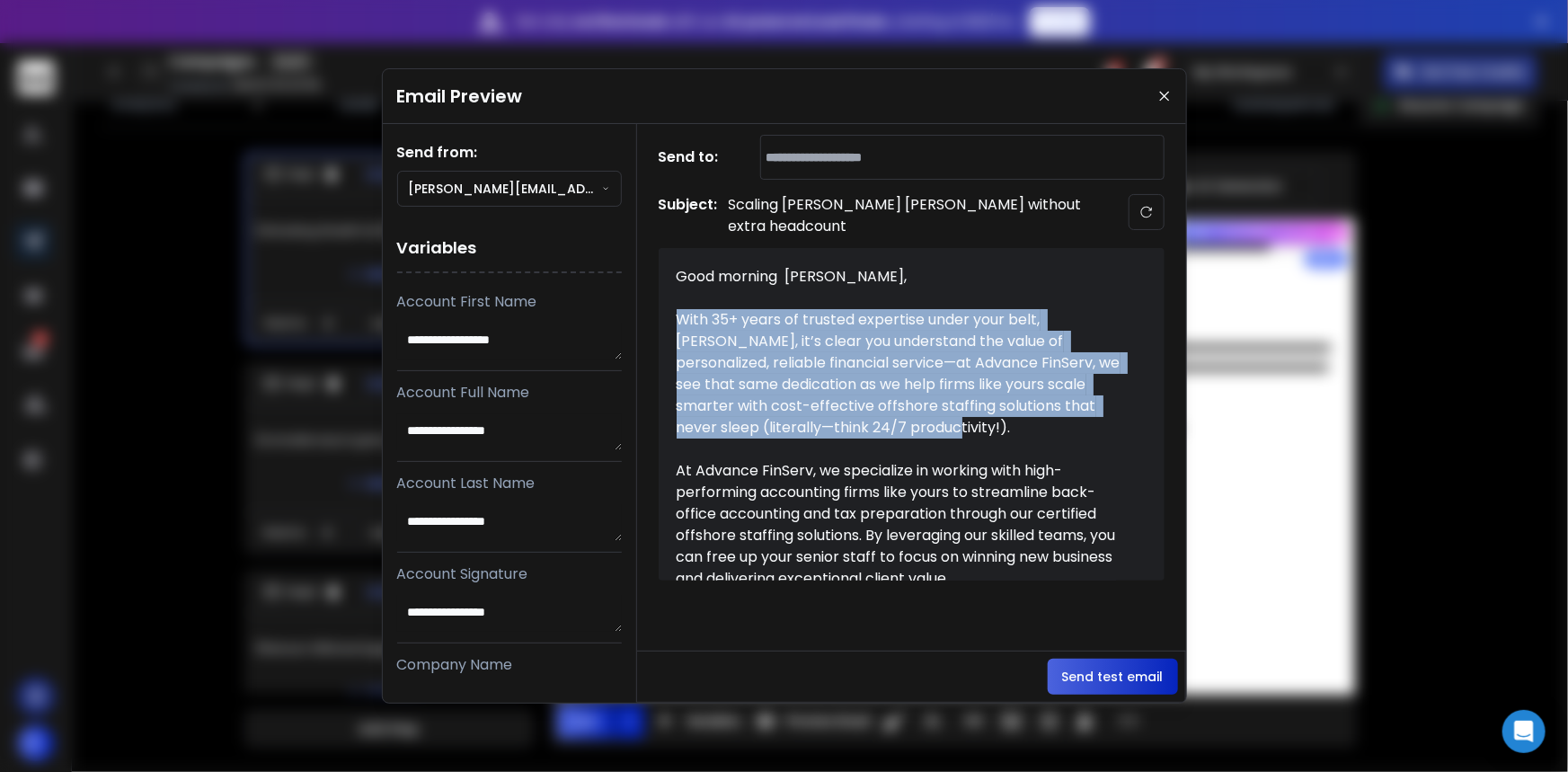
drag, startPoint x: 861, startPoint y: 431, endPoint x: 672, endPoint y: 317, distance: 220.7
click at [672, 317] on div "Good morning [PERSON_NAME], With 35+ years of trusted expertise under your belt…" at bounding box center [911, 414] width 506 height 332
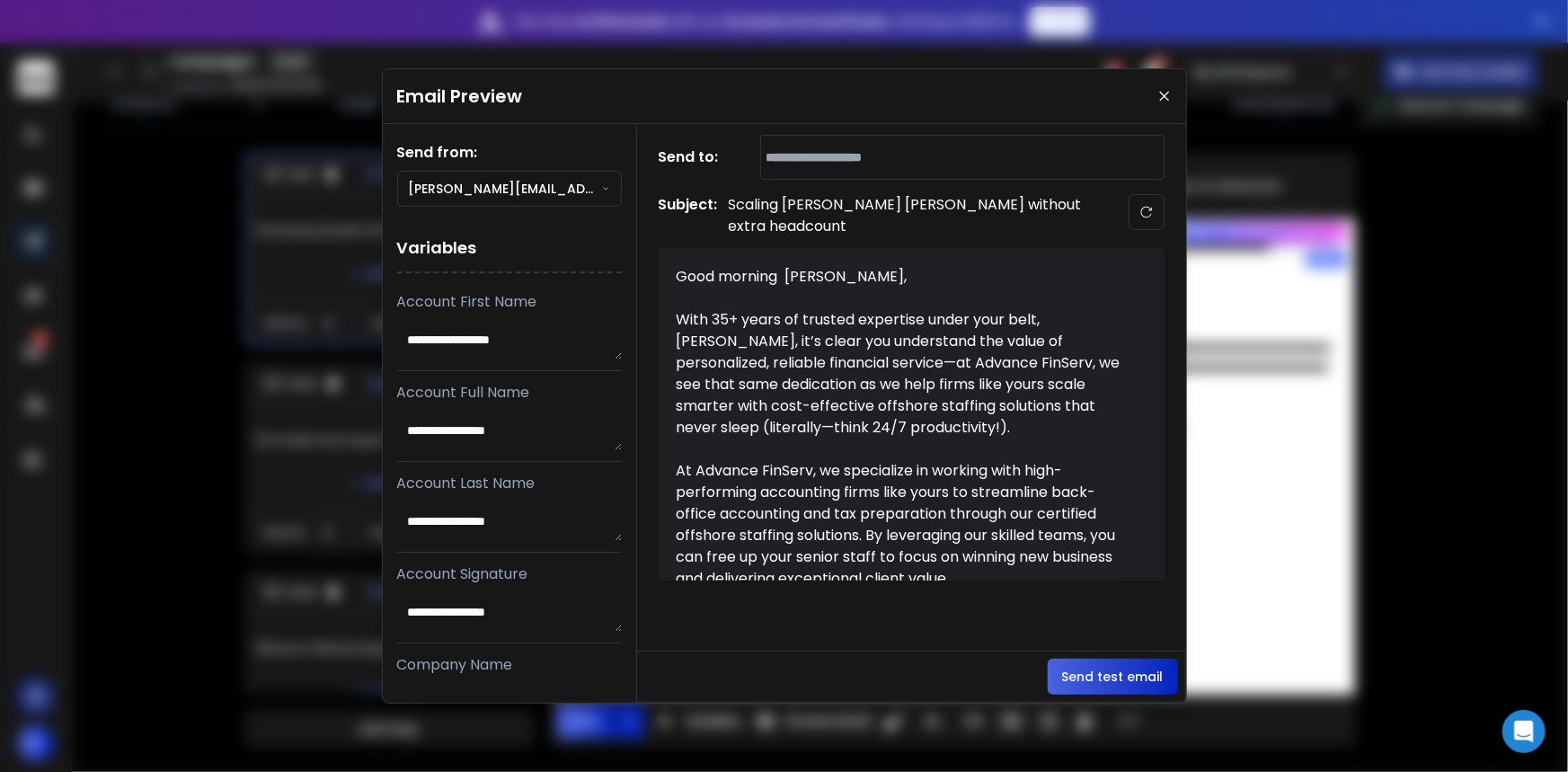
click at [886, 494] on div "At Advance FinServ, we specialize in working with high-performing accounting fi…" at bounding box center [902, 524] width 450 height 129
click at [1254, 417] on div "**********" at bounding box center [784, 386] width 1568 height 670
drag, startPoint x: 736, startPoint y: 271, endPoint x: 781, endPoint y: 272, distance: 45.0
click at [781, 272] on div "Good morning [PERSON_NAME]," at bounding box center [902, 277] width 450 height 21
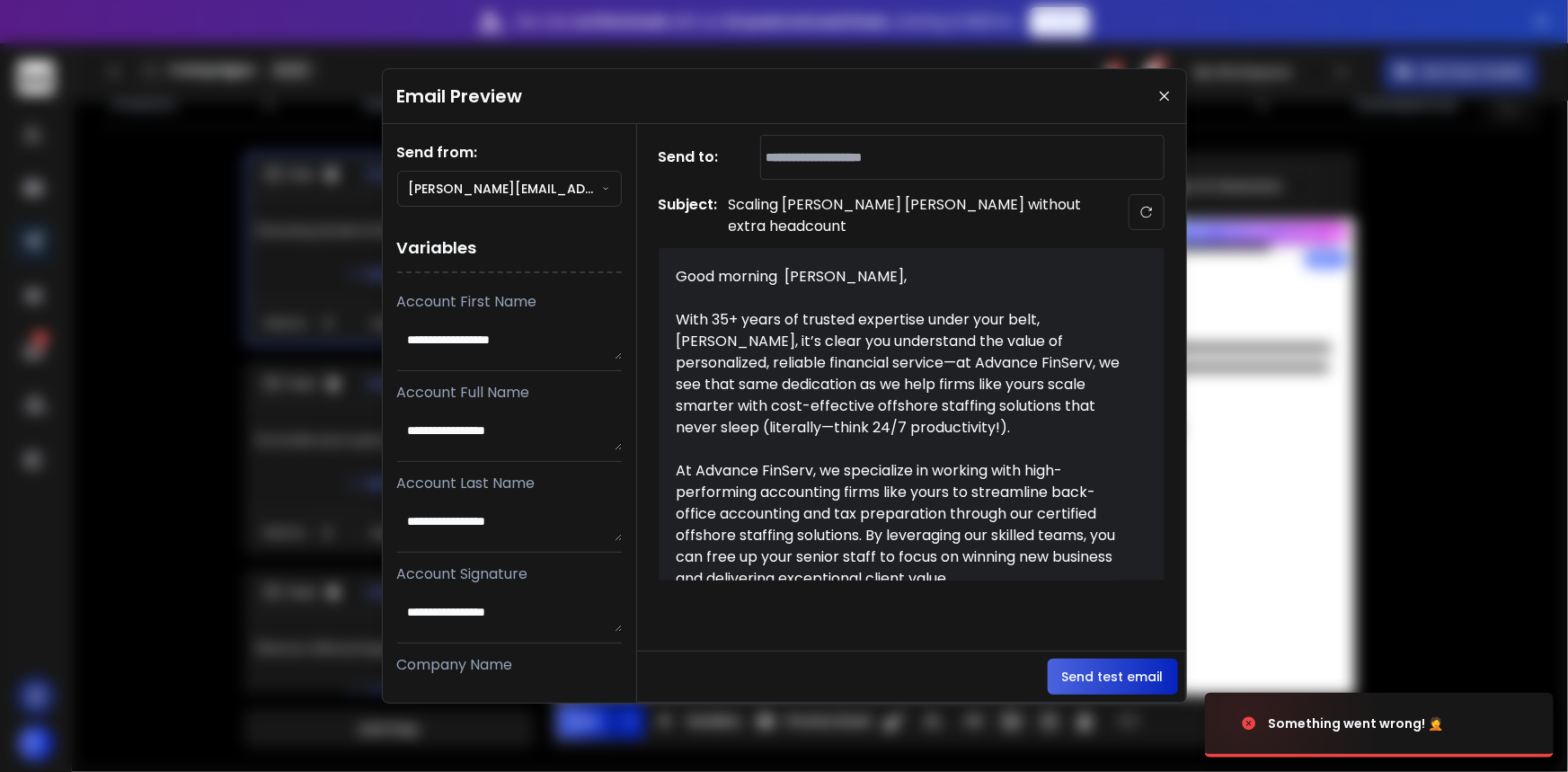
click at [1169, 91] on icon at bounding box center [1164, 96] width 10 height 10
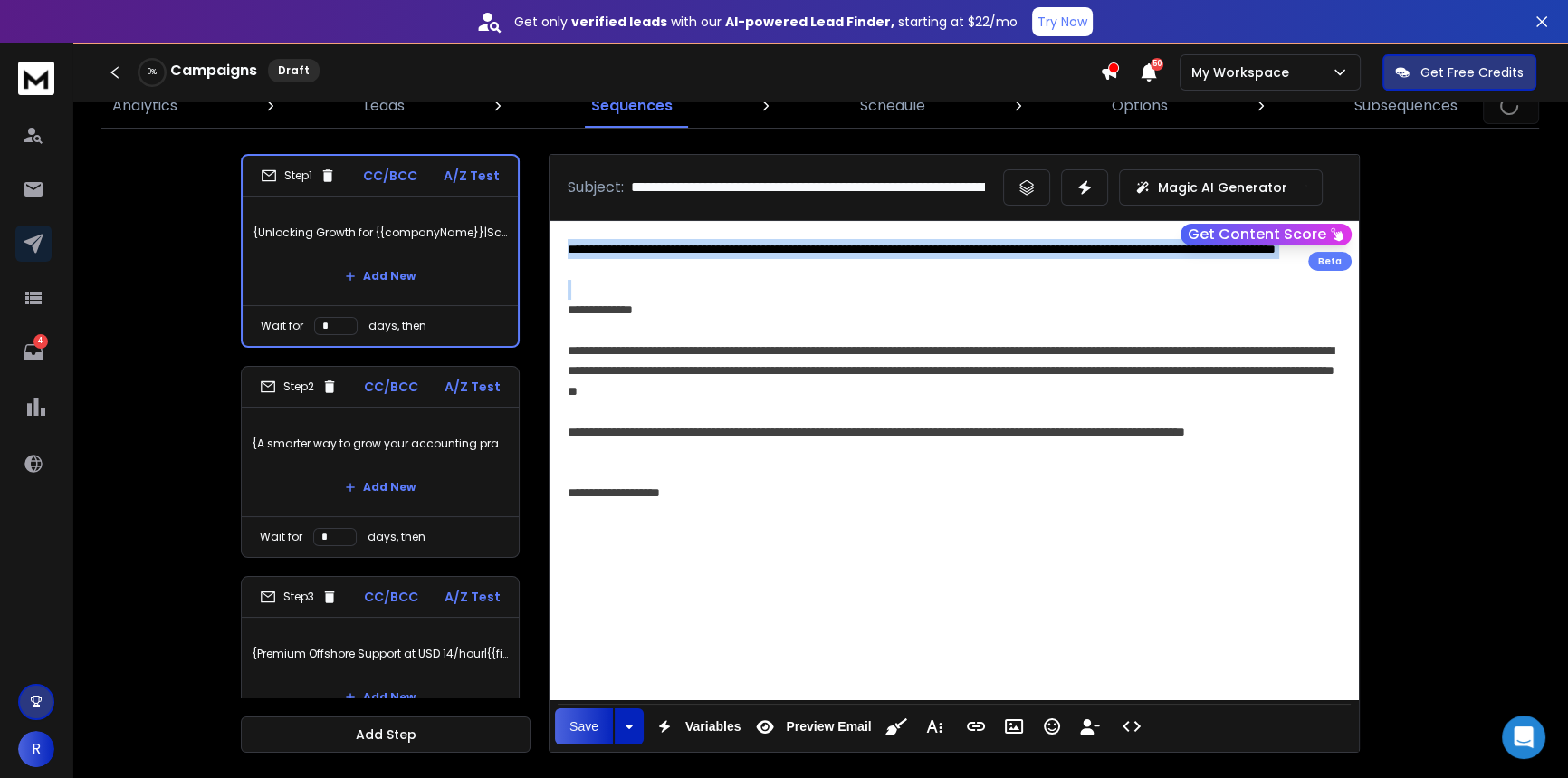
drag, startPoint x: 568, startPoint y: 248, endPoint x: 712, endPoint y: 281, distance: 147.7
click at [712, 281] on div "**********" at bounding box center [954, 454] width 809 height 466
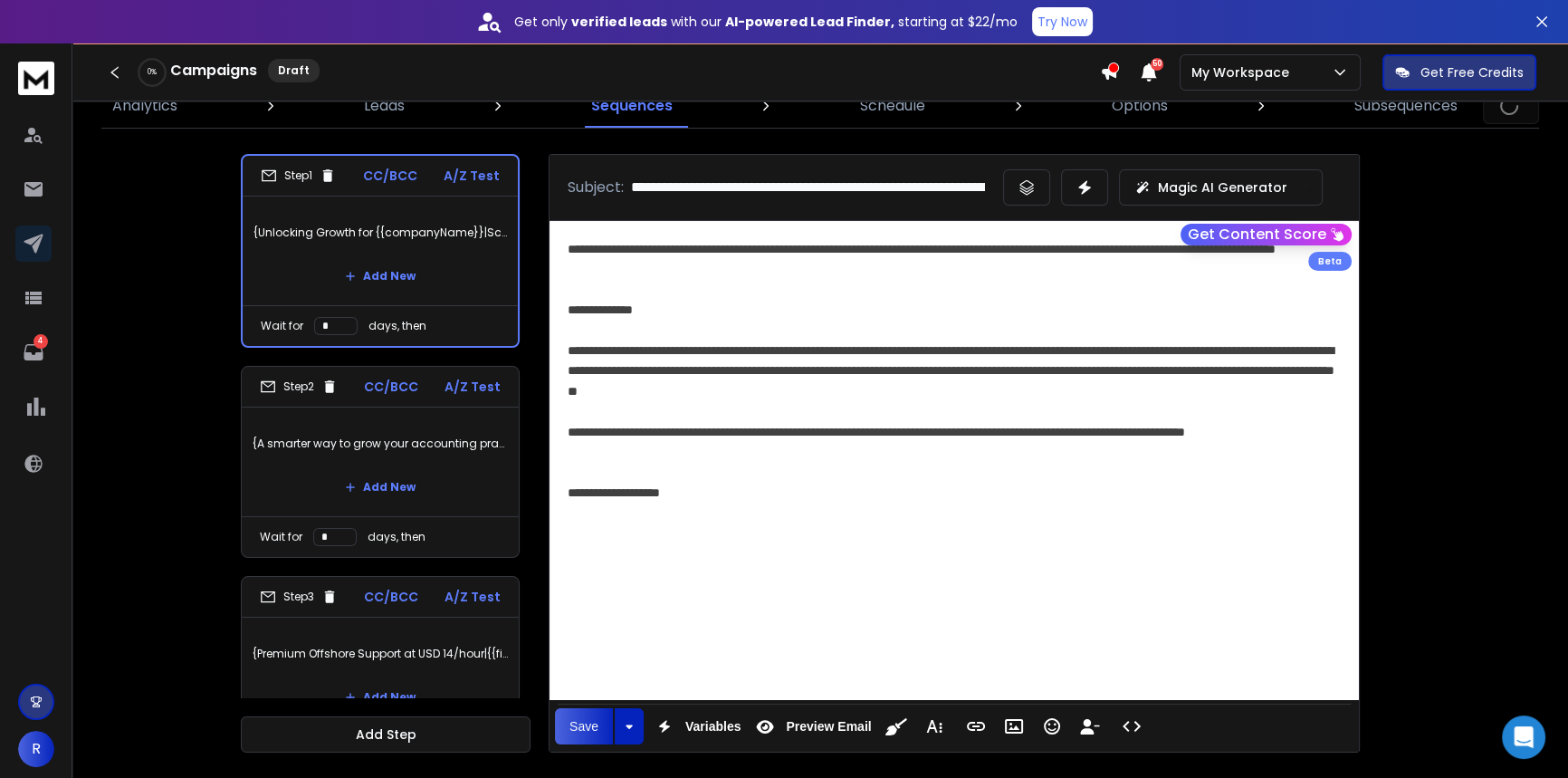
click at [705, 504] on div "**********" at bounding box center [954, 454] width 809 height 466
click at [810, 724] on span "Preview Email" at bounding box center [828, 727] width 92 height 16
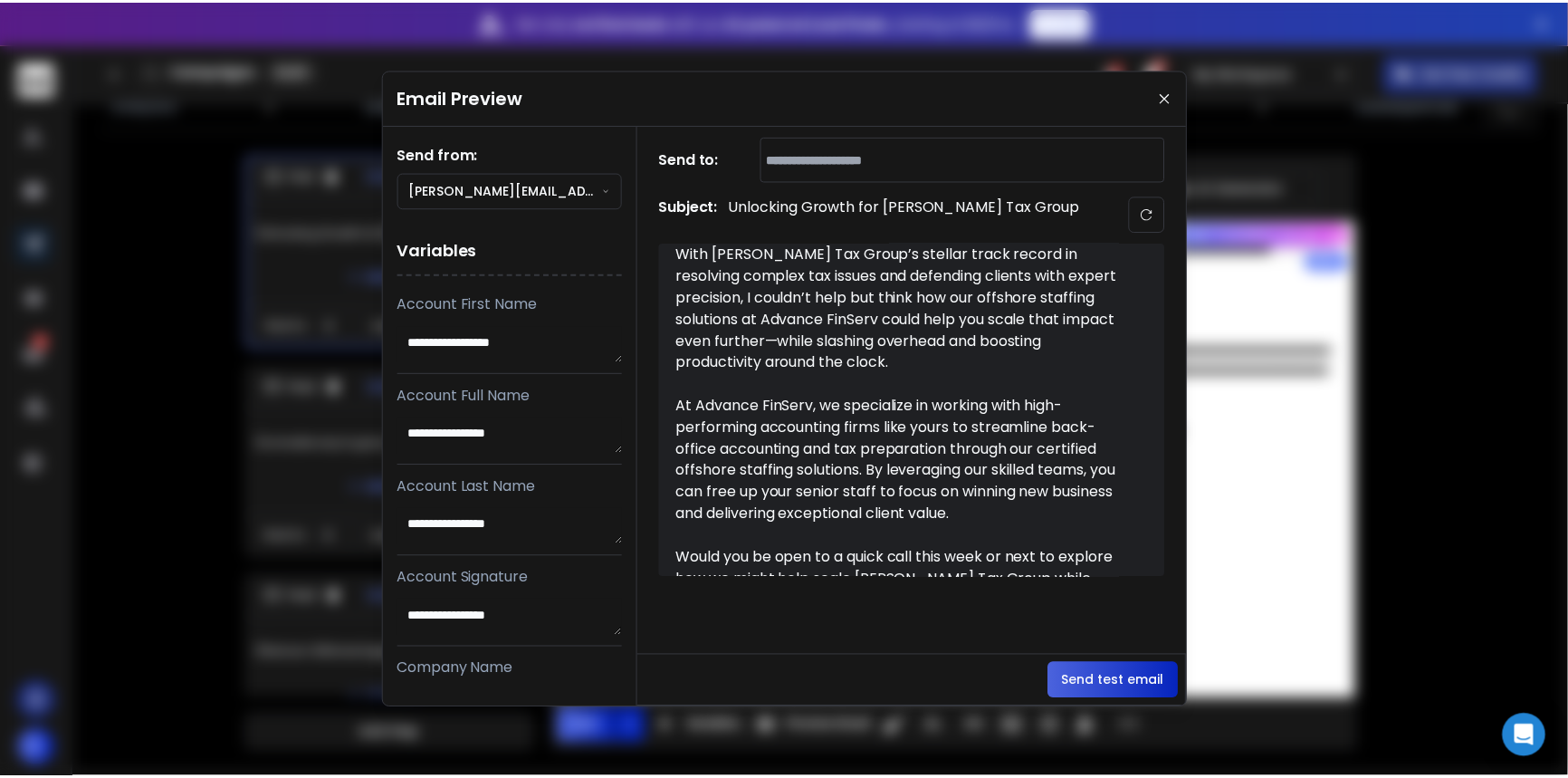
scroll to position [139, 0]
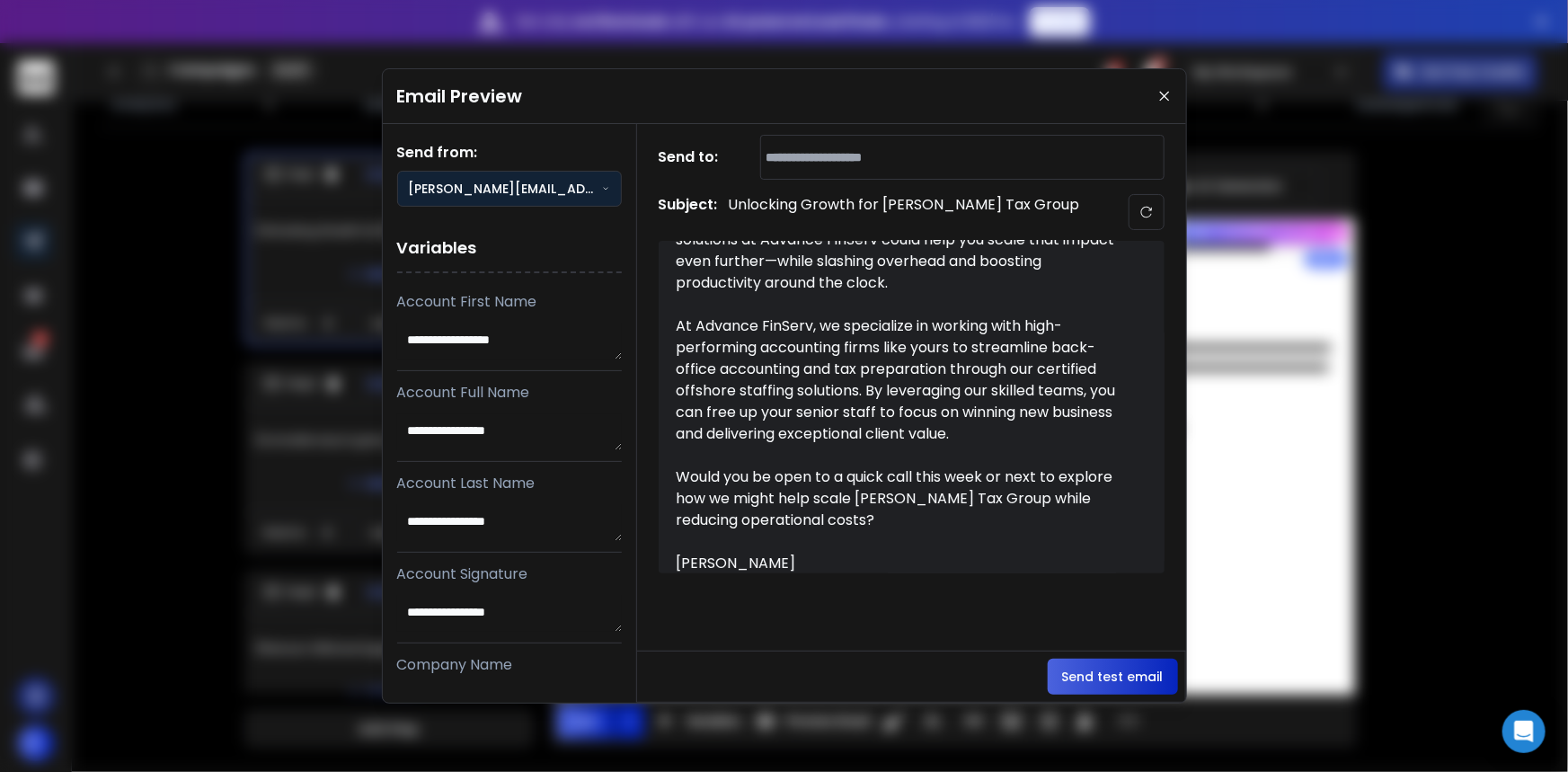
click at [533, 194] on p "[PERSON_NAME][EMAIL_ADDRESS][PERSON_NAME][DOMAIN_NAME]" at bounding box center [506, 188] width 194 height 18
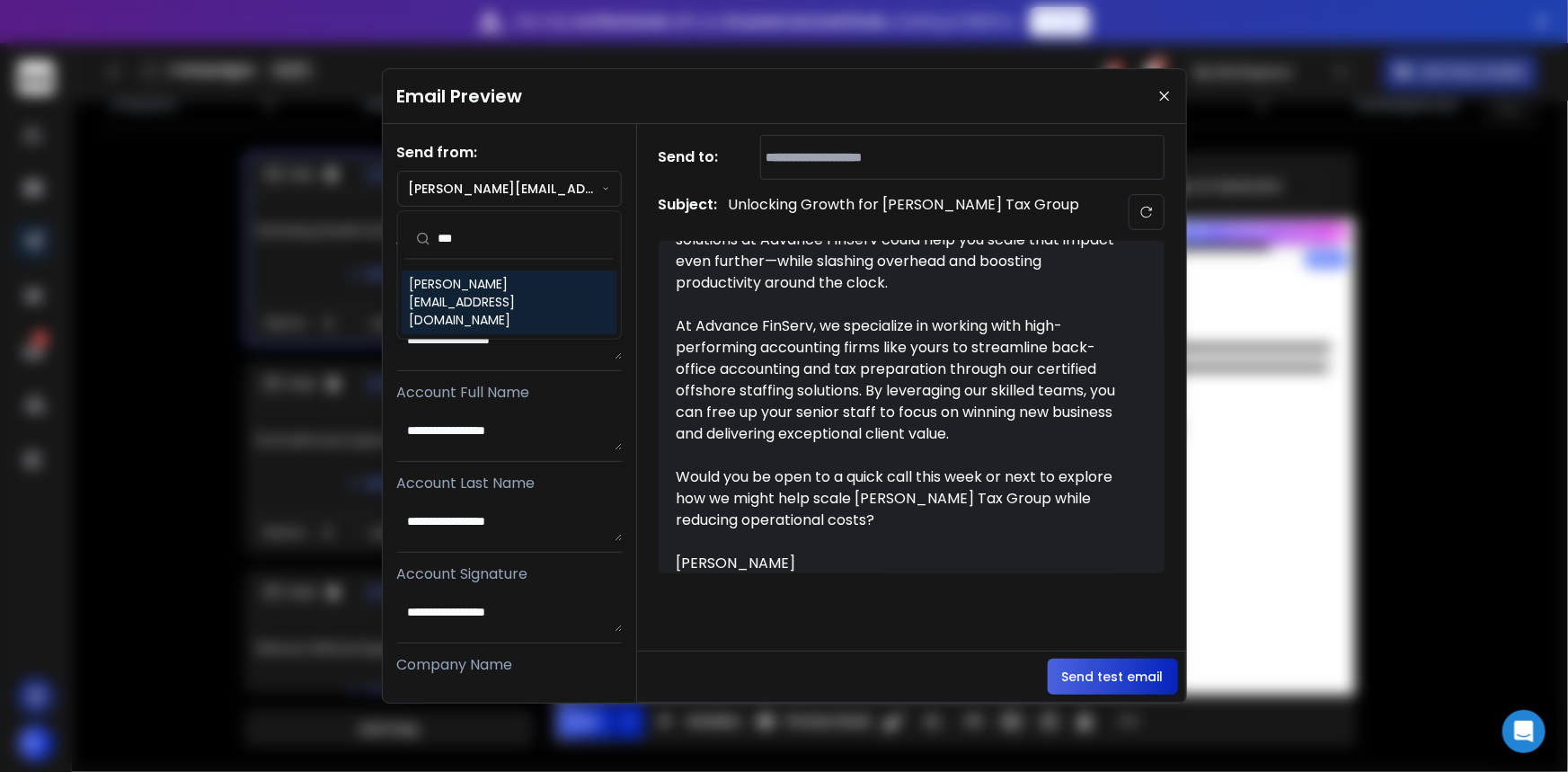
type input "***"
click at [536, 285] on div "[PERSON_NAME][EMAIL_ADDRESS][DOMAIN_NAME]" at bounding box center [509, 303] width 201 height 54
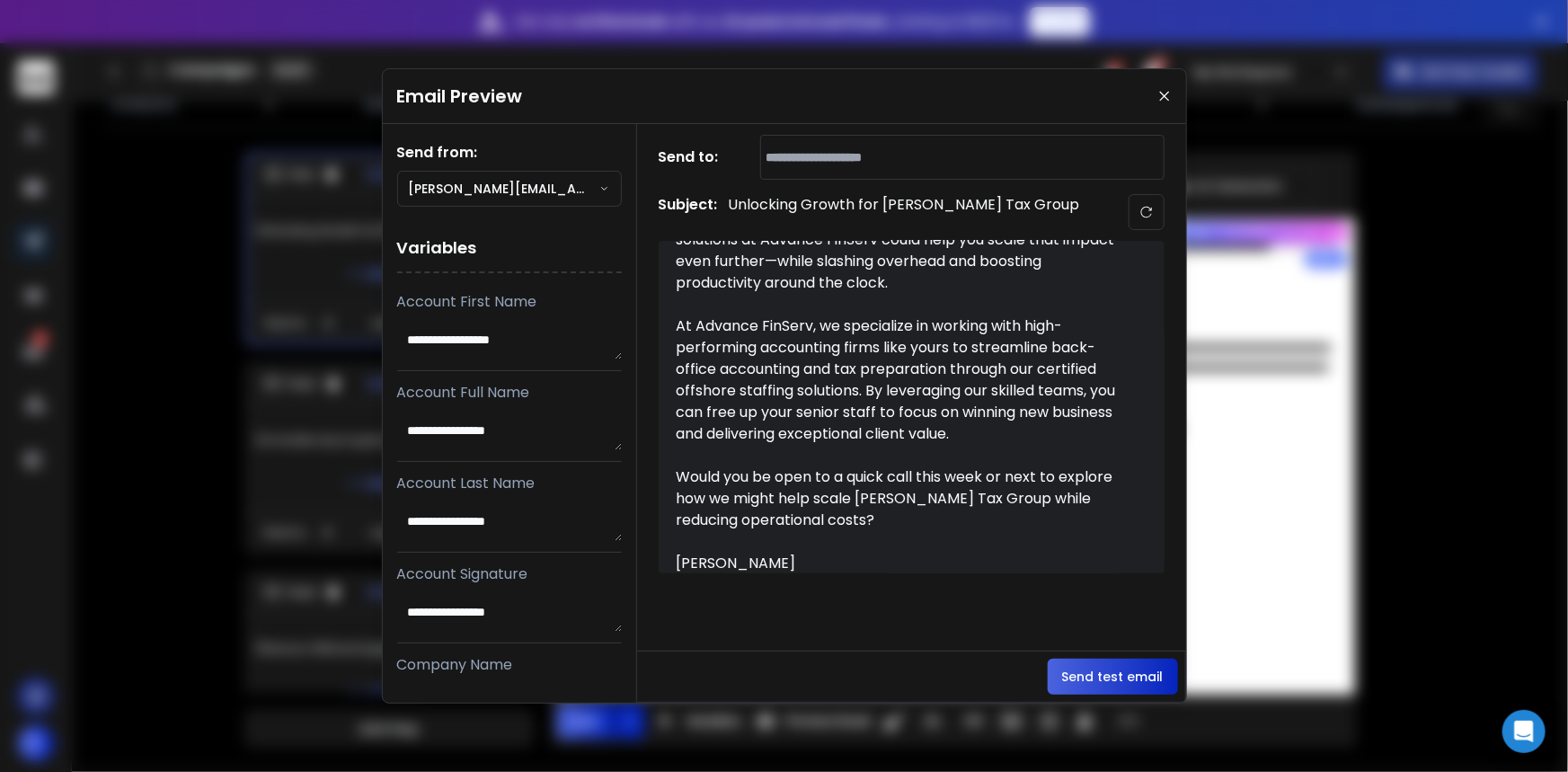
click at [1291, 470] on div "**********" at bounding box center [784, 386] width 1568 height 670
click at [1168, 98] on icon at bounding box center [1164, 96] width 10 height 10
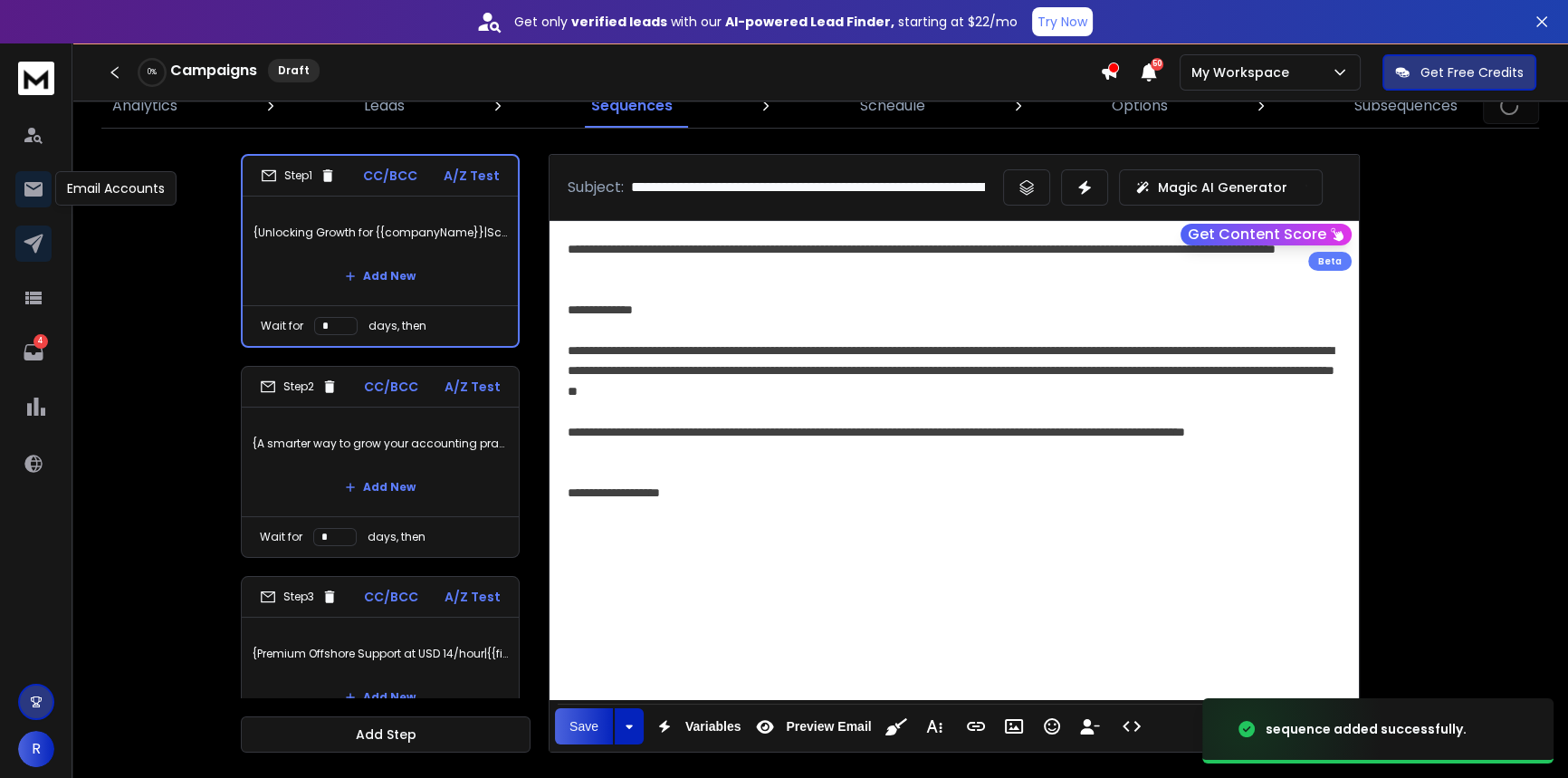
click at [35, 181] on icon at bounding box center [33, 189] width 22 height 22
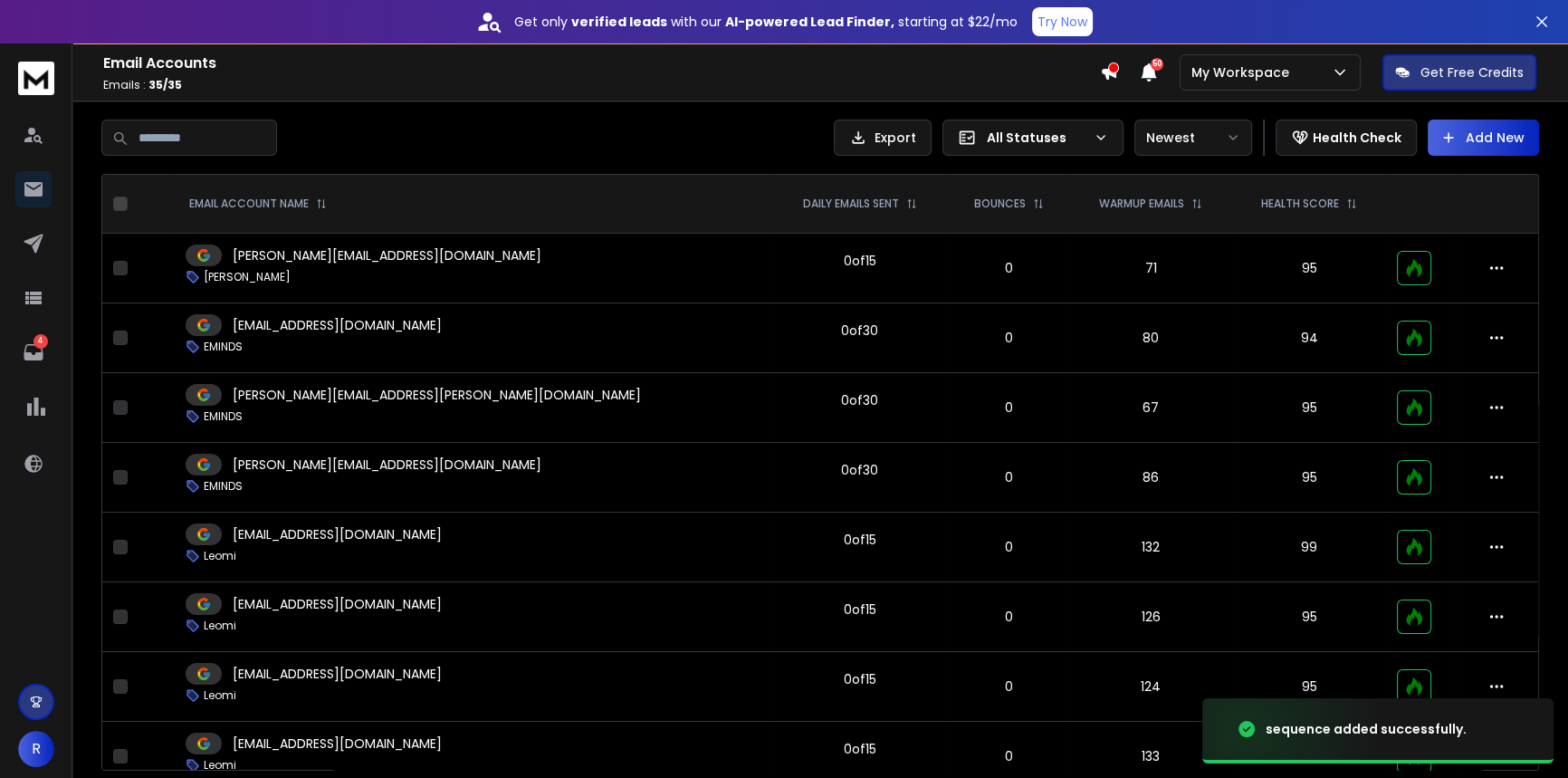
click at [241, 127] on input at bounding box center [189, 137] width 175 height 36
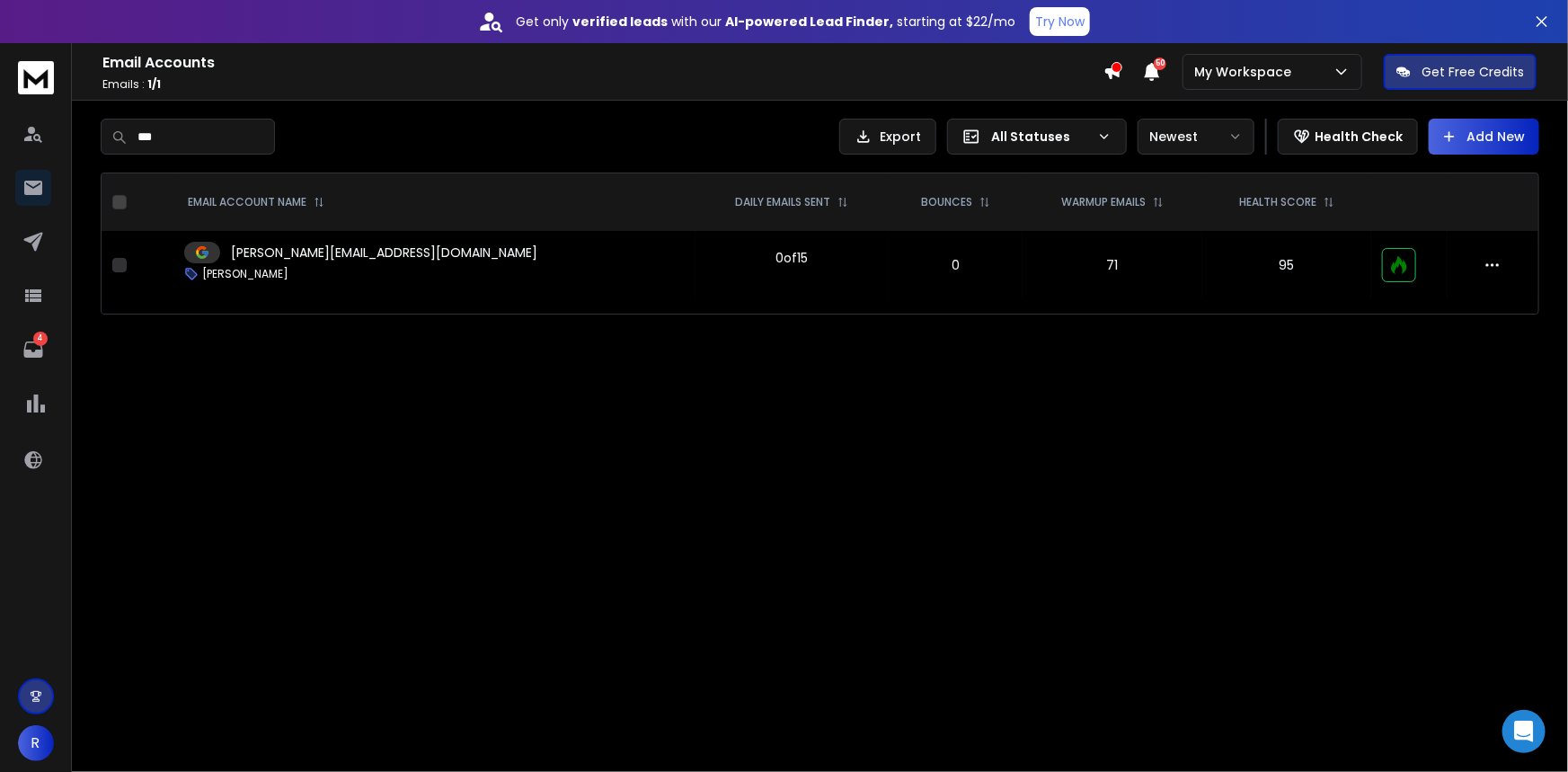
type input "***"
click at [280, 252] on p "[PERSON_NAME][EMAIL_ADDRESS][DOMAIN_NAME]" at bounding box center [384, 252] width 306 height 18
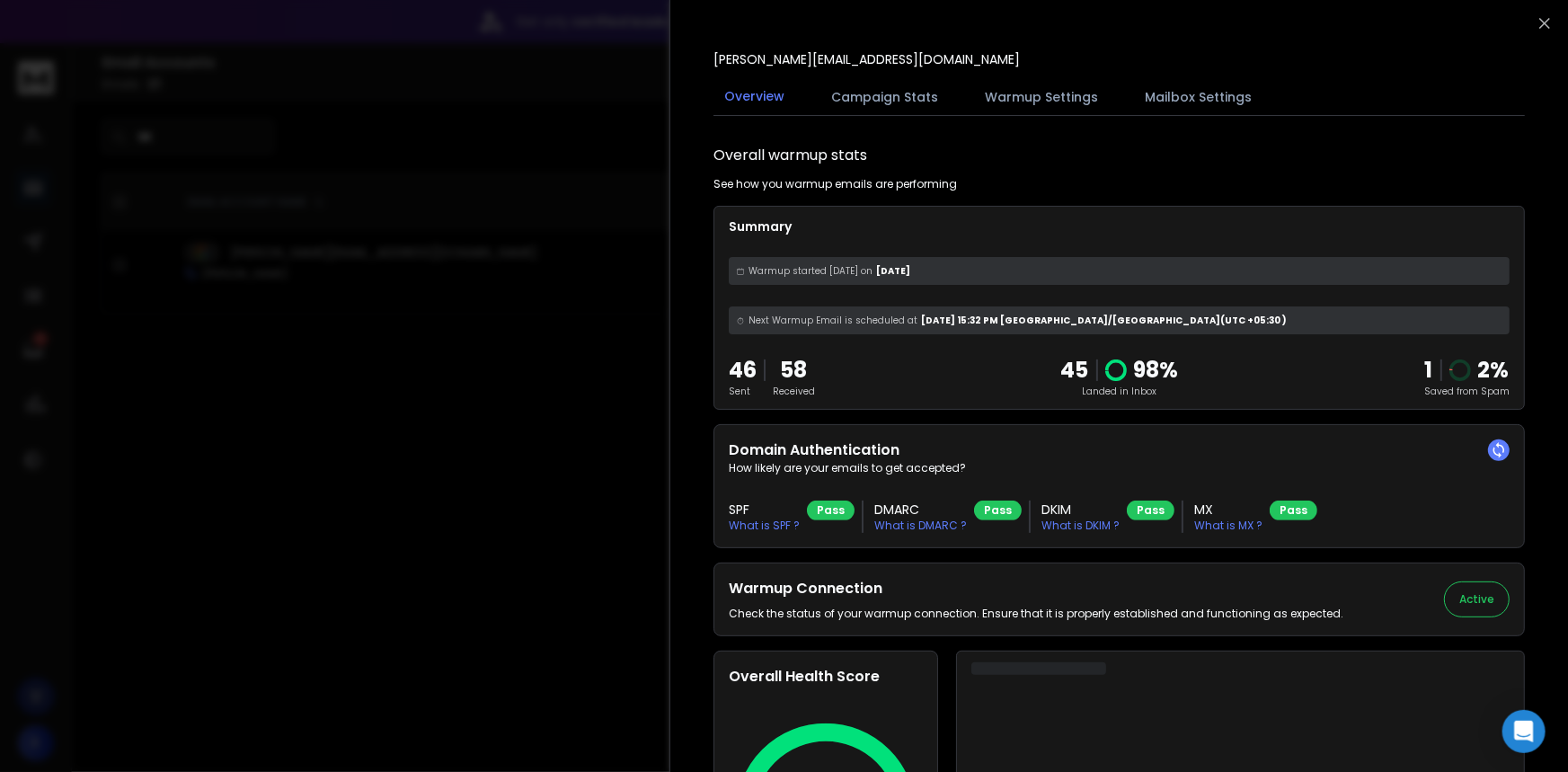
click at [1202, 97] on button "Mailbox Settings" at bounding box center [1199, 97] width 128 height 40
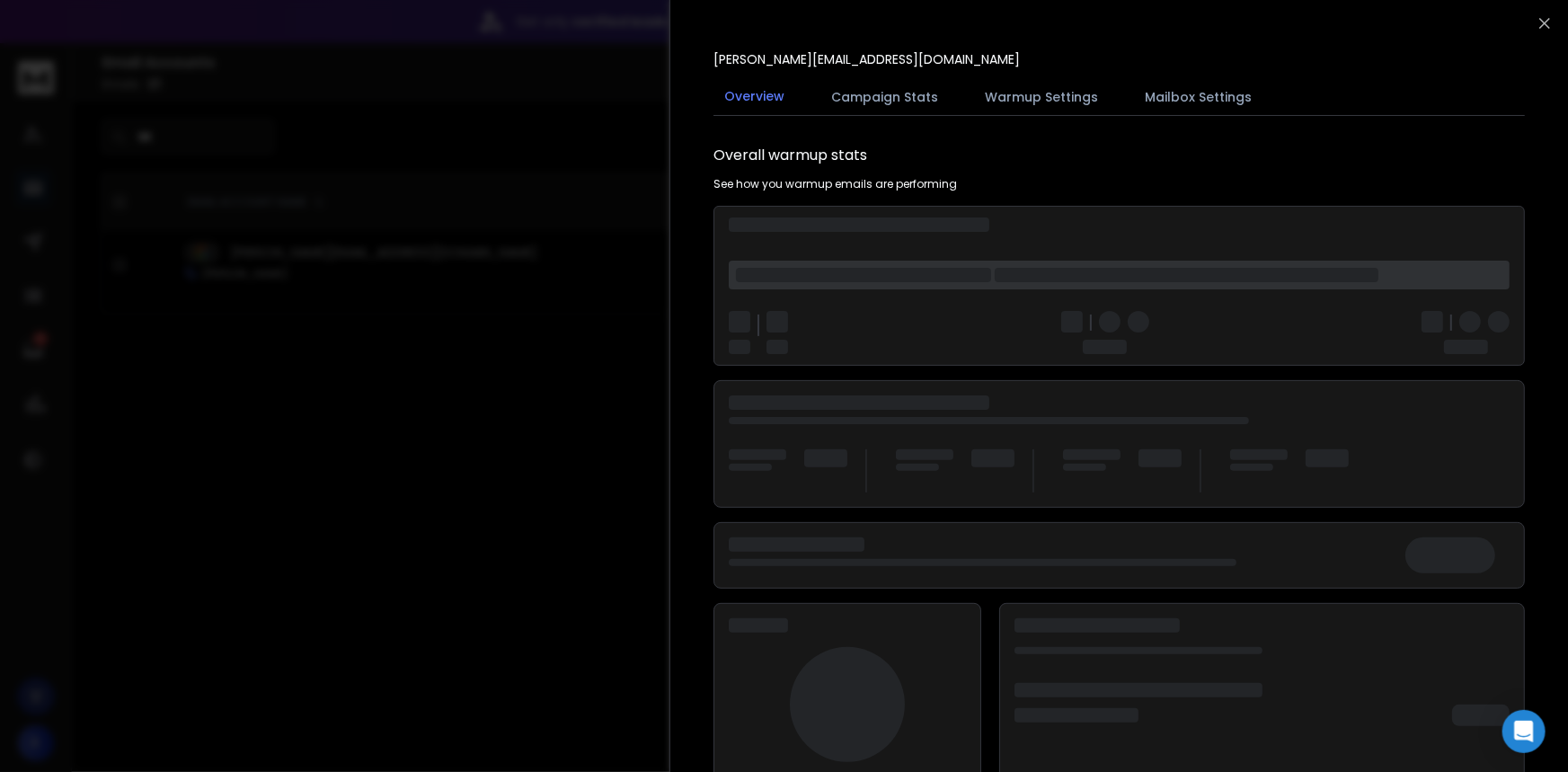
click at [108, 76] on div at bounding box center [784, 386] width 1568 height 772
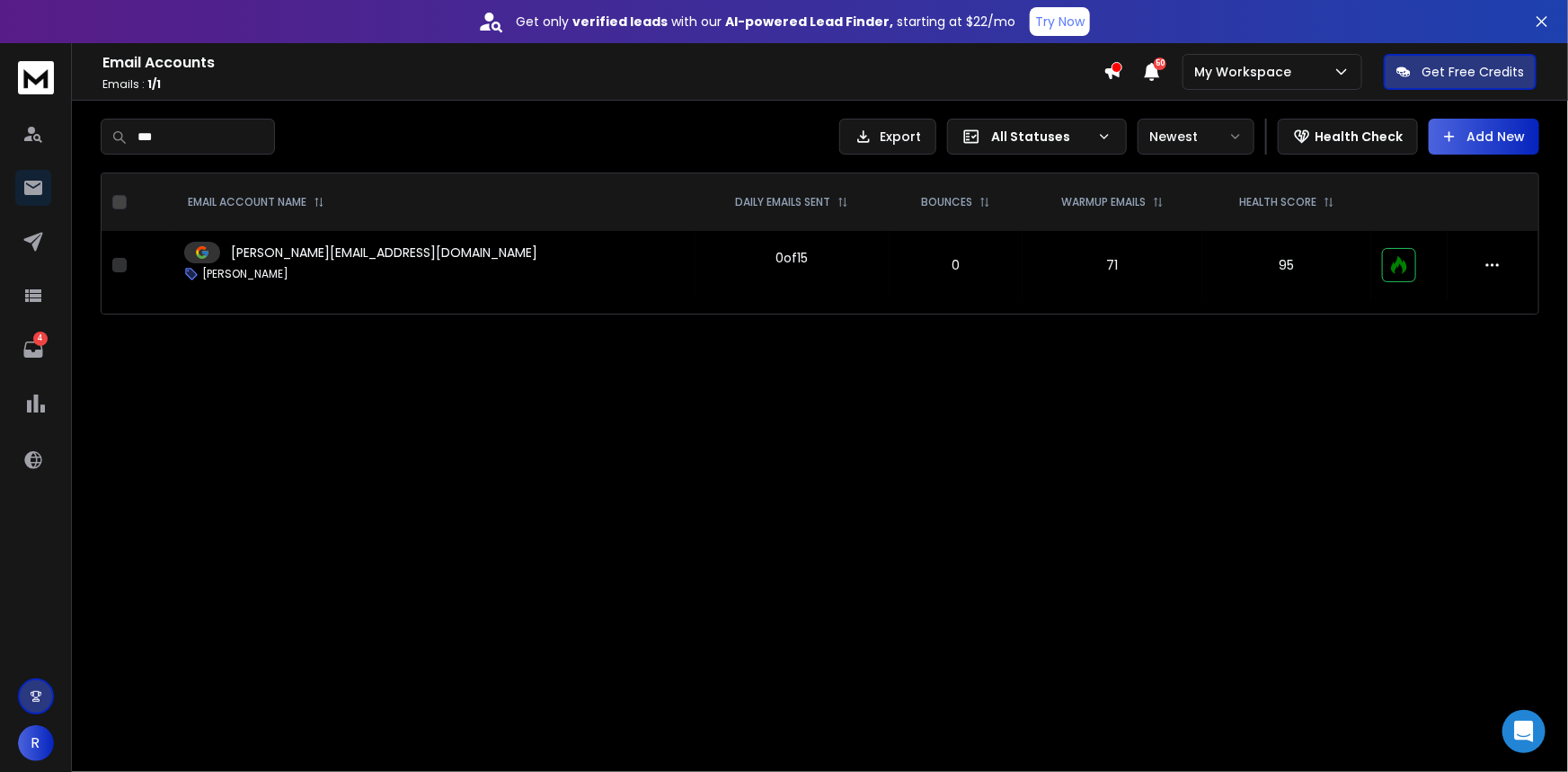
click at [198, 145] on input "***" at bounding box center [187, 136] width 174 height 36
